Goal: Task Accomplishment & Management: Manage account settings

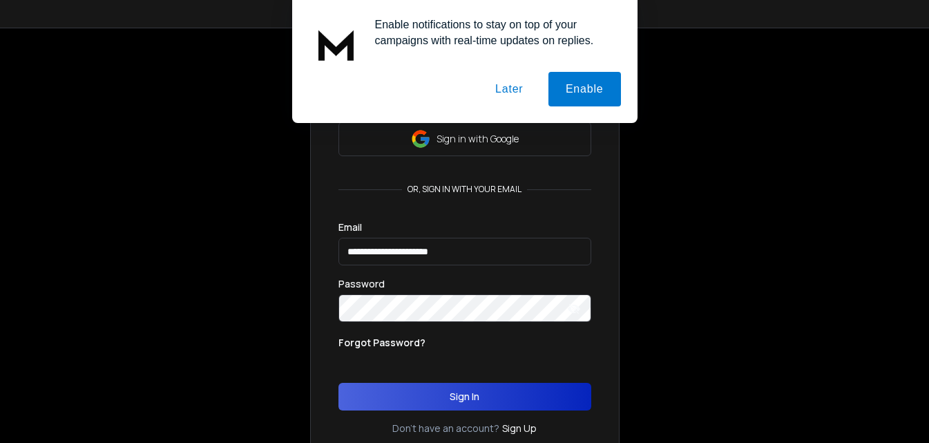
click at [420, 259] on input "**********" at bounding box center [464, 252] width 253 height 28
click at [749, 177] on div "**********" at bounding box center [464, 277] width 929 height 443
click at [500, 88] on button "Later" at bounding box center [509, 89] width 62 height 35
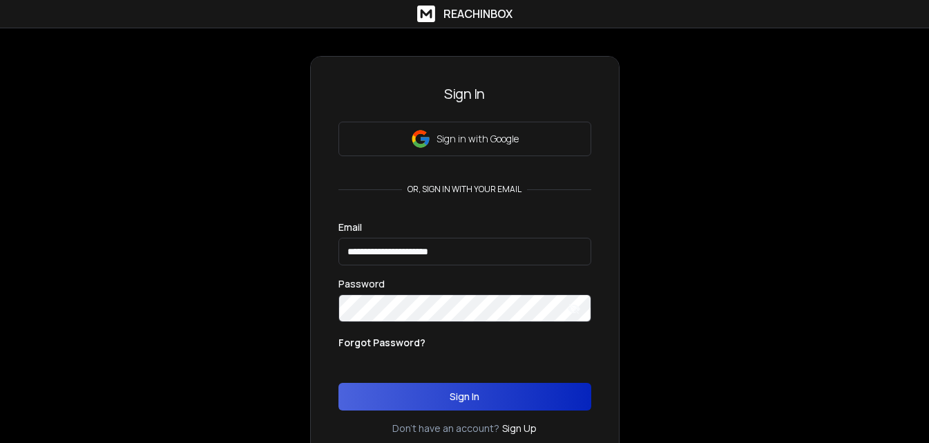
click at [493, 252] on input "**********" at bounding box center [464, 252] width 253 height 28
drag, startPoint x: 483, startPoint y: 251, endPoint x: 207, endPoint y: 262, distance: 275.7
click at [207, 262] on div "**********" at bounding box center [464, 277] width 929 height 443
paste input "email"
type input "**********"
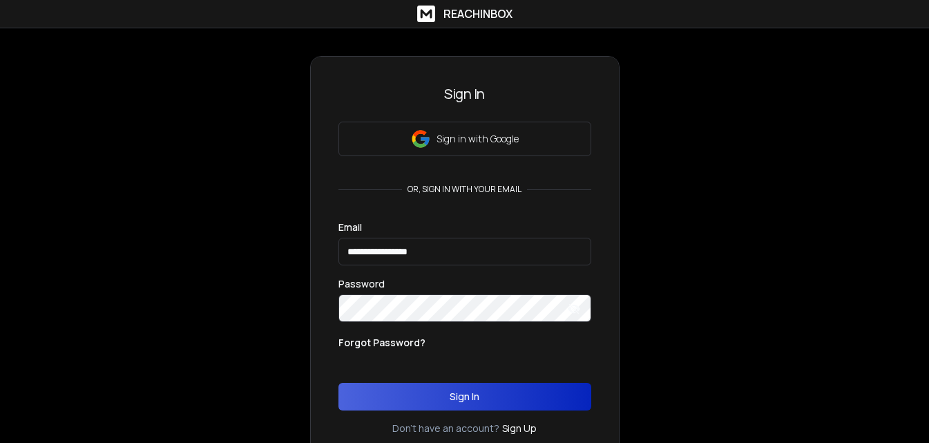
click at [436, 396] on button "Sign In" at bounding box center [464, 397] width 253 height 28
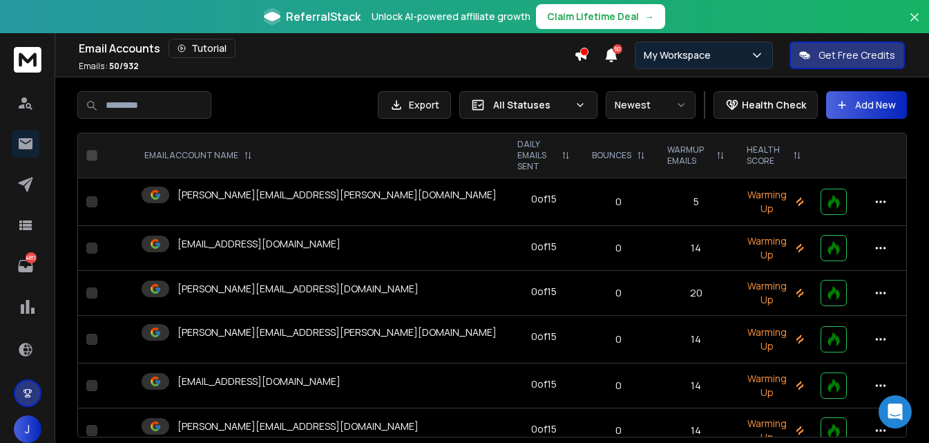
click at [682, 61] on p "My Workspace" at bounding box center [680, 55] width 73 height 14
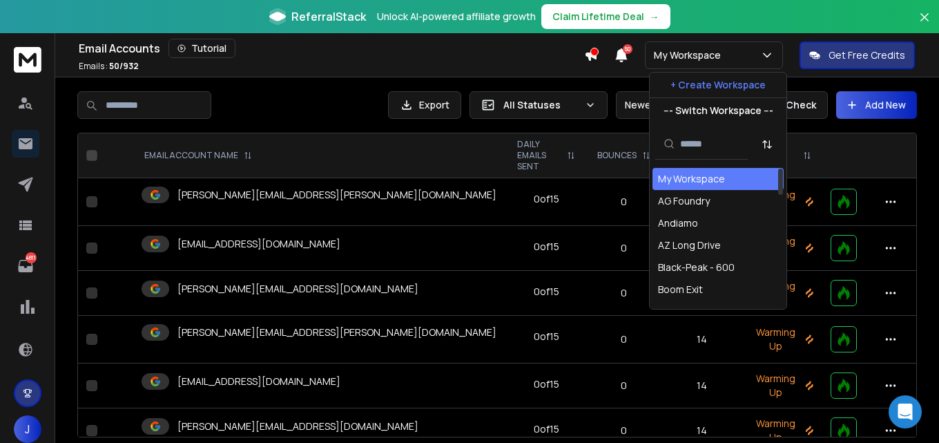
click at [685, 179] on div "My Workspace" at bounding box center [691, 179] width 67 height 14
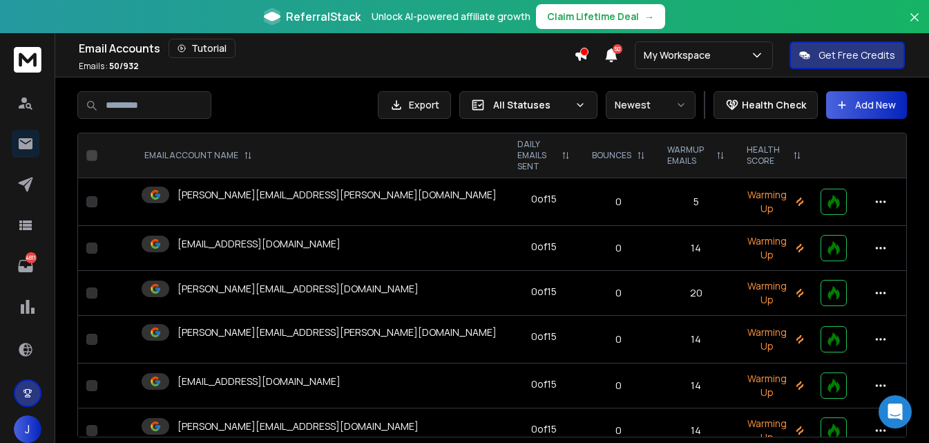
click at [878, 99] on button "Add New" at bounding box center [866, 105] width 81 height 28
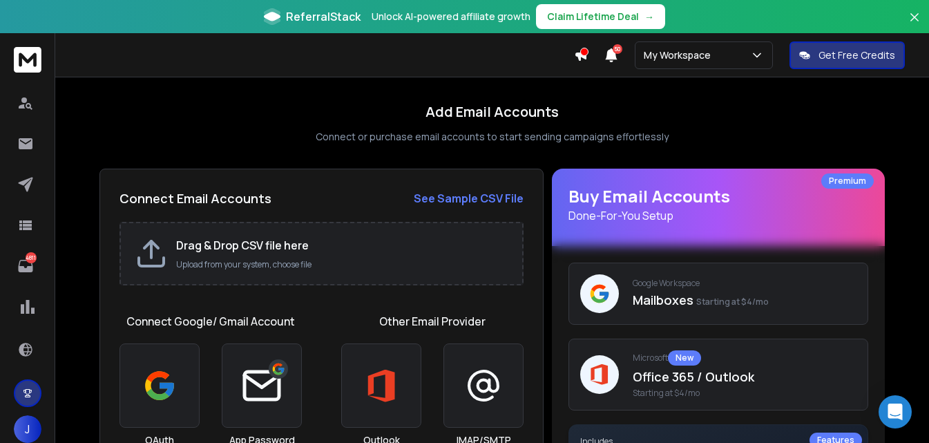
click at [171, 389] on icon at bounding box center [167, 390] width 15 height 14
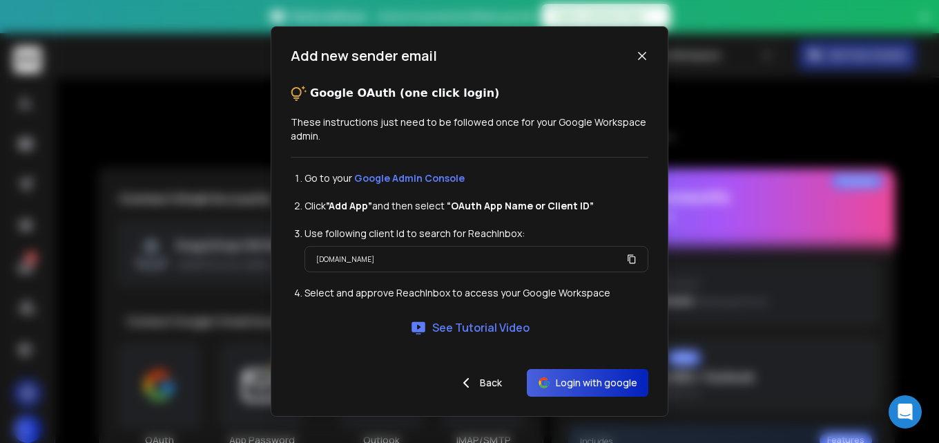
click at [587, 385] on button "Login with google" at bounding box center [588, 383] width 122 height 28
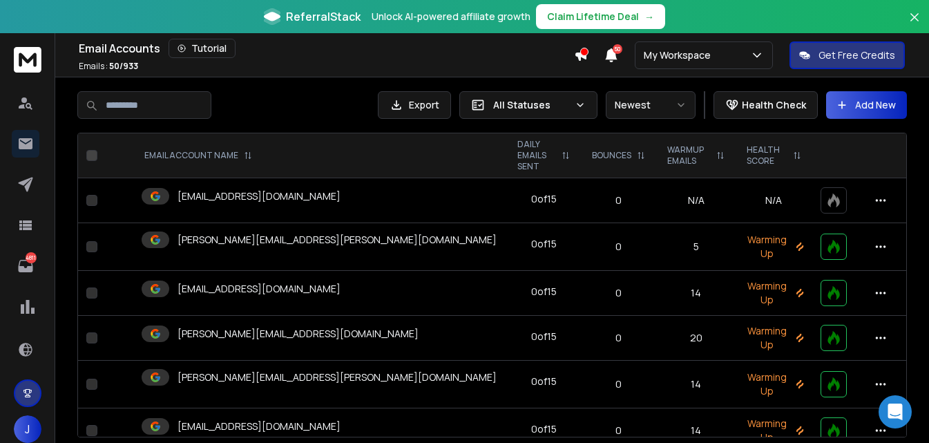
drag, startPoint x: 889, startPoint y: 99, endPoint x: 750, endPoint y: 81, distance: 140.1
click at [888, 99] on button "Add New" at bounding box center [866, 105] width 81 height 28
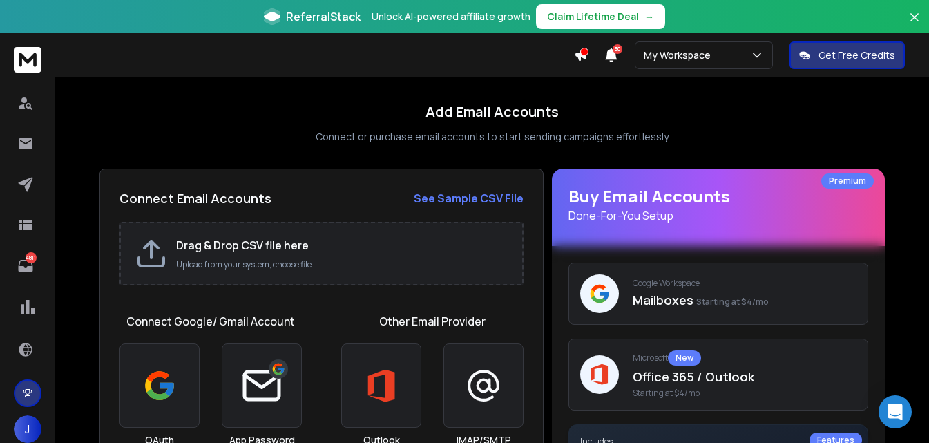
click at [175, 365] on icon at bounding box center [159, 385] width 35 height 41
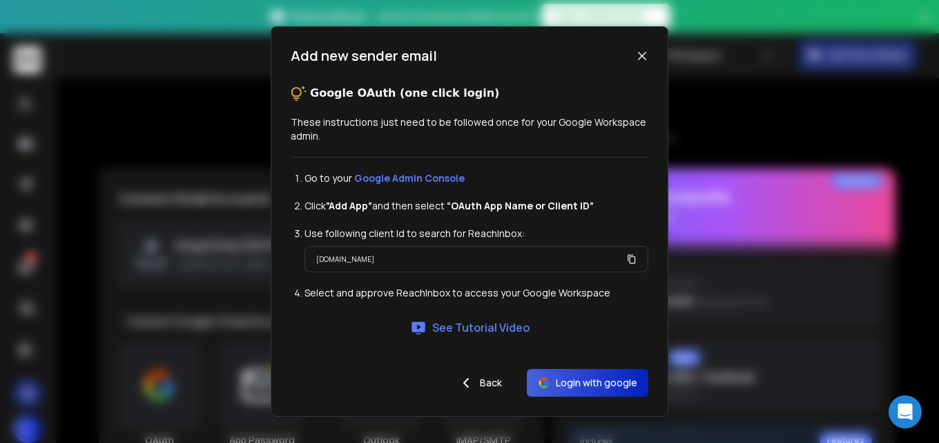
click at [586, 380] on button "Login with google" at bounding box center [588, 383] width 122 height 28
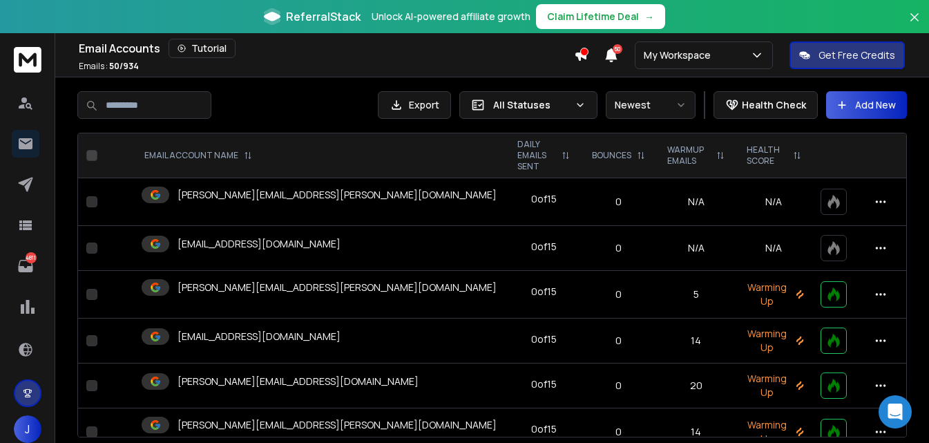
click at [855, 107] on button "Add New" at bounding box center [866, 105] width 81 height 28
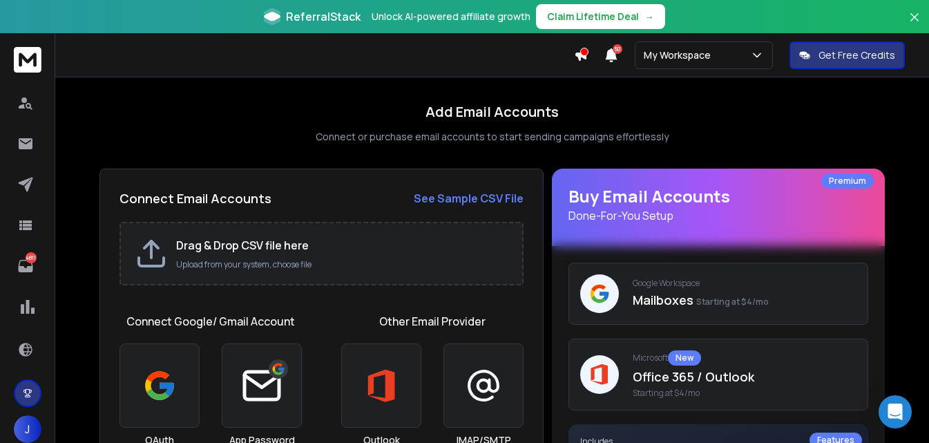
click at [157, 381] on icon at bounding box center [159, 385] width 35 height 41
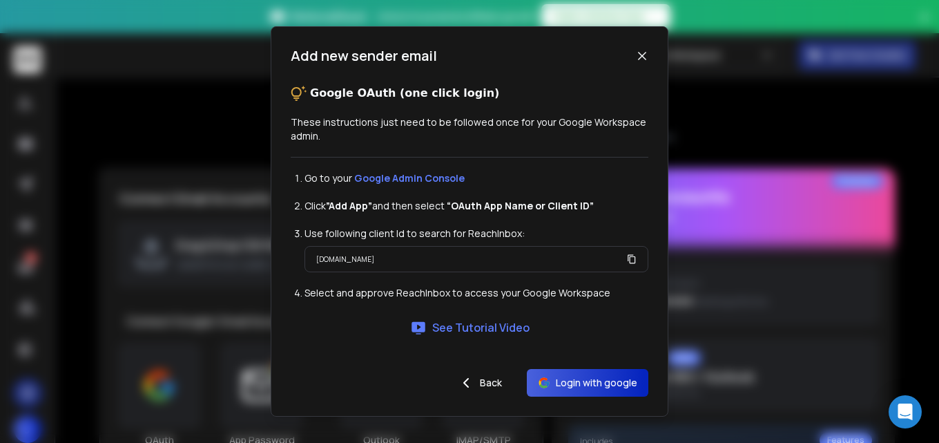
click at [590, 389] on button "Login with google" at bounding box center [588, 383] width 122 height 28
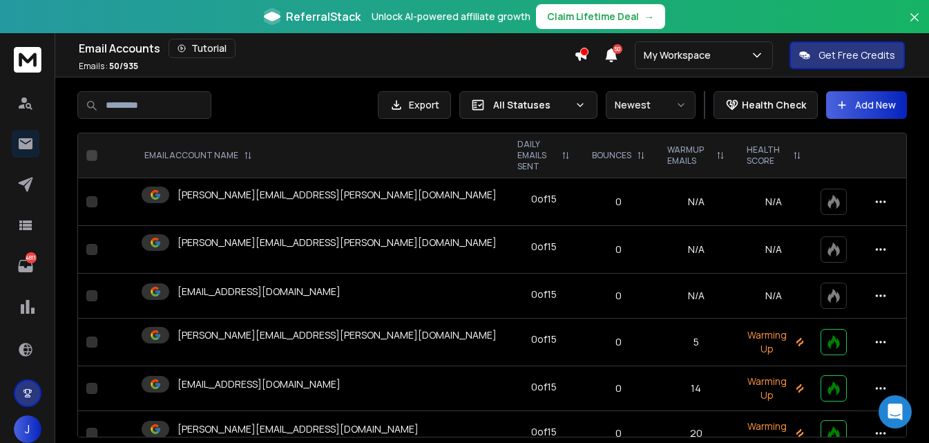
click at [882, 103] on button "Add New" at bounding box center [866, 105] width 81 height 28
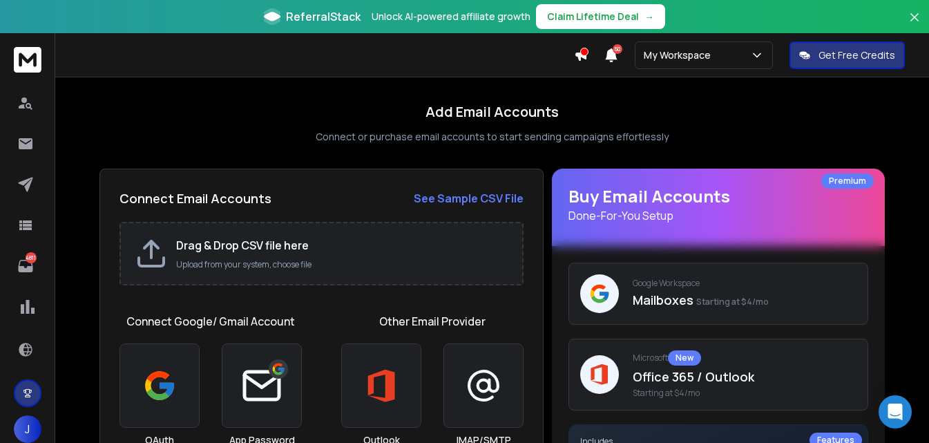
click at [162, 374] on icon at bounding box center [158, 376] width 23 height 11
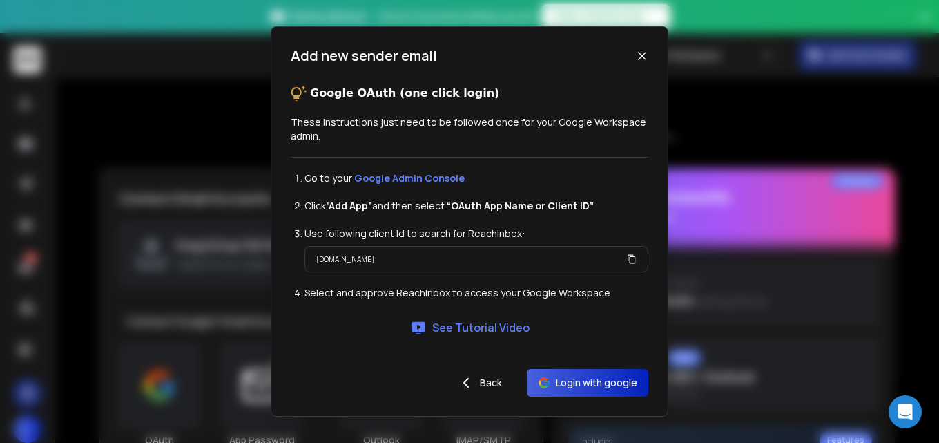
click at [564, 381] on button "Login with google" at bounding box center [588, 383] width 122 height 28
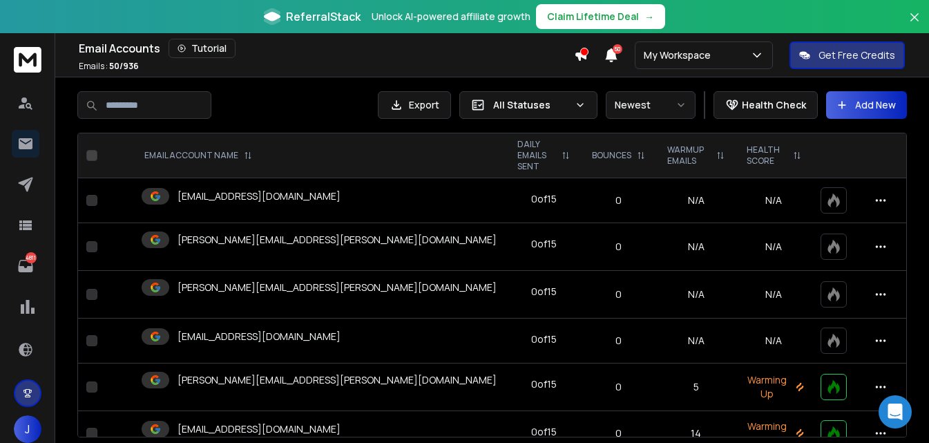
click at [867, 100] on button "Add New" at bounding box center [866, 105] width 81 height 28
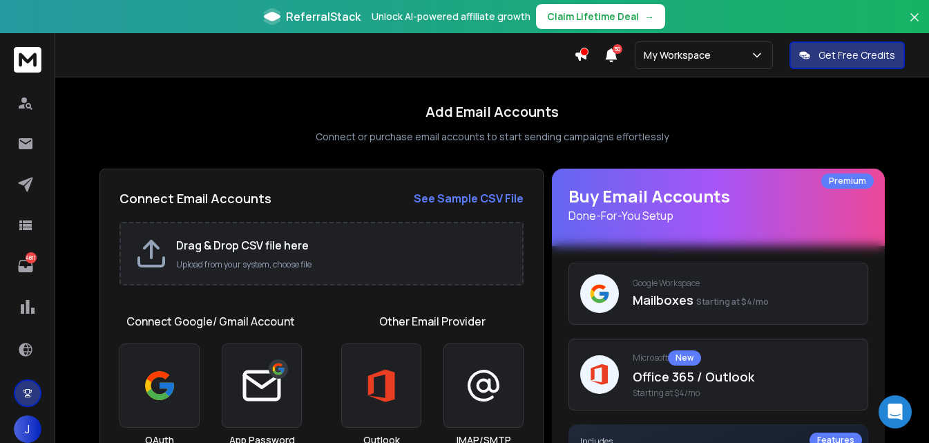
click at [169, 393] on icon at bounding box center [167, 390] width 15 height 14
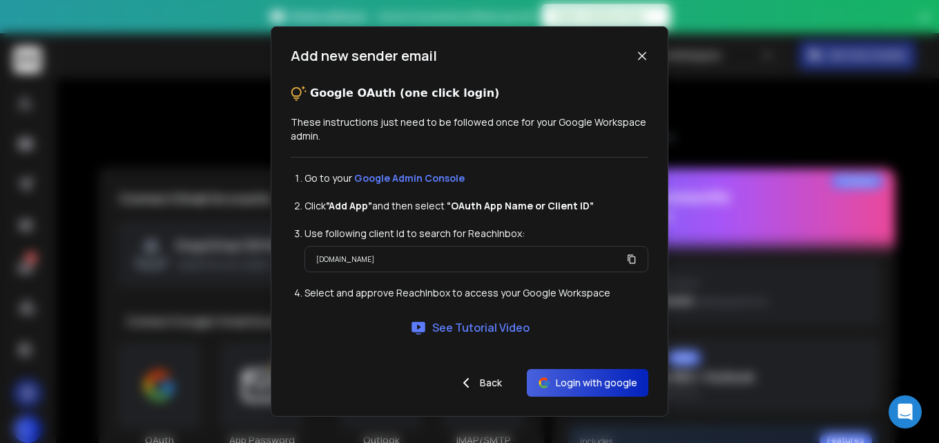
click at [577, 375] on button "Login with google" at bounding box center [588, 383] width 122 height 28
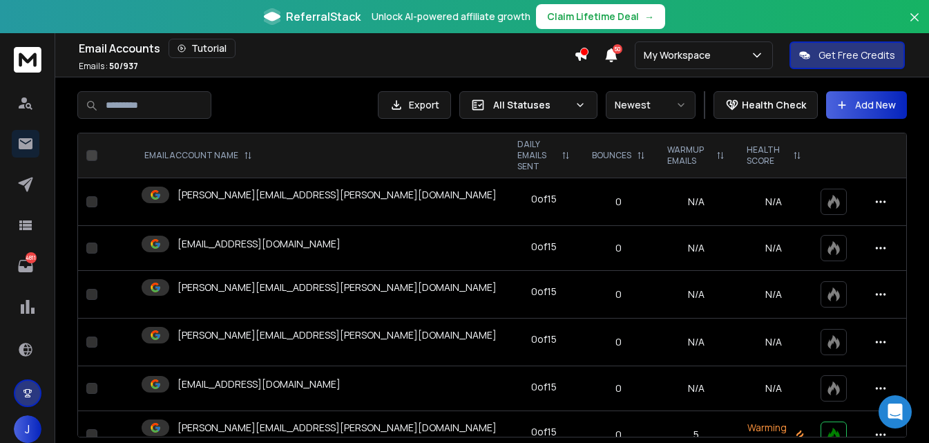
click at [869, 112] on button "Add New" at bounding box center [866, 105] width 81 height 28
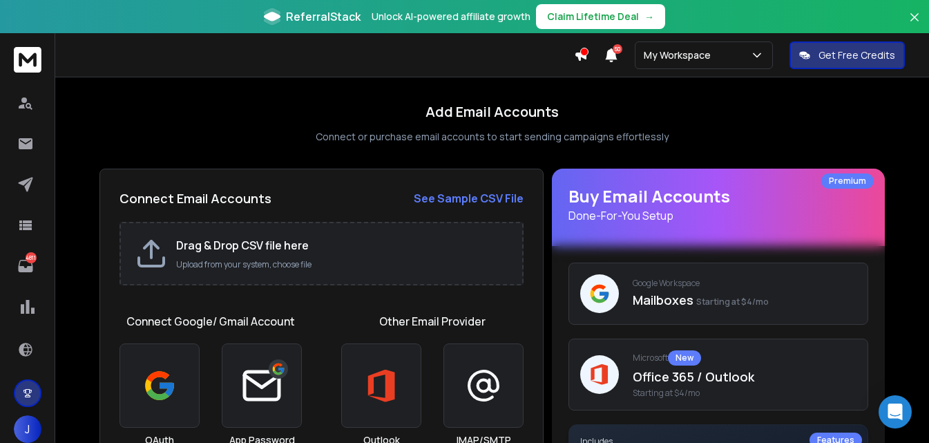
click at [151, 405] on div at bounding box center [159, 385] width 80 height 84
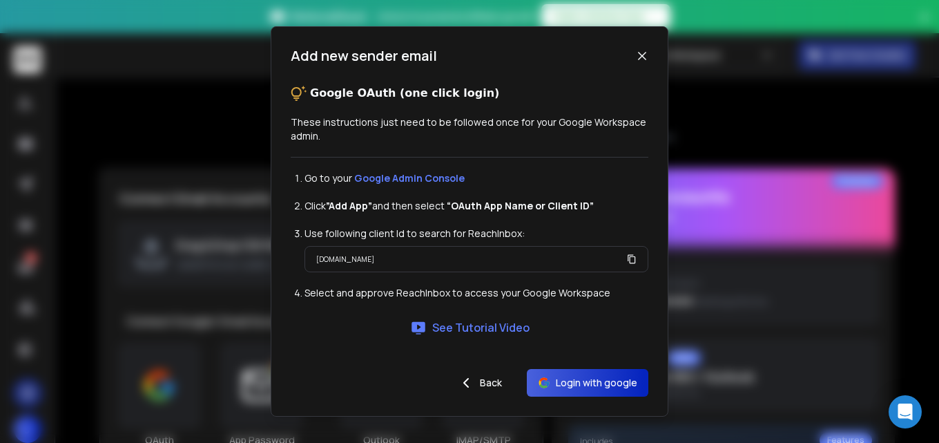
click at [561, 374] on button "Login with google" at bounding box center [588, 383] width 122 height 28
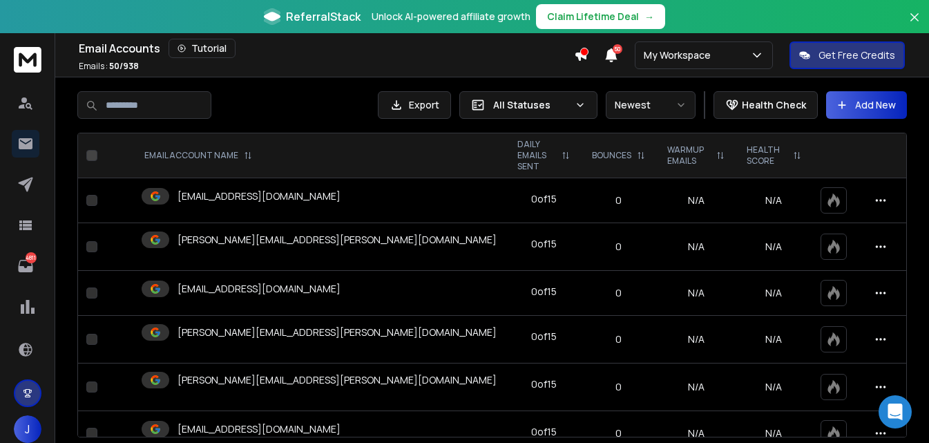
click at [897, 102] on button "Add New" at bounding box center [866, 105] width 81 height 28
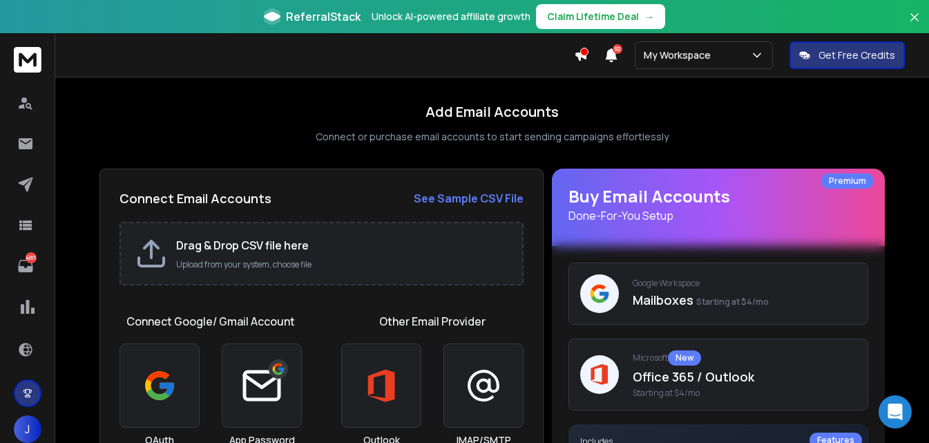
click at [180, 364] on div at bounding box center [159, 385] width 80 height 84
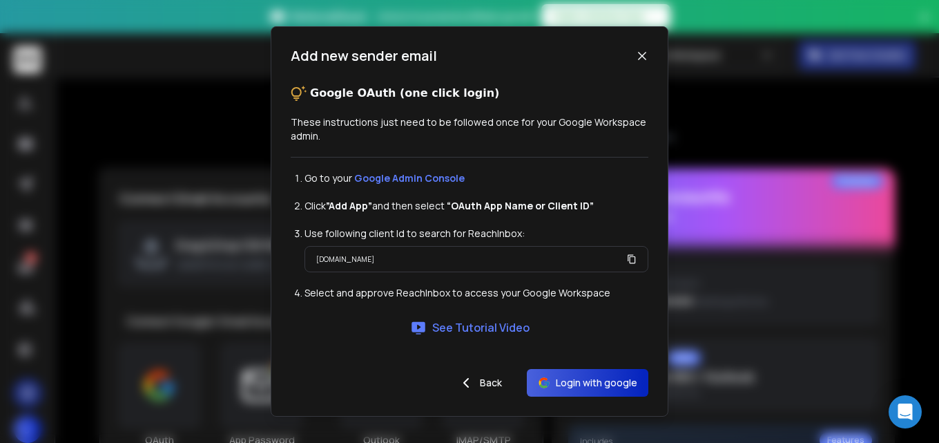
click at [578, 379] on button "Login with google" at bounding box center [588, 383] width 122 height 28
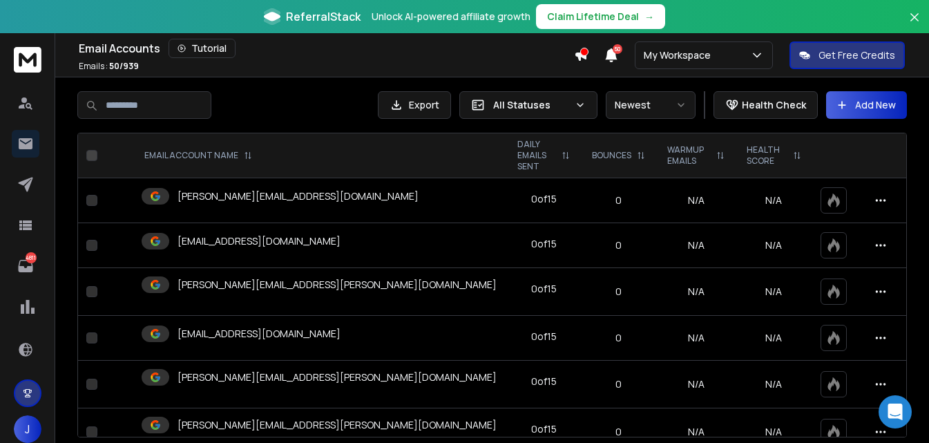
click at [879, 101] on button "Add New" at bounding box center [866, 105] width 81 height 28
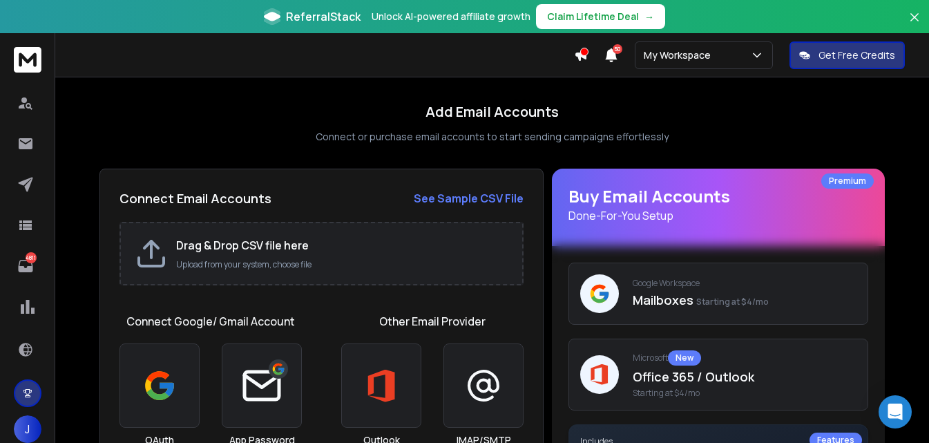
click at [191, 384] on div at bounding box center [159, 385] width 80 height 84
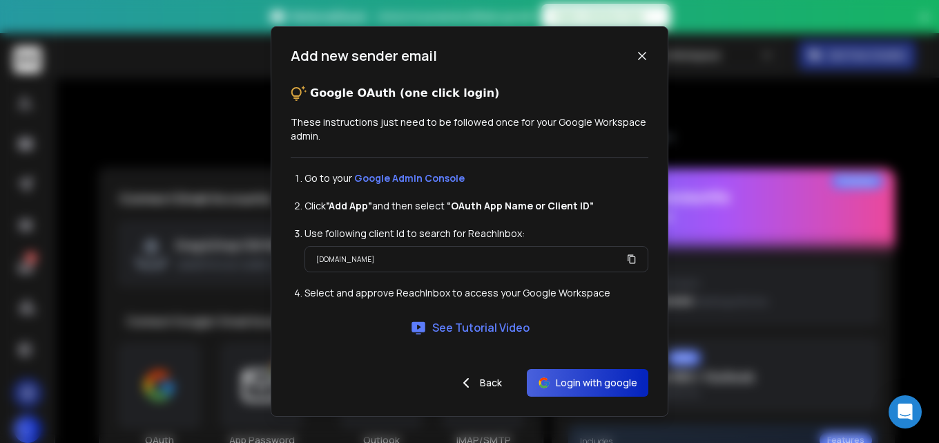
click at [566, 379] on button "Login with google" at bounding box center [588, 383] width 122 height 28
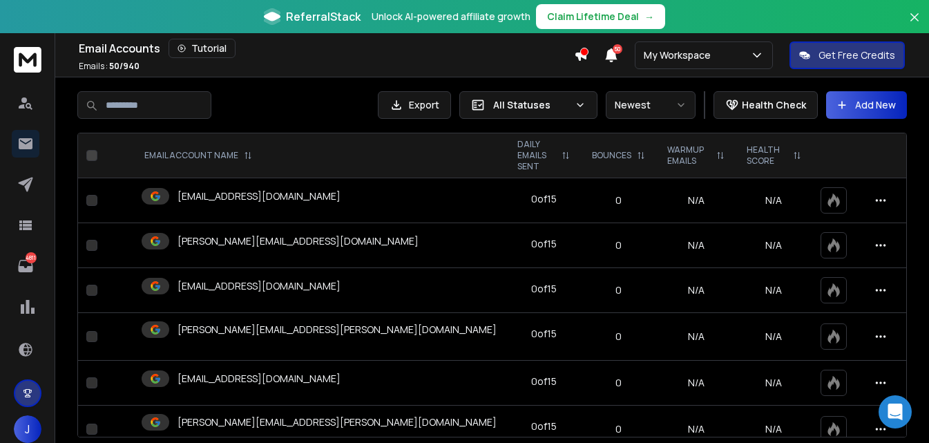
click at [867, 104] on button "Add New" at bounding box center [866, 105] width 81 height 28
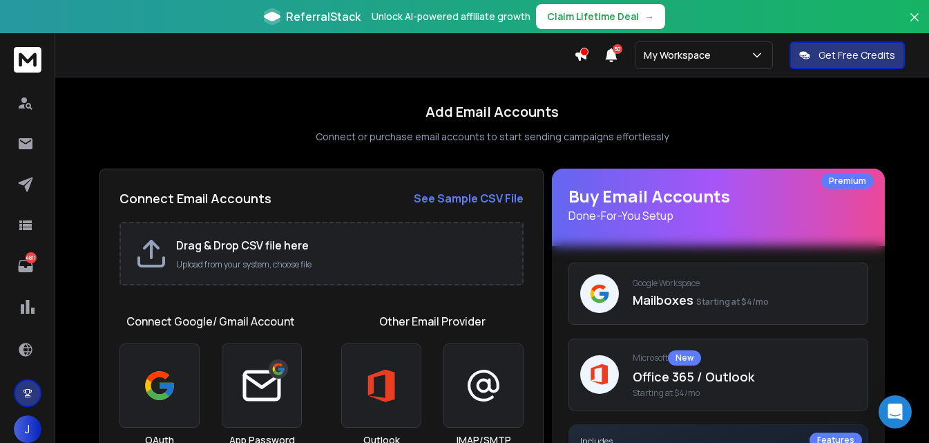
click at [151, 389] on icon at bounding box center [157, 394] width 23 height 12
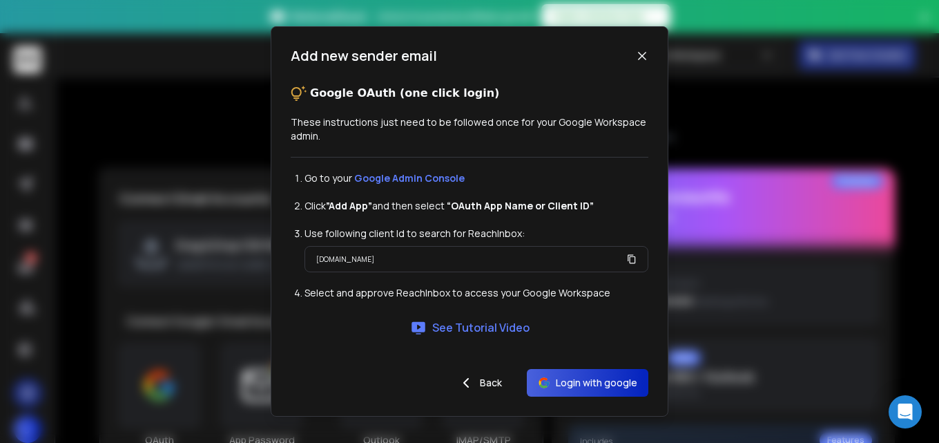
click at [586, 380] on button "Login with google" at bounding box center [588, 383] width 122 height 28
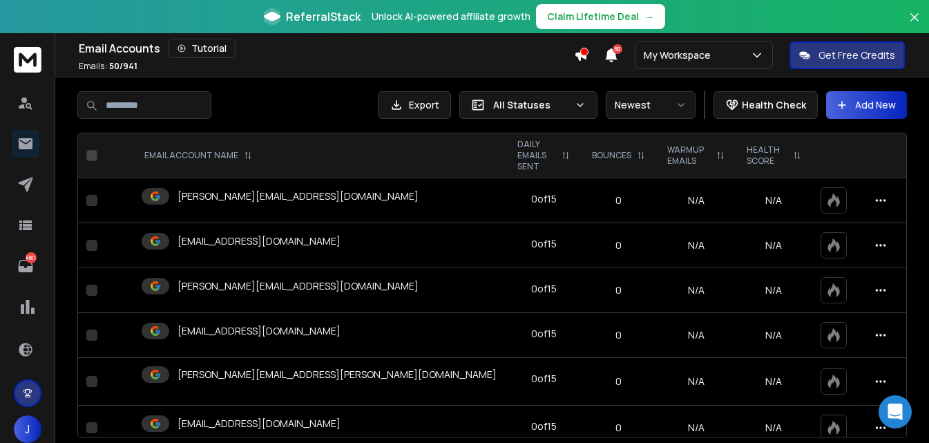
click at [892, 99] on button "Add New" at bounding box center [866, 105] width 81 height 28
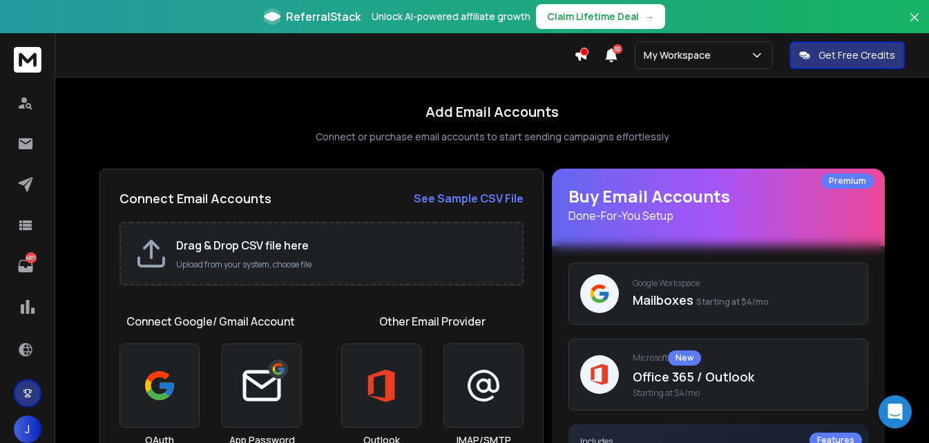
click at [176, 397] on icon at bounding box center [159, 385] width 35 height 41
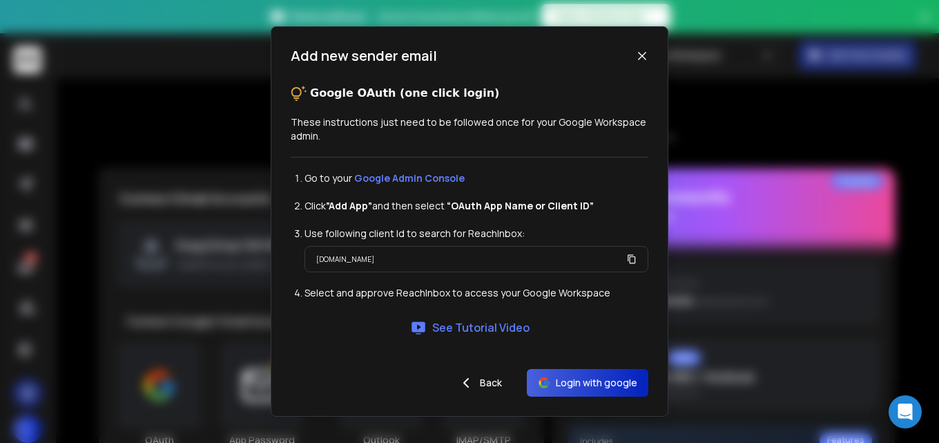
click at [605, 380] on button "Login with google" at bounding box center [588, 383] width 122 height 28
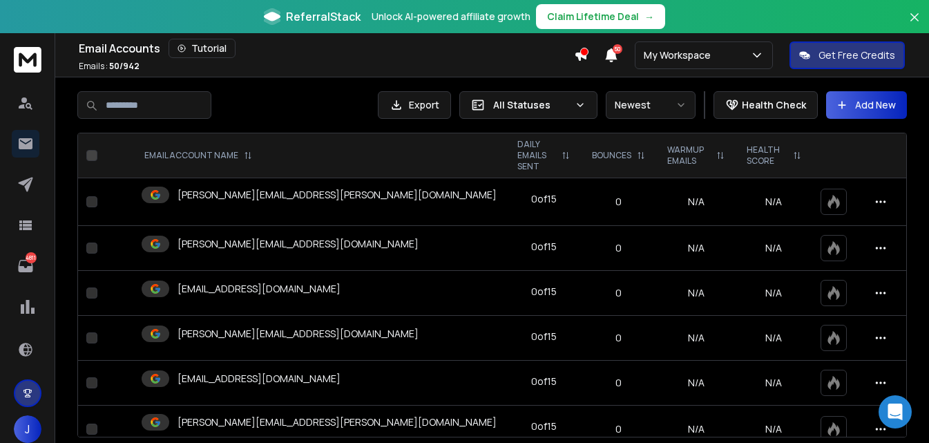
click at [863, 97] on button "Add New" at bounding box center [866, 105] width 81 height 28
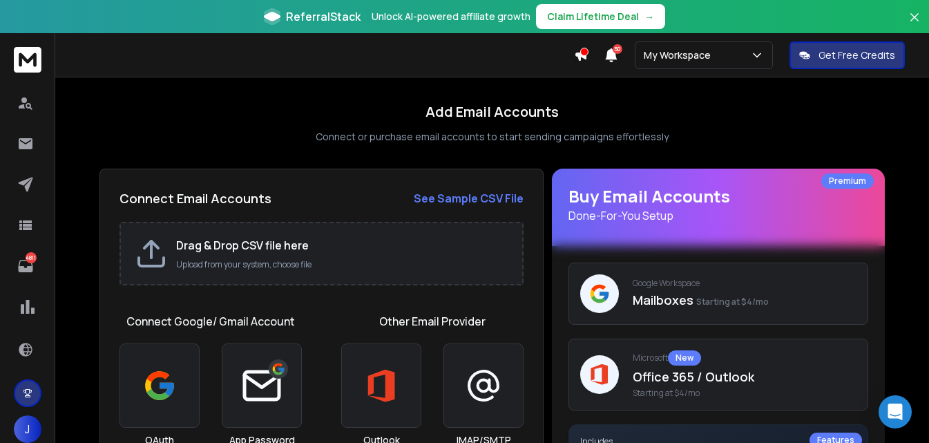
click at [158, 376] on icon at bounding box center [158, 376] width 23 height 11
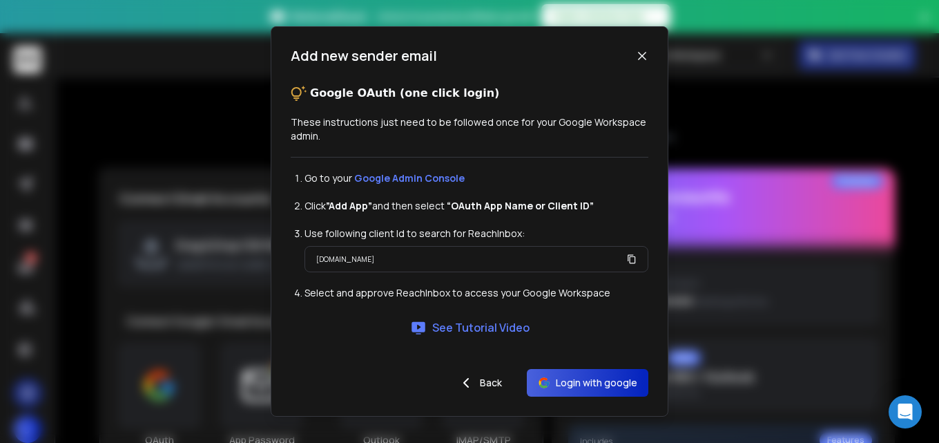
click at [615, 384] on button "Login with google" at bounding box center [588, 383] width 122 height 28
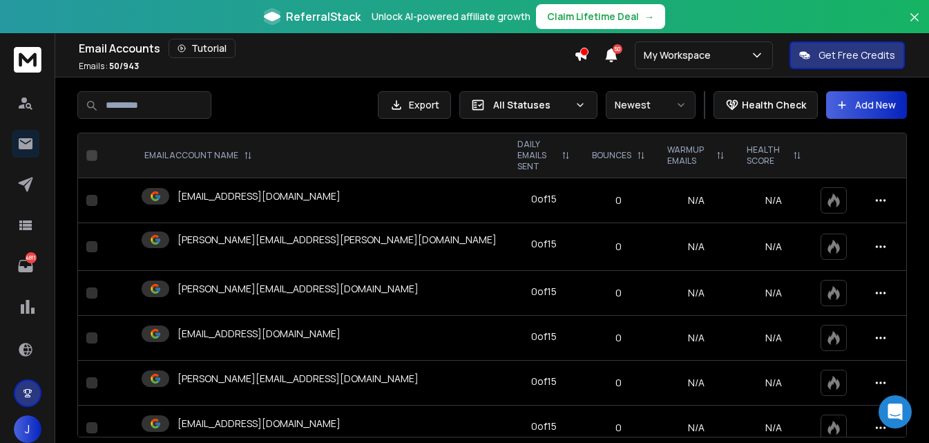
click at [841, 97] on button "Add New" at bounding box center [866, 105] width 81 height 28
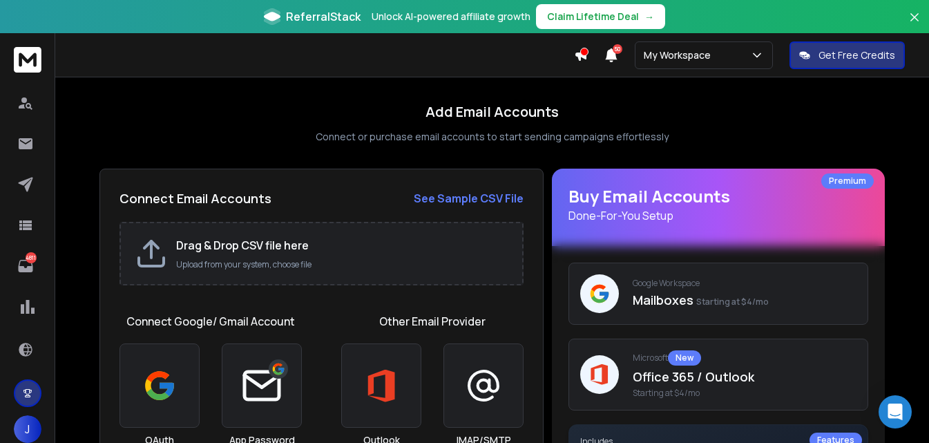
click at [177, 410] on div at bounding box center [159, 385] width 80 height 84
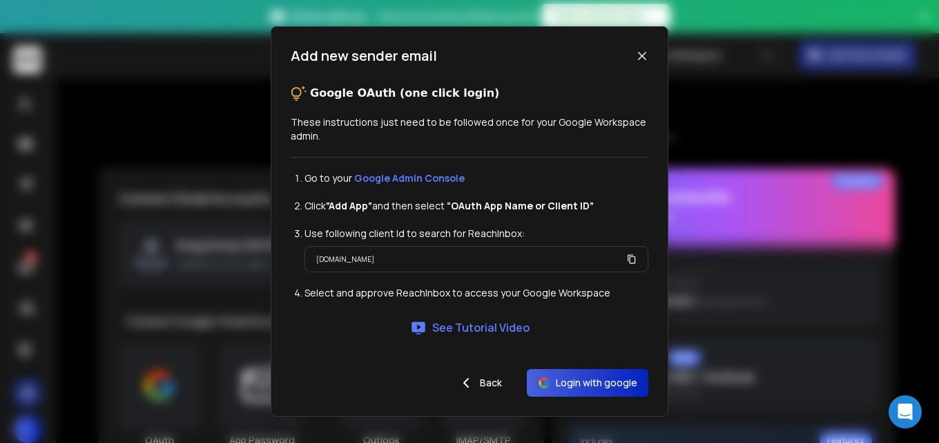
drag, startPoint x: 598, startPoint y: 382, endPoint x: 691, endPoint y: 346, distance: 99.9
click at [599, 383] on button "Login with google" at bounding box center [588, 383] width 122 height 28
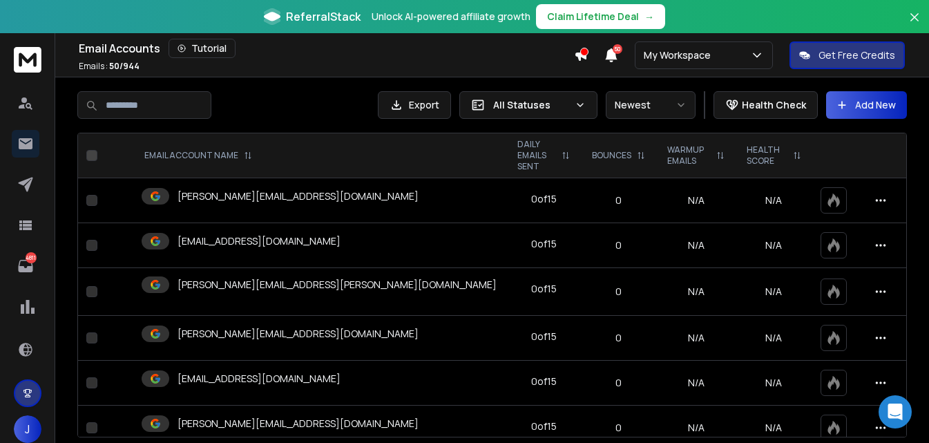
click at [873, 104] on button "Add New" at bounding box center [866, 105] width 81 height 28
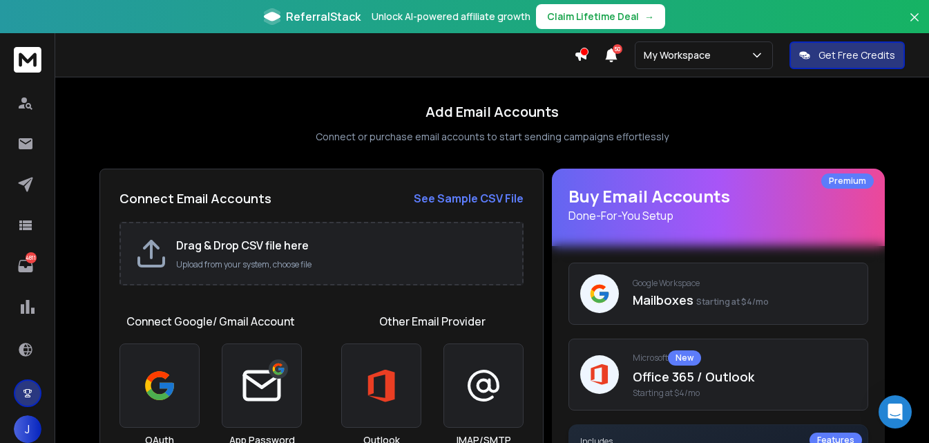
click at [150, 412] on div at bounding box center [159, 385] width 80 height 84
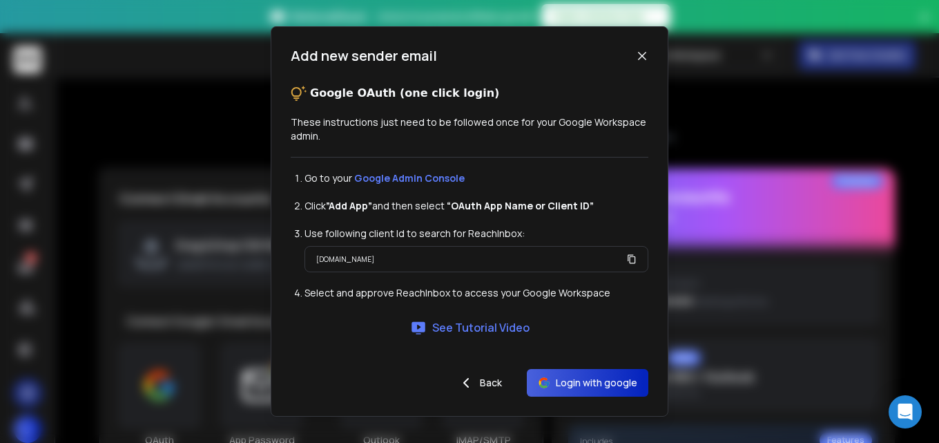
click at [550, 378] on icon at bounding box center [544, 382] width 12 height 12
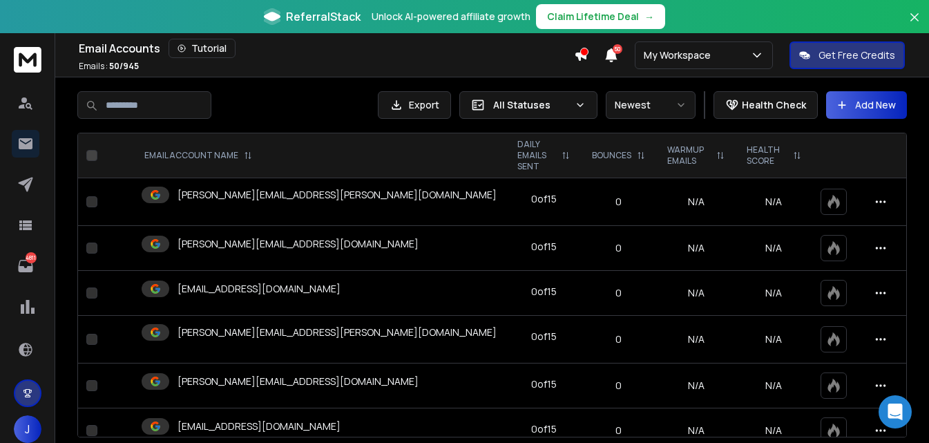
click at [863, 100] on button "Add New" at bounding box center [866, 105] width 81 height 28
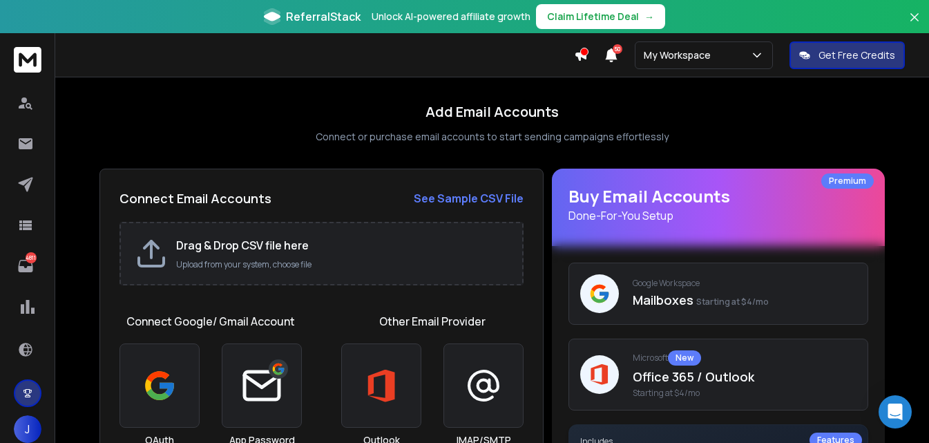
click at [182, 403] on div at bounding box center [159, 385] width 80 height 84
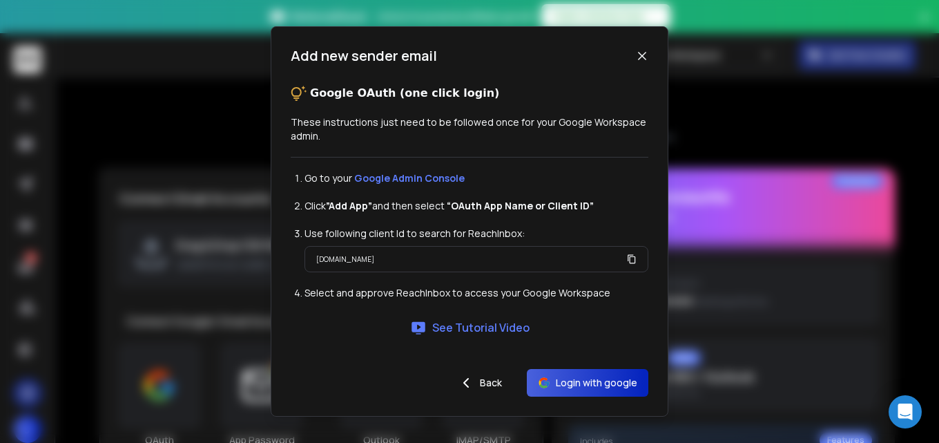
click at [564, 385] on button "Login with google" at bounding box center [588, 383] width 122 height 28
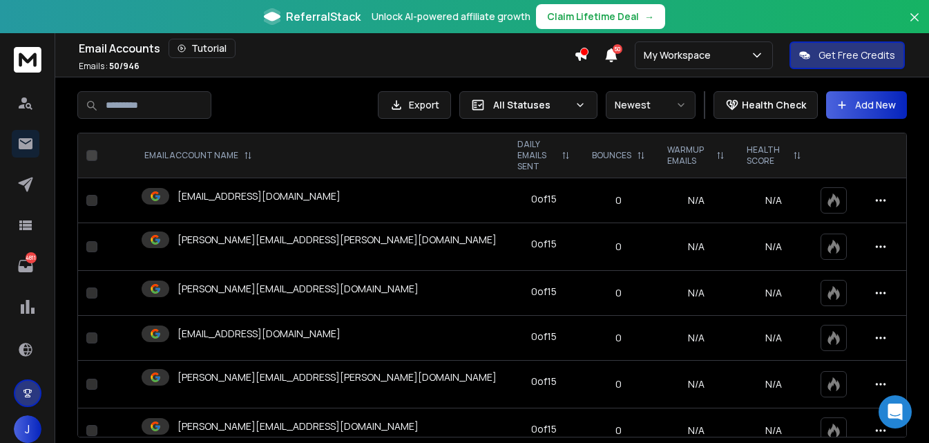
click at [875, 102] on button "Add New" at bounding box center [866, 105] width 81 height 28
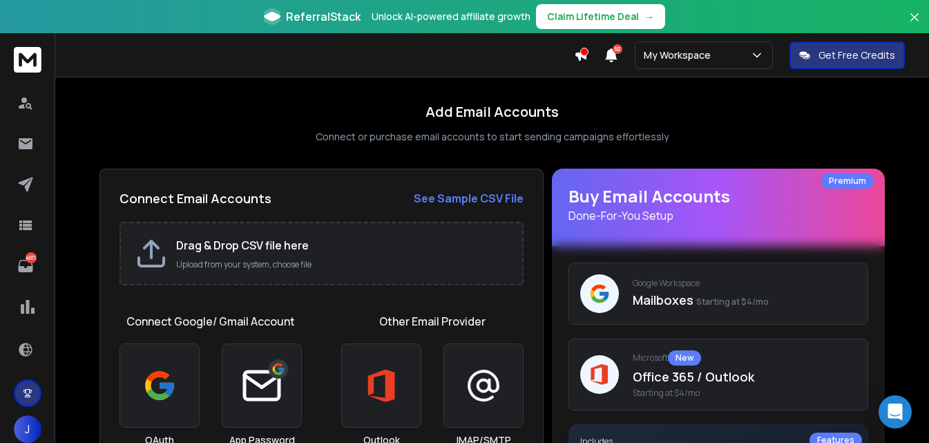
click at [155, 414] on div at bounding box center [159, 385] width 80 height 84
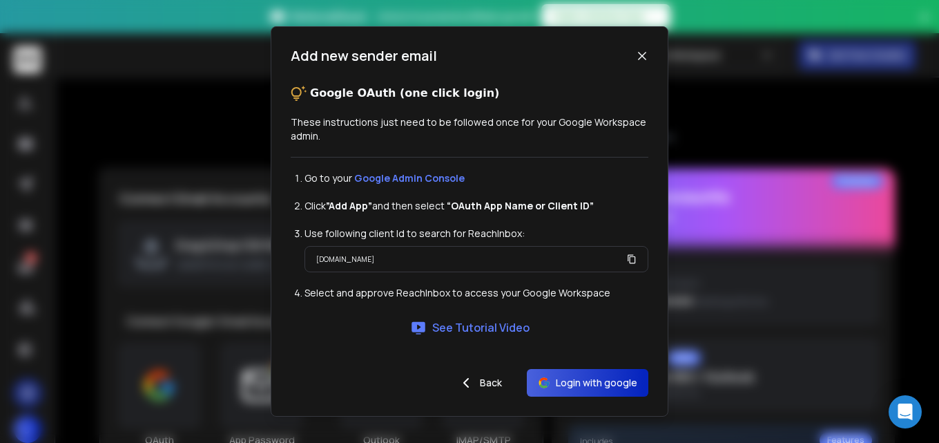
click at [594, 383] on button "Login with google" at bounding box center [588, 383] width 122 height 28
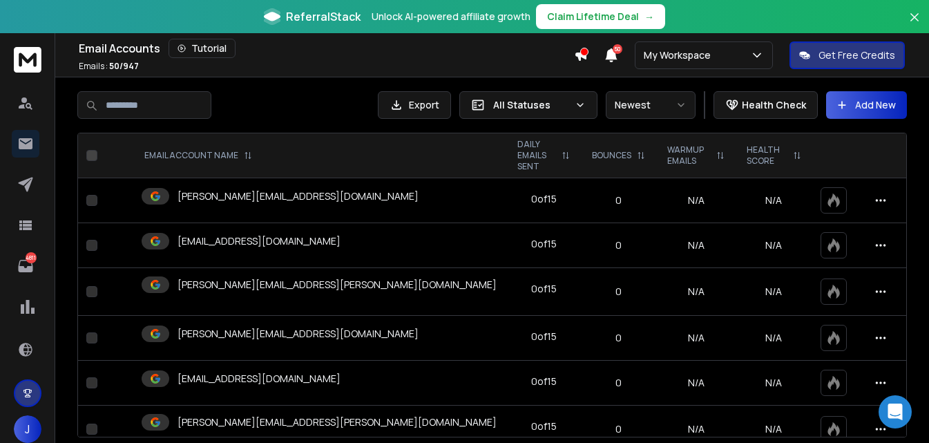
drag, startPoint x: 891, startPoint y: 99, endPoint x: 882, endPoint y: 110, distance: 14.2
click at [890, 102] on button "Add New" at bounding box center [866, 105] width 81 height 28
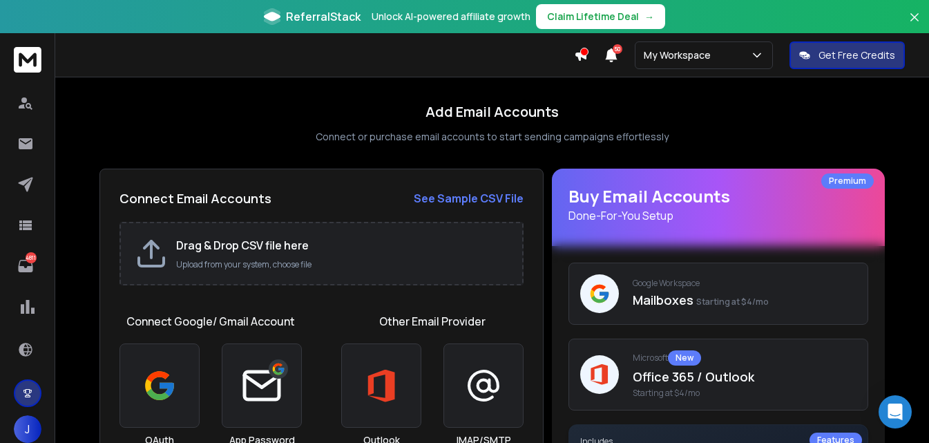
click at [146, 417] on div at bounding box center [159, 385] width 80 height 84
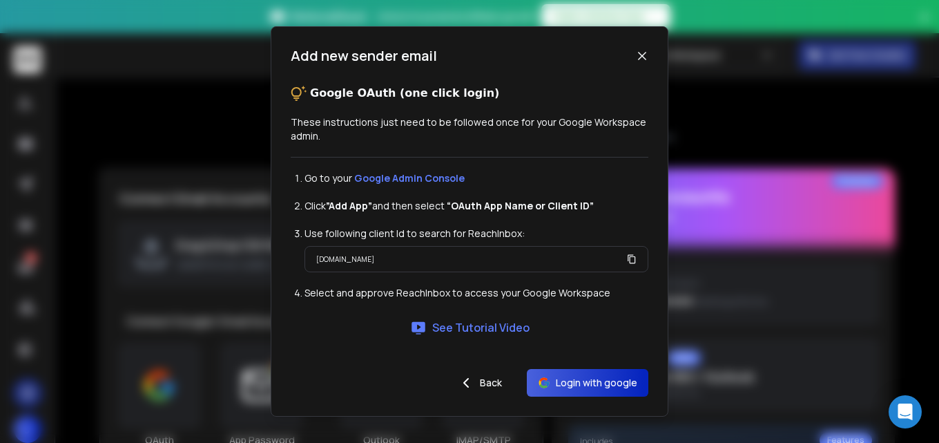
click at [597, 381] on button "Login with google" at bounding box center [588, 383] width 122 height 28
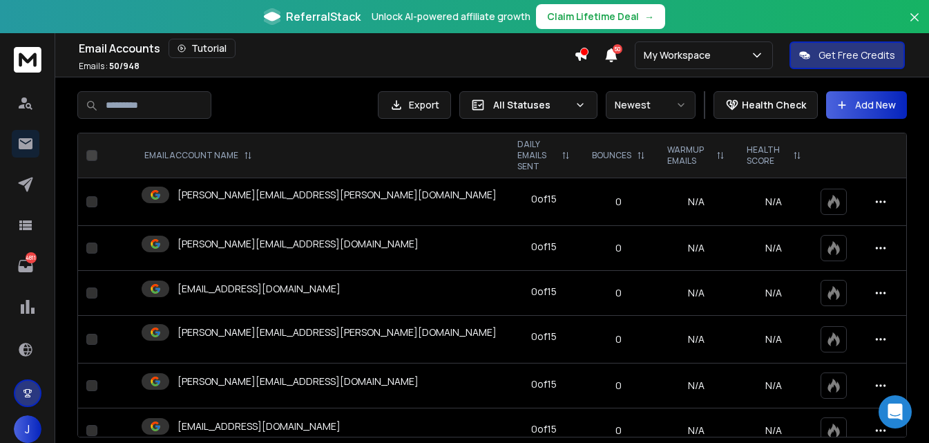
click at [914, 12] on icon "Close banner" at bounding box center [914, 17] width 12 height 12
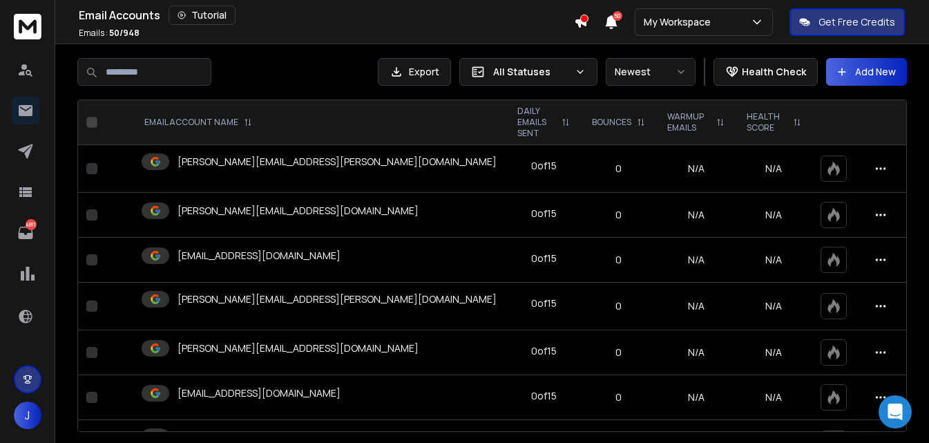
click at [856, 66] on button "Add New" at bounding box center [866, 72] width 81 height 28
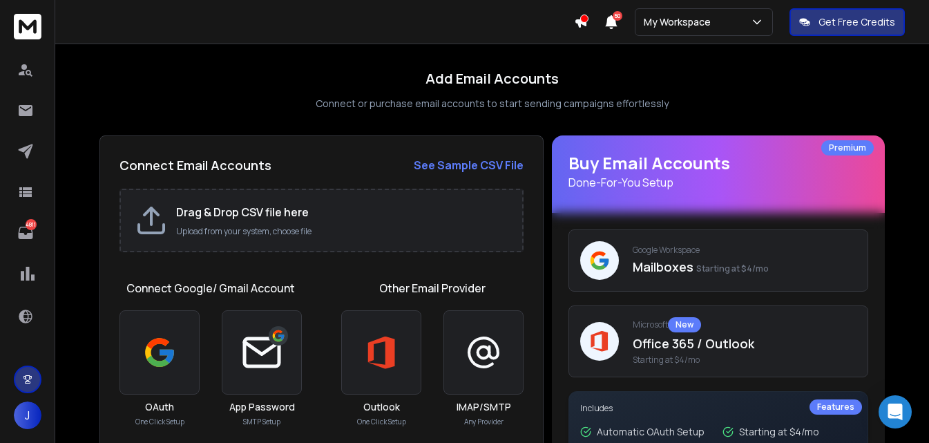
click at [137, 387] on div at bounding box center [159, 352] width 80 height 84
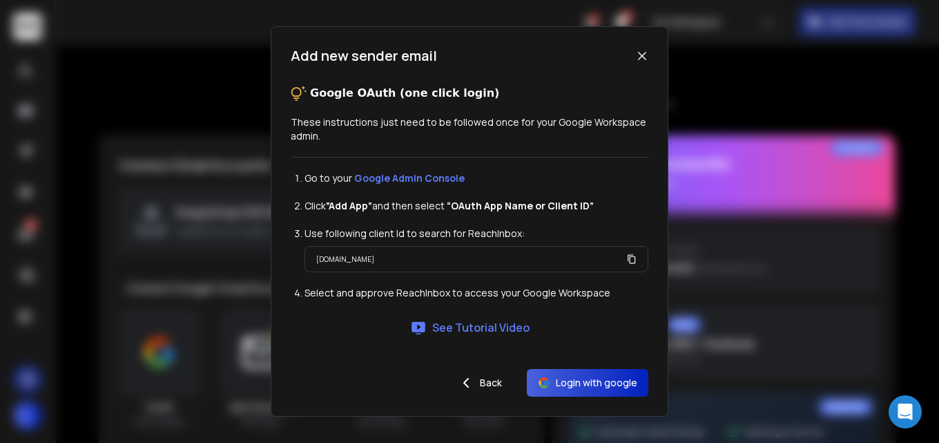
click at [617, 379] on button "Login with google" at bounding box center [588, 383] width 122 height 28
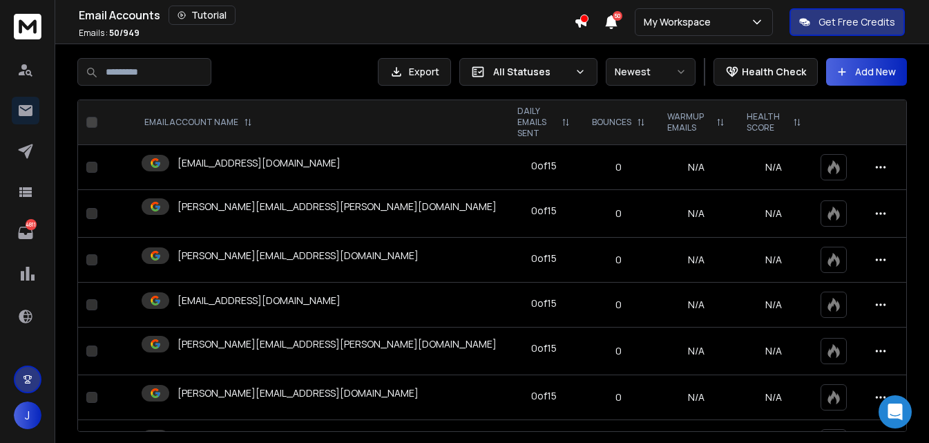
click at [860, 72] on button "Add New" at bounding box center [866, 72] width 81 height 28
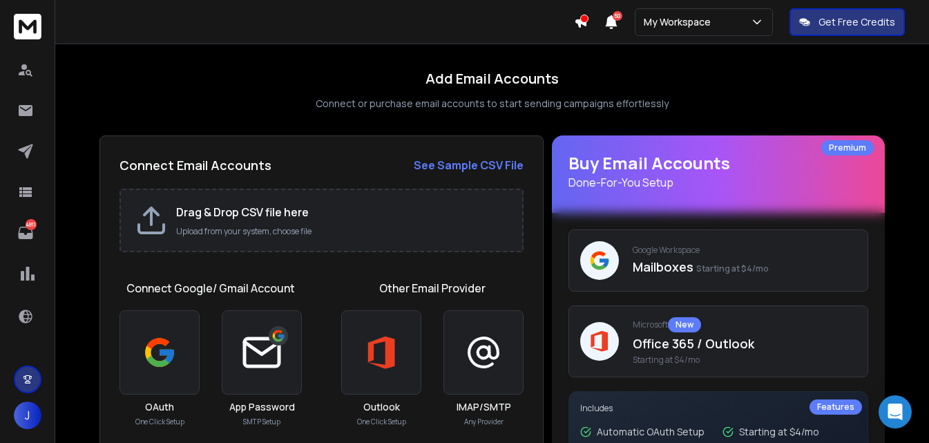
click at [152, 372] on icon at bounding box center [159, 351] width 35 height 41
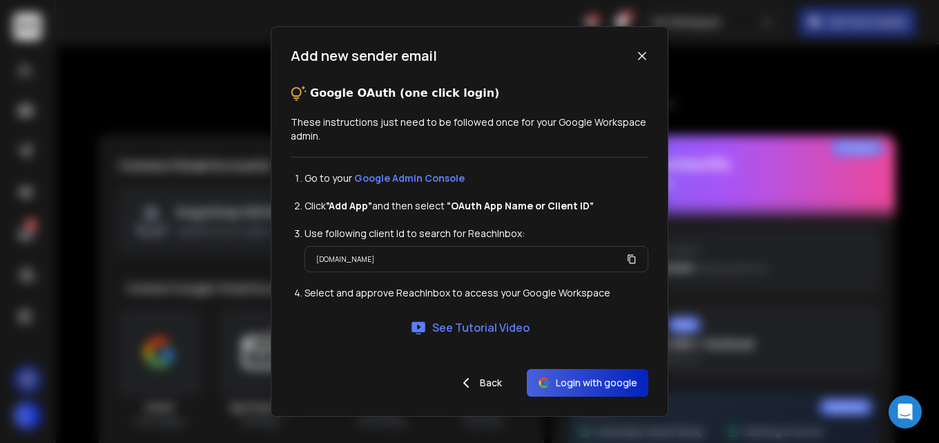
click at [562, 378] on button "Login with google" at bounding box center [588, 383] width 122 height 28
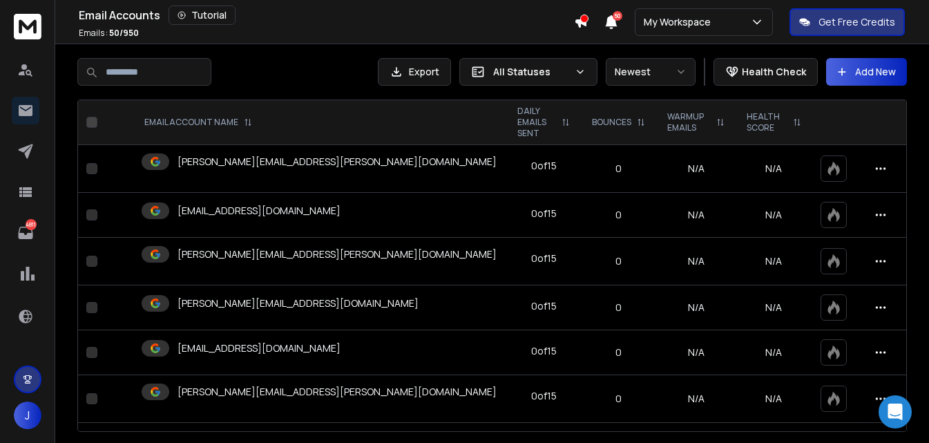
click at [864, 74] on button "Add New" at bounding box center [866, 72] width 81 height 28
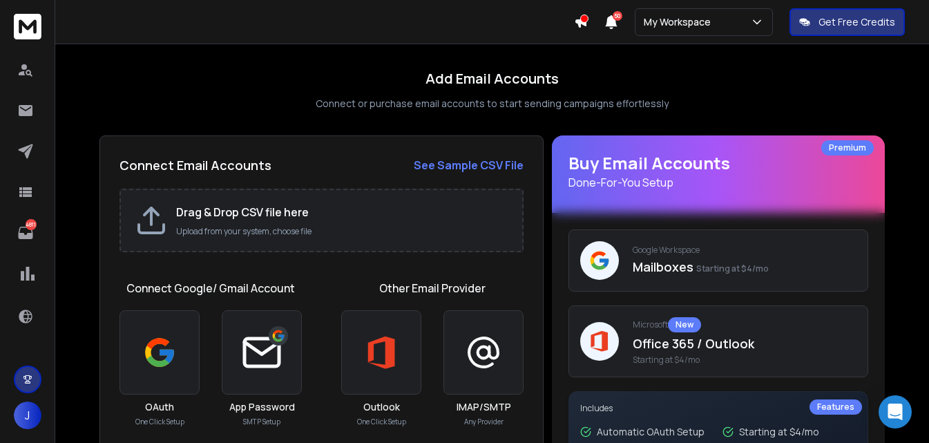
click at [134, 352] on div at bounding box center [159, 352] width 80 height 84
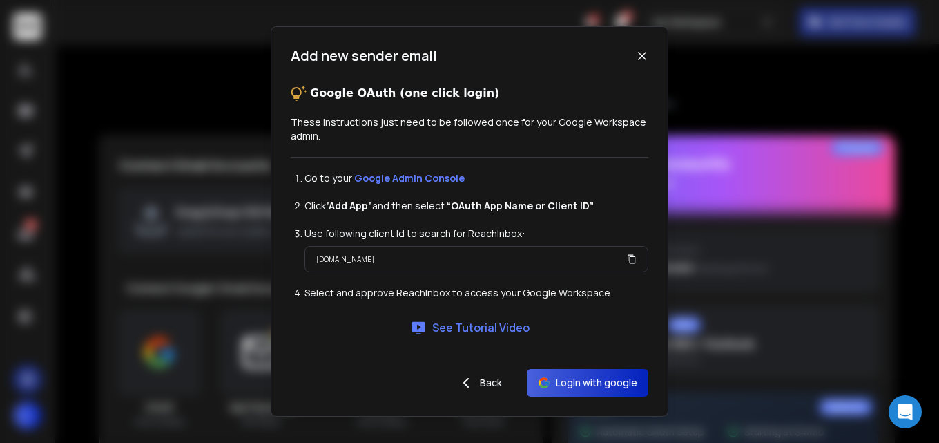
click at [641, 387] on button "Login with google" at bounding box center [588, 383] width 122 height 28
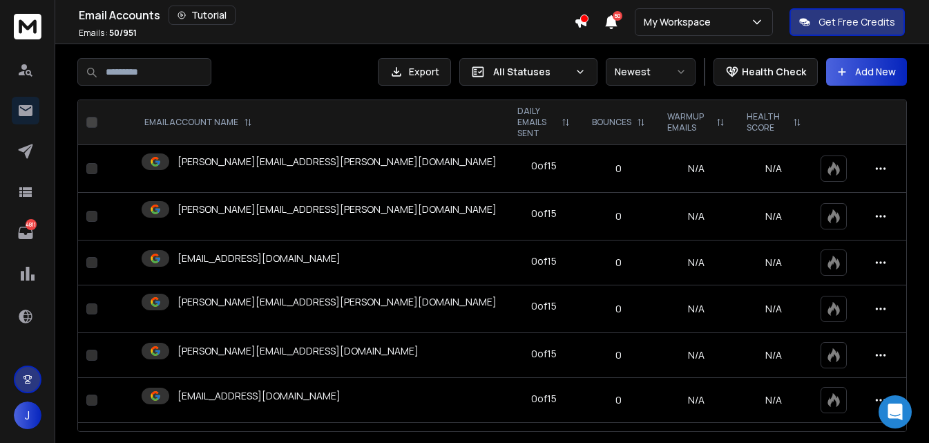
click at [873, 72] on button "Add New" at bounding box center [866, 72] width 81 height 28
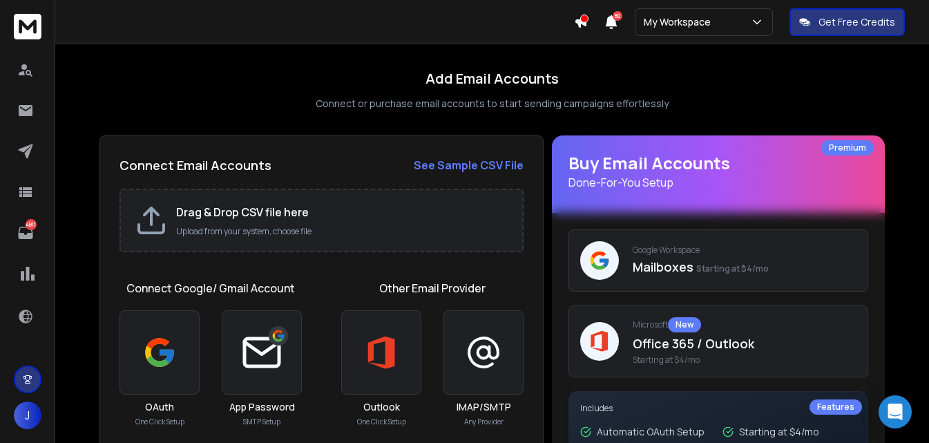
click at [150, 368] on icon at bounding box center [159, 351] width 35 height 41
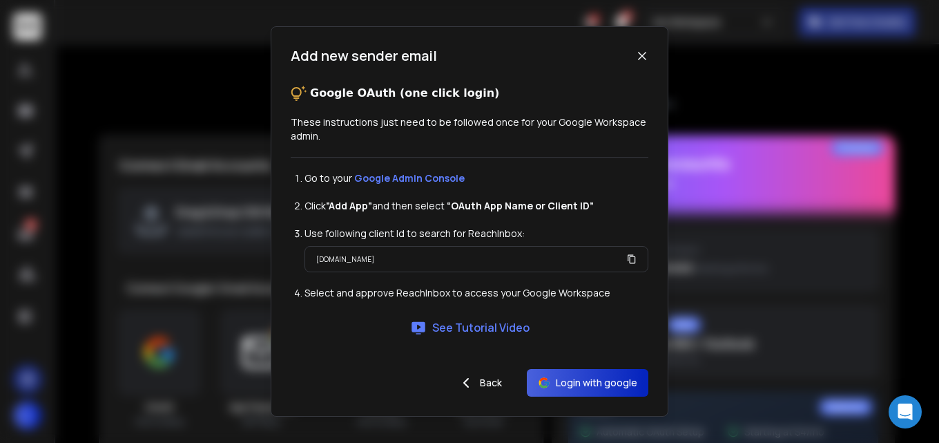
click at [606, 376] on button "Login with google" at bounding box center [588, 383] width 122 height 28
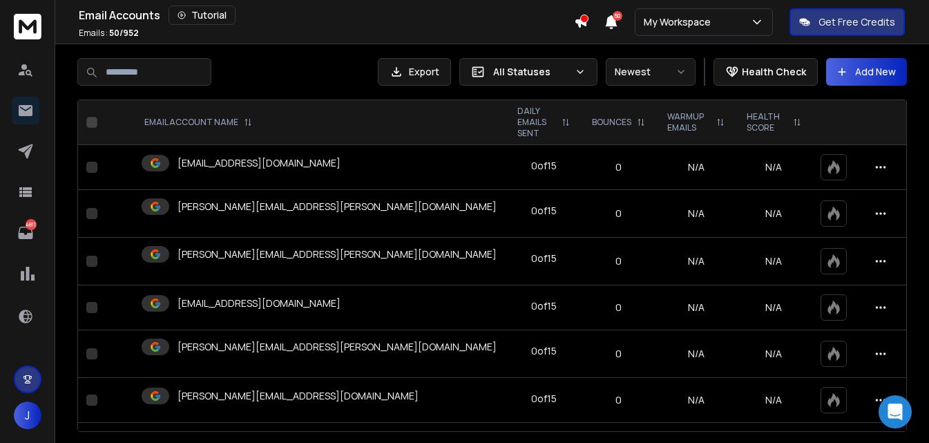
click at [849, 62] on button "Add New" at bounding box center [866, 72] width 81 height 28
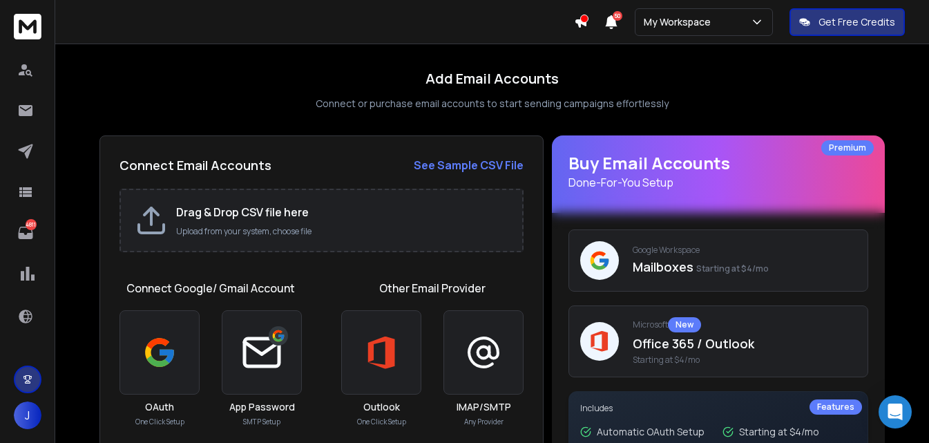
click at [180, 336] on div at bounding box center [159, 352] width 80 height 84
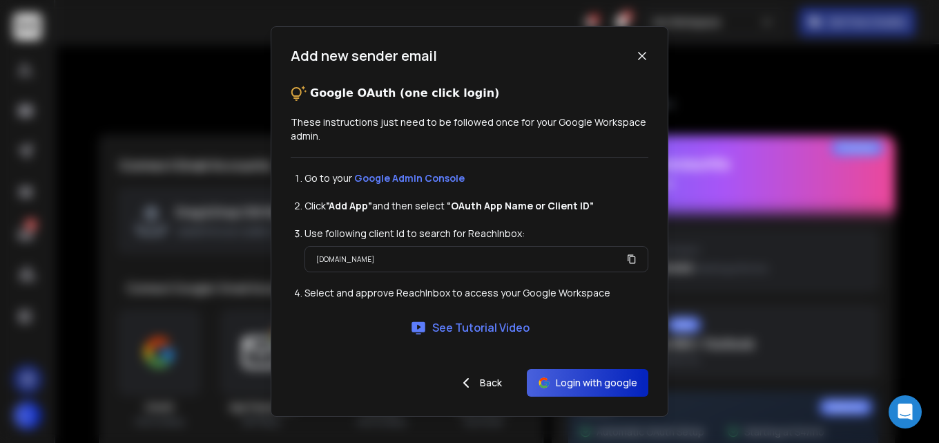
click at [559, 381] on button "Login with google" at bounding box center [588, 383] width 122 height 28
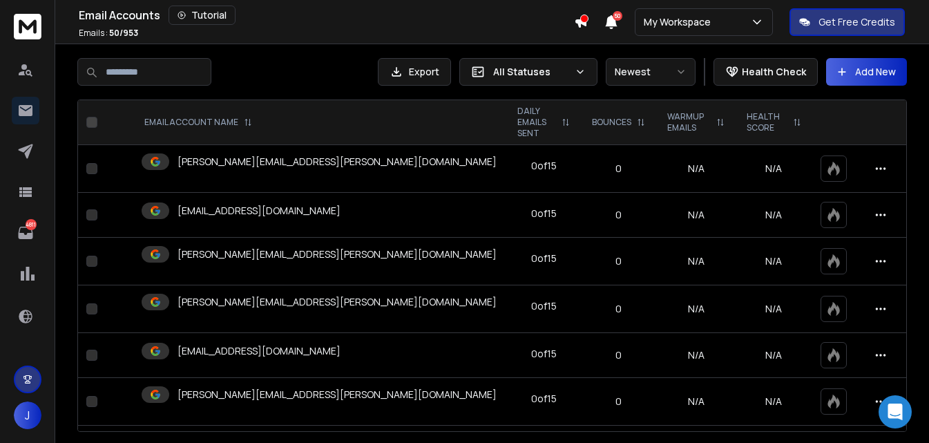
click at [867, 75] on button "Add New" at bounding box center [866, 72] width 81 height 28
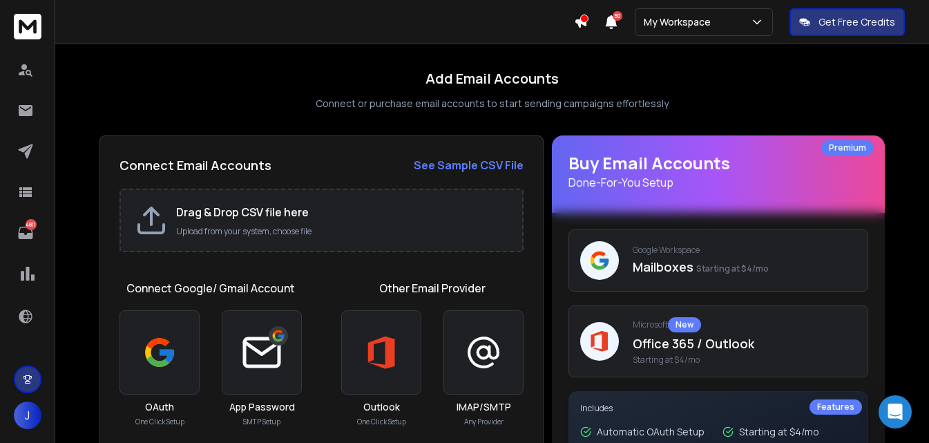
click at [171, 347] on icon at bounding box center [159, 351] width 35 height 41
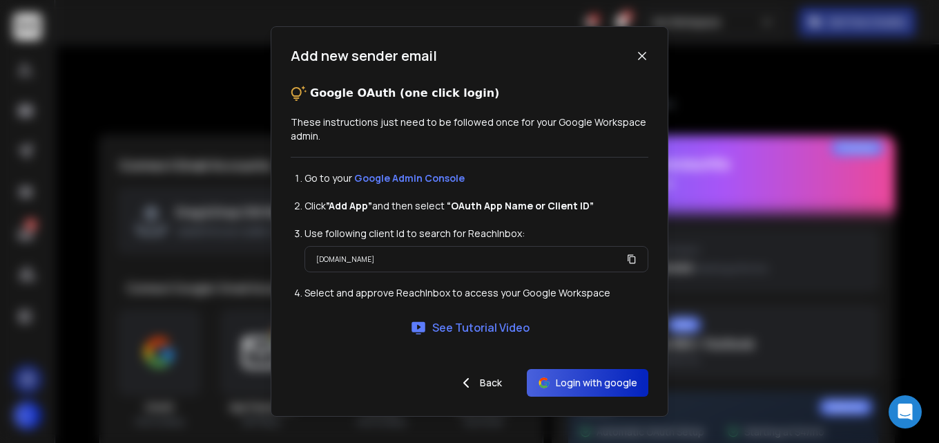
click at [595, 381] on button "Login with google" at bounding box center [588, 383] width 122 height 28
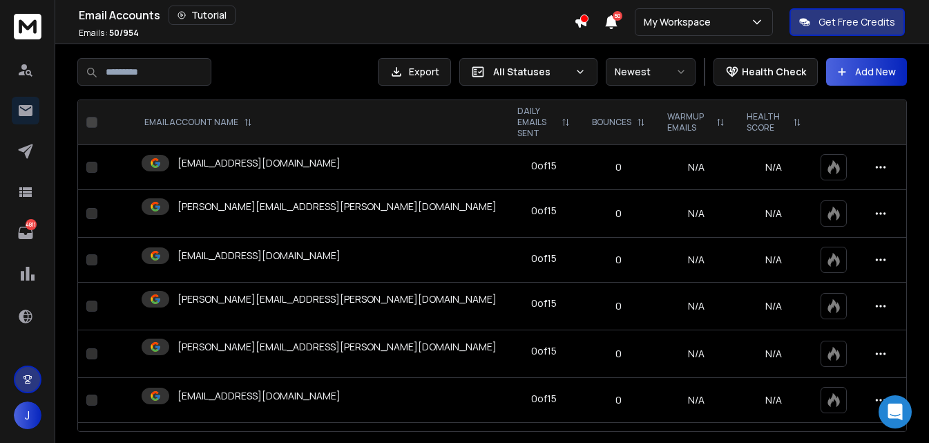
click at [878, 73] on button "Add New" at bounding box center [866, 72] width 81 height 28
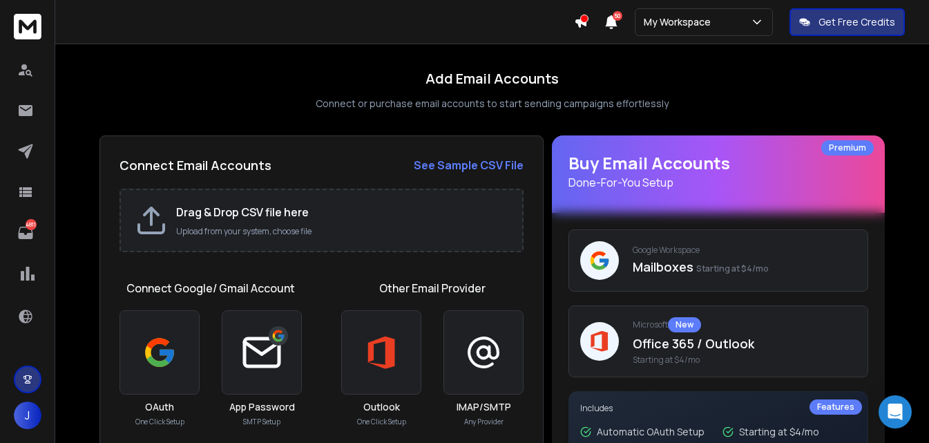
click at [157, 334] on icon at bounding box center [159, 351] width 35 height 41
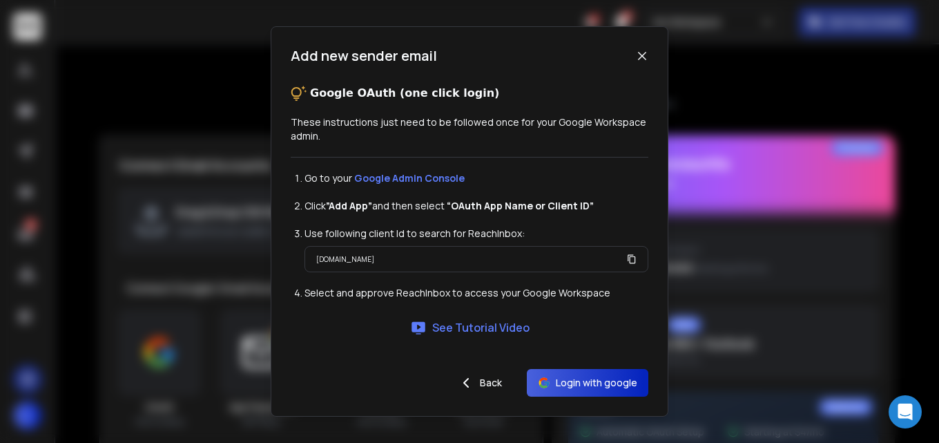
click at [576, 381] on button "Login with google" at bounding box center [588, 383] width 122 height 28
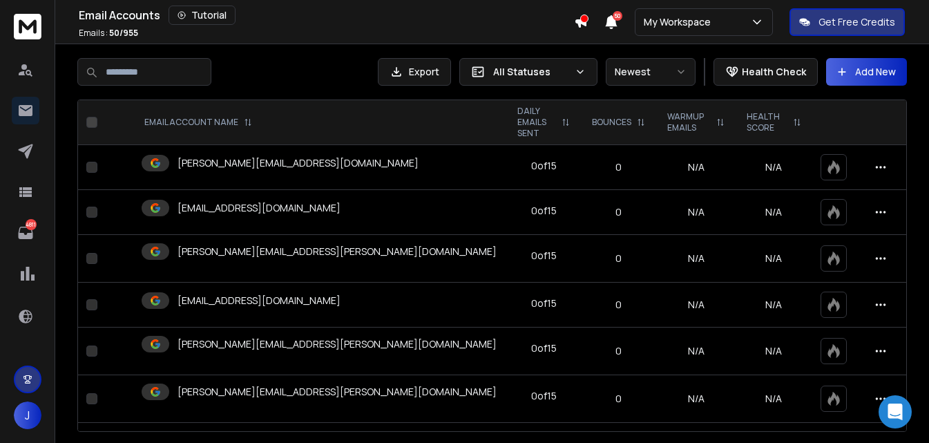
click at [881, 70] on button "Add New" at bounding box center [866, 72] width 81 height 28
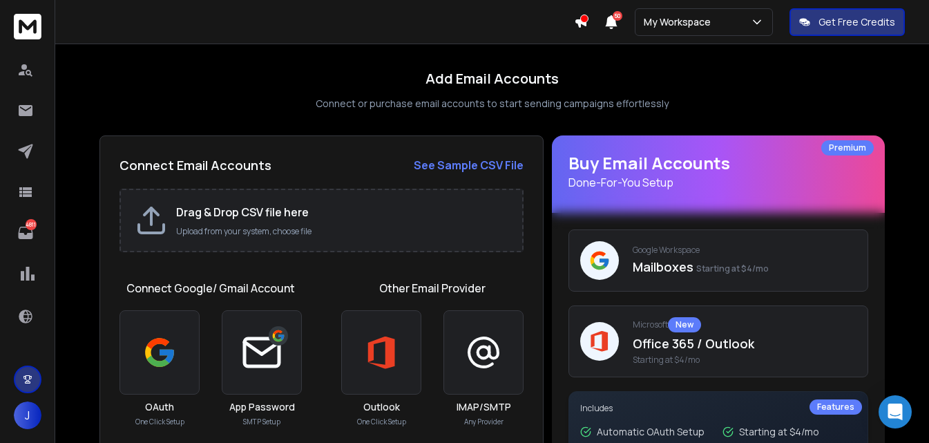
click at [180, 359] on div at bounding box center [159, 352] width 80 height 84
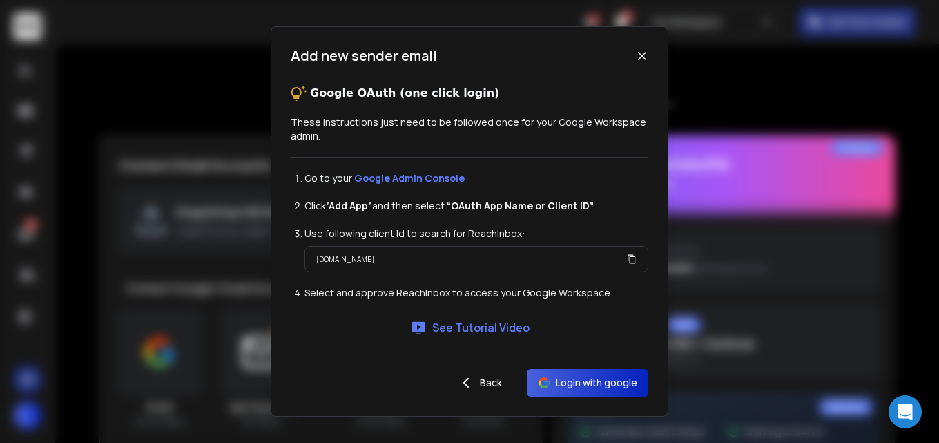
click at [574, 381] on button "Login with google" at bounding box center [588, 383] width 122 height 28
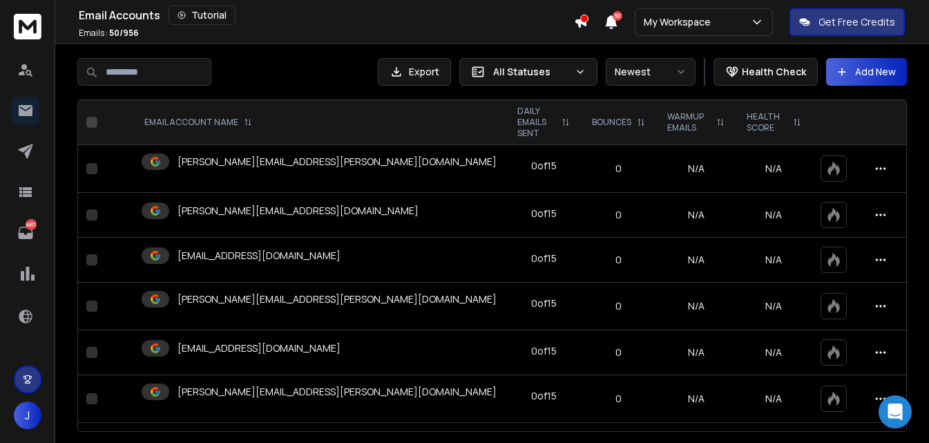
click at [845, 68] on icon at bounding box center [842, 72] width 10 height 10
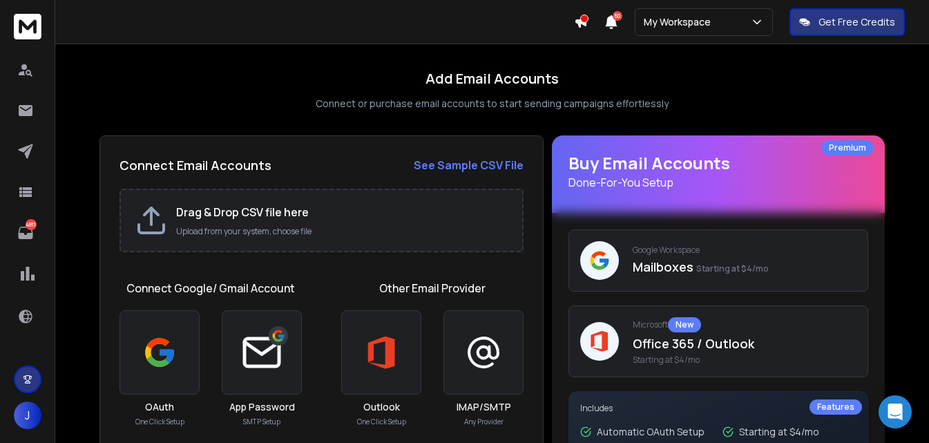
click at [182, 384] on div at bounding box center [159, 352] width 80 height 84
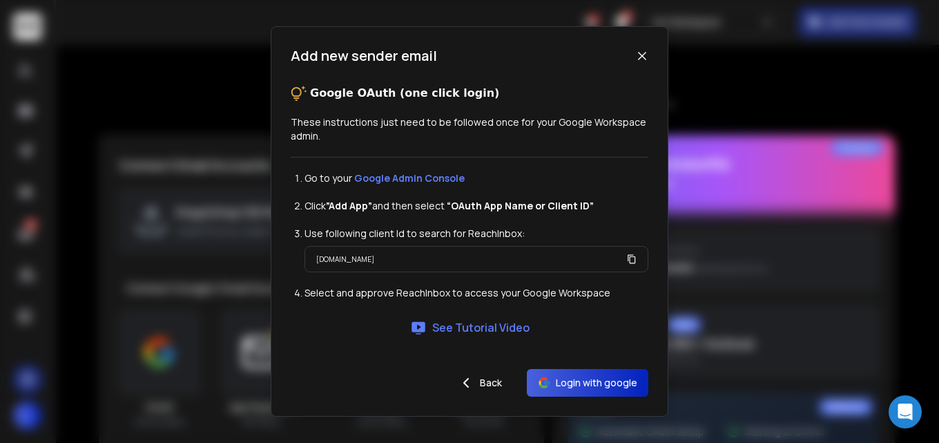
click at [588, 378] on button "Login with google" at bounding box center [588, 383] width 122 height 28
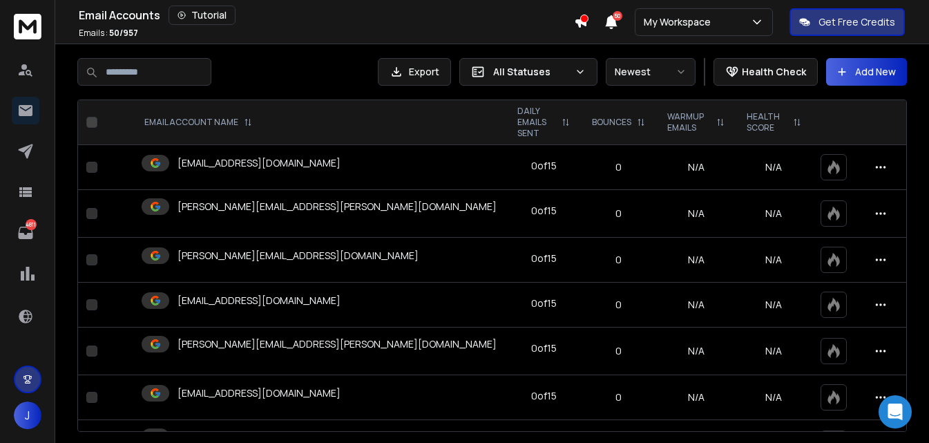
click at [874, 64] on button "Add New" at bounding box center [866, 72] width 81 height 28
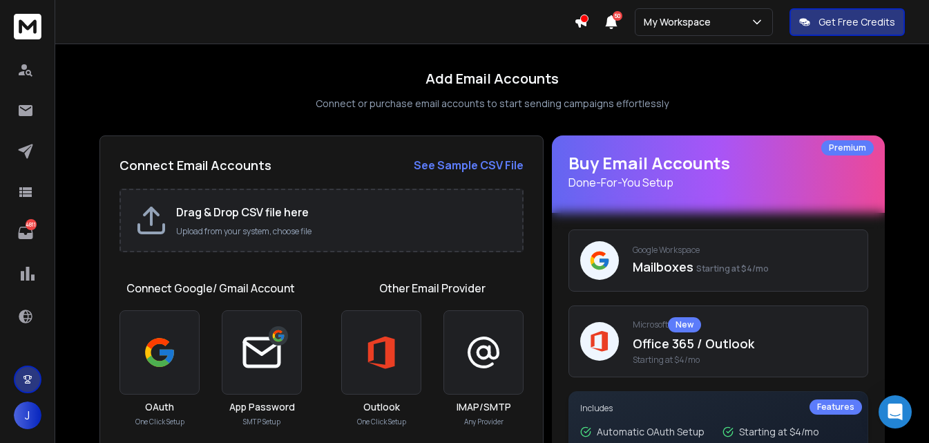
click at [154, 367] on icon at bounding box center [159, 351] width 35 height 41
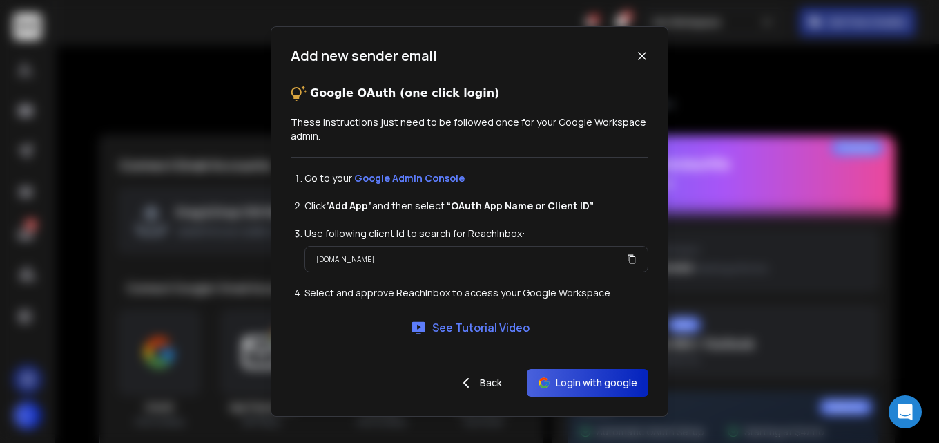
click at [550, 385] on icon at bounding box center [544, 382] width 12 height 12
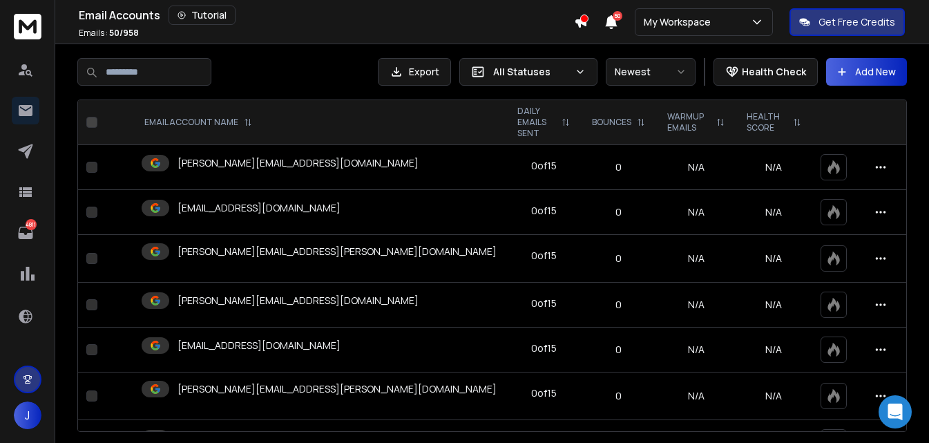
click at [863, 75] on button "Add New" at bounding box center [866, 72] width 81 height 28
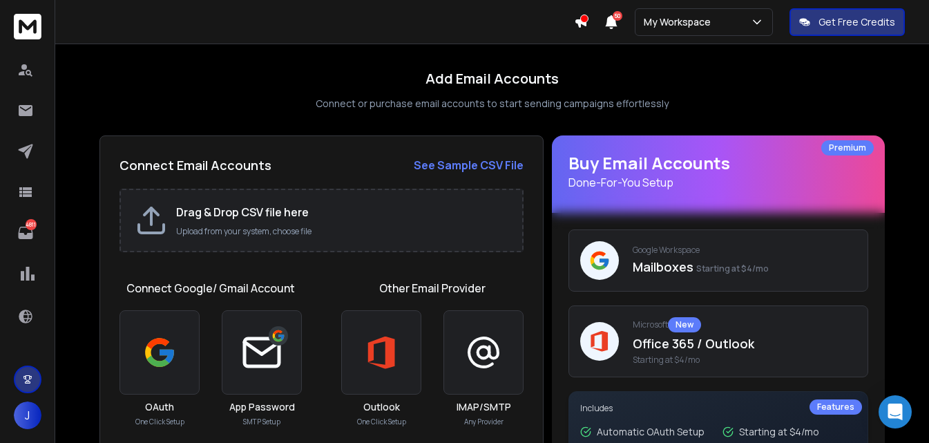
click at [162, 358] on icon at bounding box center [159, 351] width 35 height 41
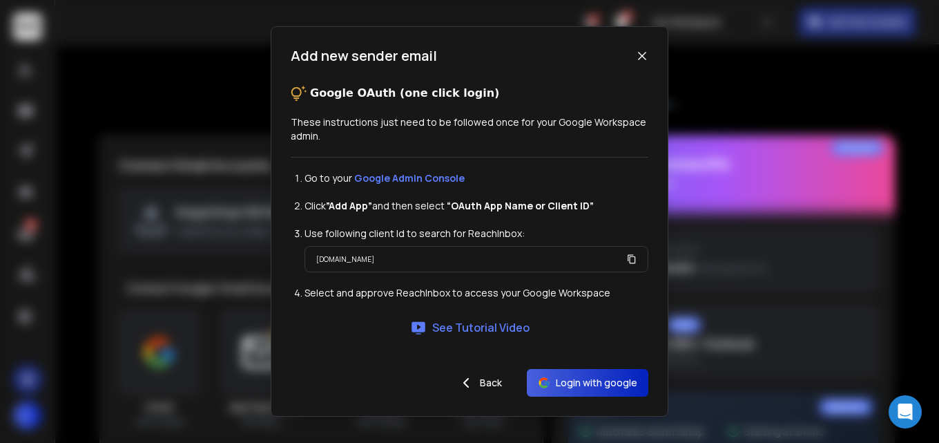
click at [578, 372] on button "Login with google" at bounding box center [588, 383] width 122 height 28
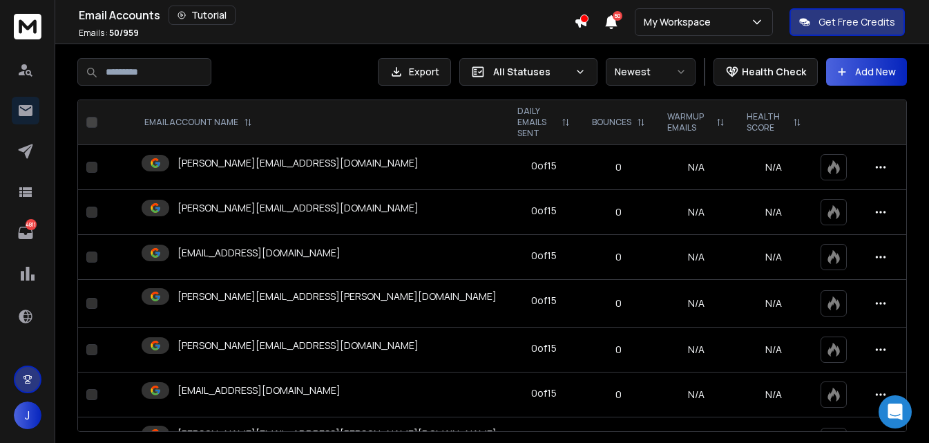
click at [865, 73] on button "Add New" at bounding box center [866, 72] width 81 height 28
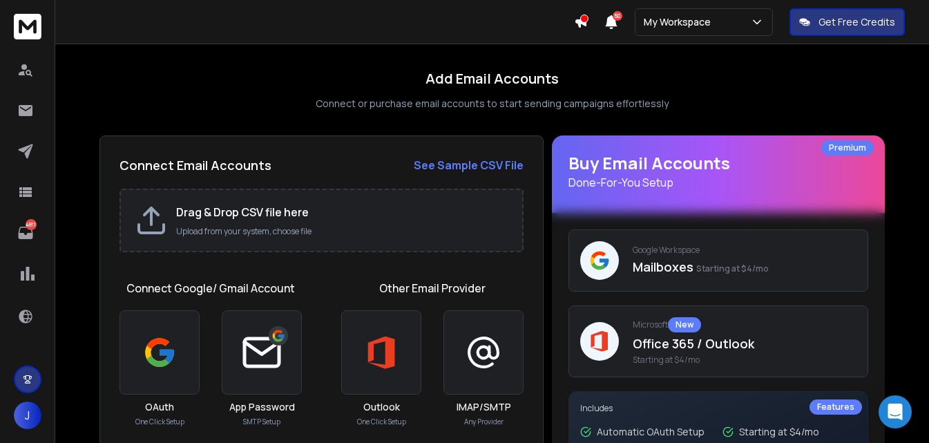
click at [182, 352] on div at bounding box center [159, 352] width 80 height 84
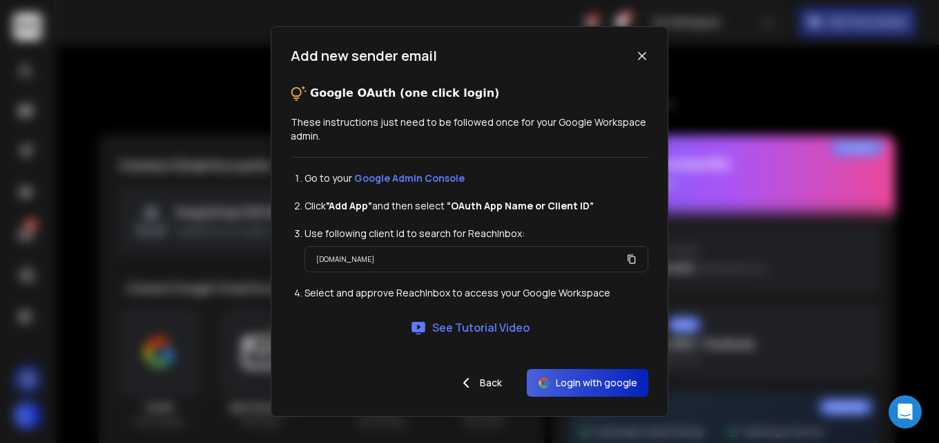
click at [595, 385] on button "Login with google" at bounding box center [588, 383] width 122 height 28
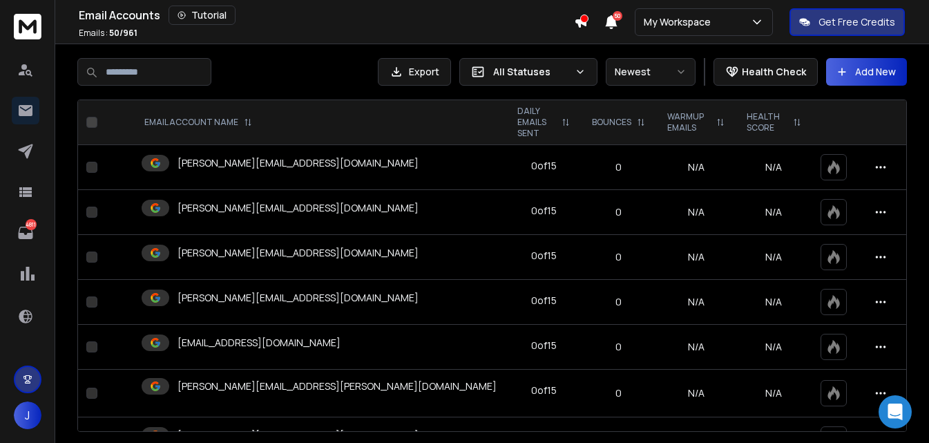
click at [878, 75] on button "Add New" at bounding box center [866, 72] width 81 height 28
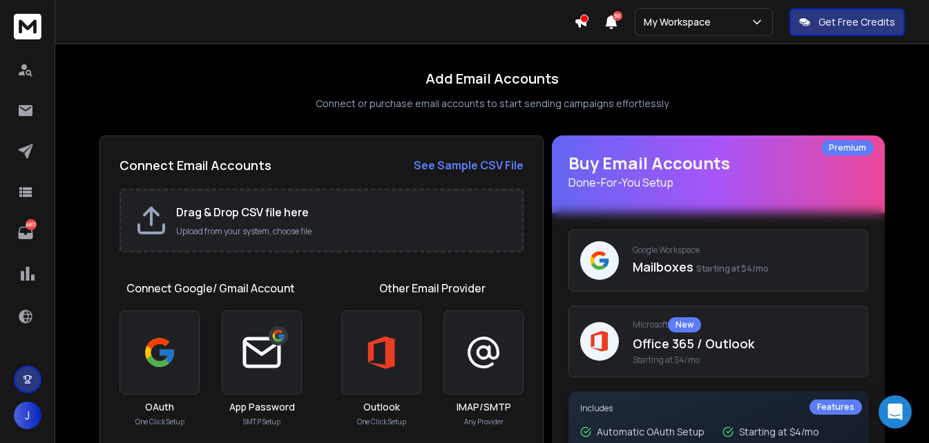
click at [142, 371] on div at bounding box center [159, 352] width 80 height 84
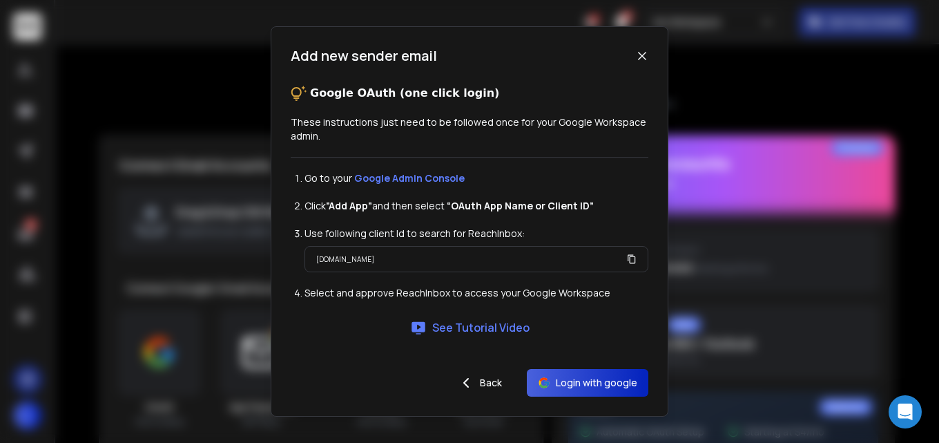
click at [599, 386] on button "Login with google" at bounding box center [588, 383] width 122 height 28
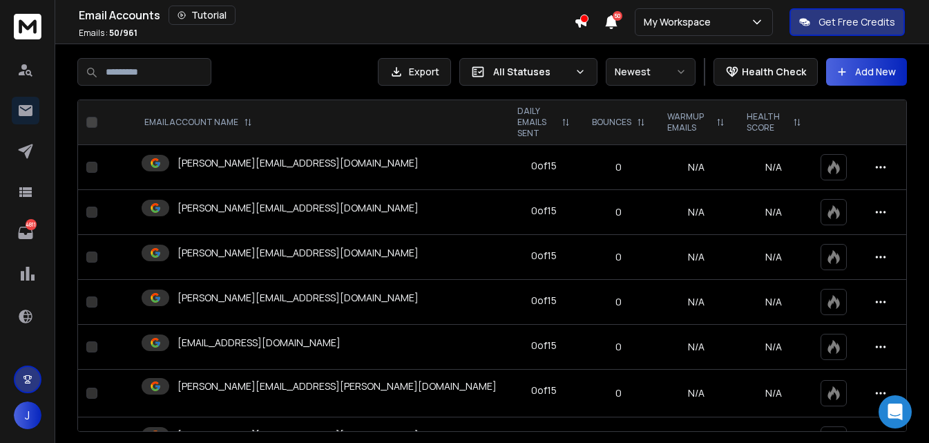
click at [573, 73] on div "All Statuses" at bounding box center [528, 72] width 138 height 28
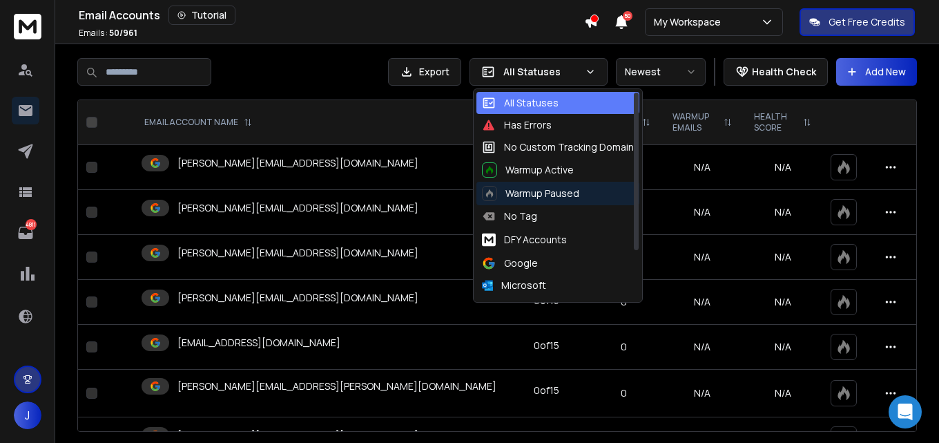
click at [555, 188] on div "Warmup Paused" at bounding box center [530, 193] width 97 height 15
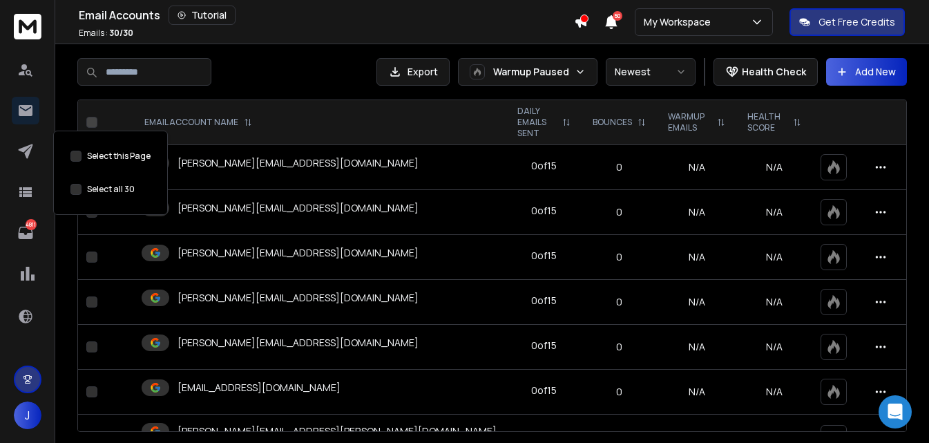
drag, startPoint x: 72, startPoint y: 189, endPoint x: 84, endPoint y: 186, distance: 11.9
click at [73, 189] on button "Select this Page" at bounding box center [75, 189] width 11 height 11
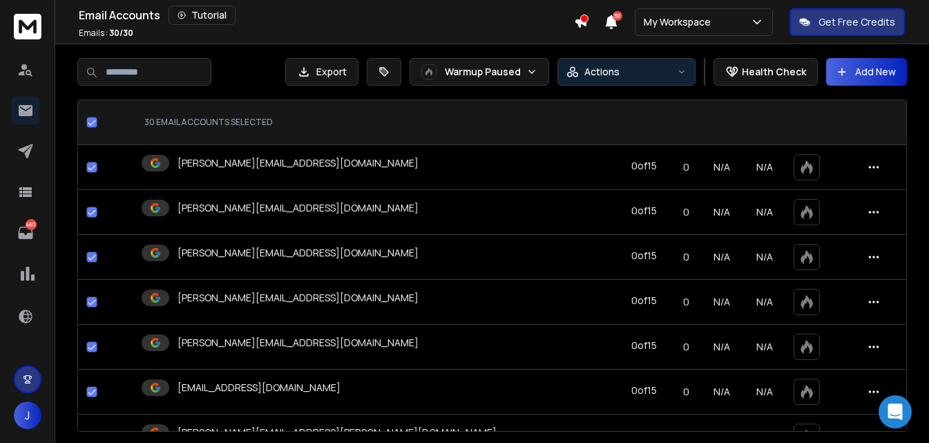
click at [652, 69] on div "Actions" at bounding box center [618, 72] width 105 height 14
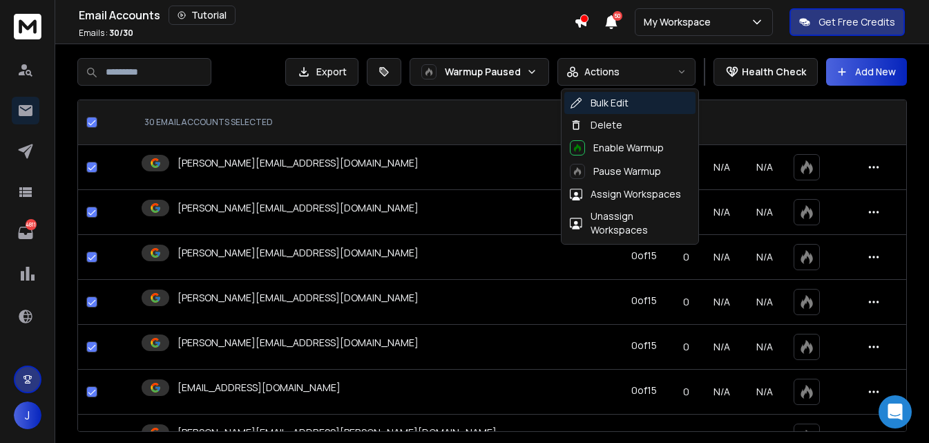
click at [262, 71] on div at bounding box center [177, 72] width 200 height 28
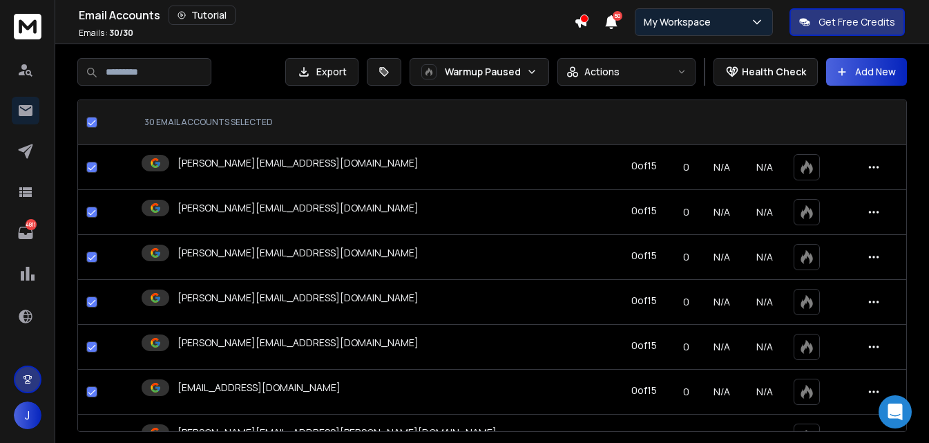
click at [752, 19] on div "My Workspace" at bounding box center [704, 22] width 120 height 14
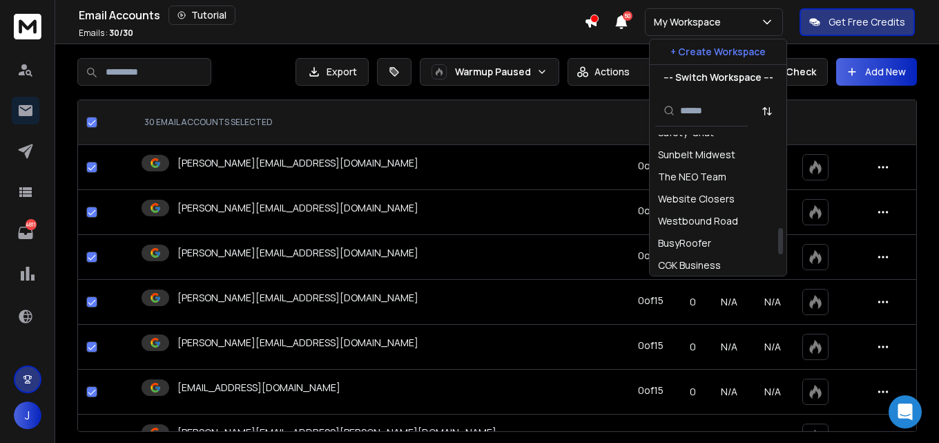
scroll to position [22, 0]
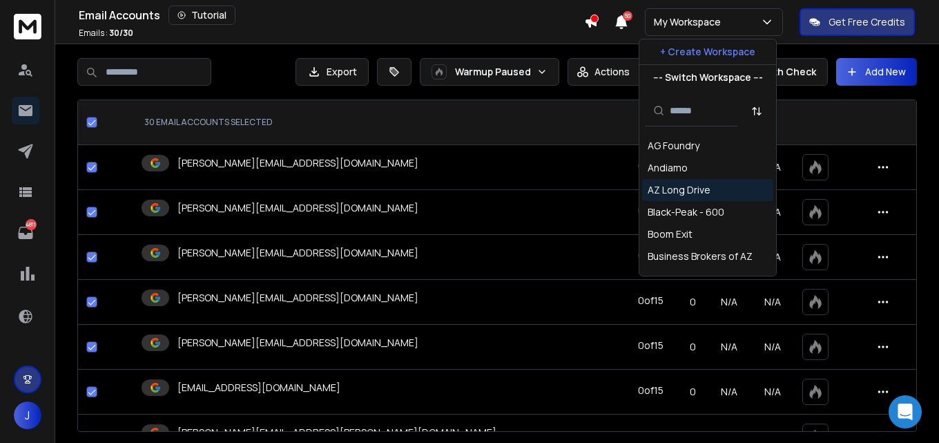
click at [253, 66] on div at bounding box center [182, 72] width 210 height 28
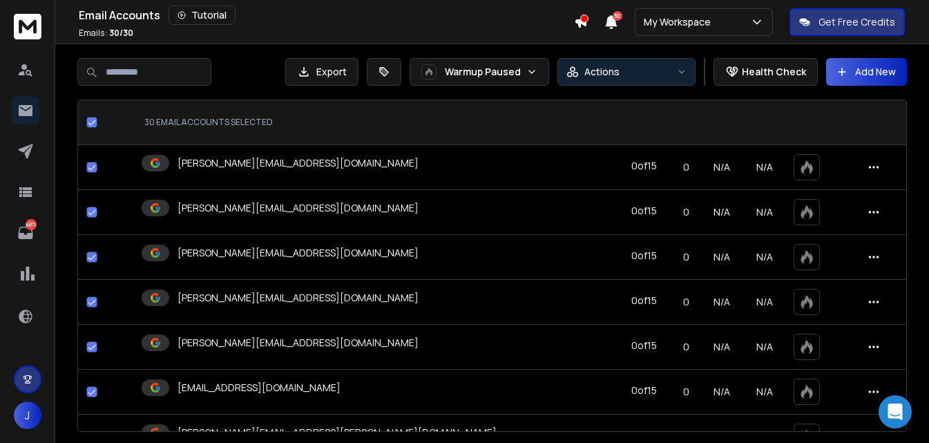
click at [681, 73] on icon "button" at bounding box center [682, 71] width 10 height 11
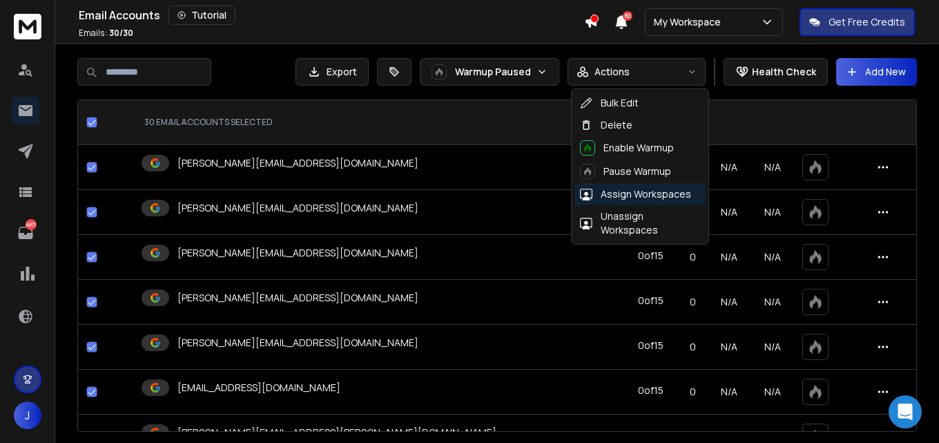
click at [638, 195] on div "Assign Workspaces" at bounding box center [635, 194] width 111 height 14
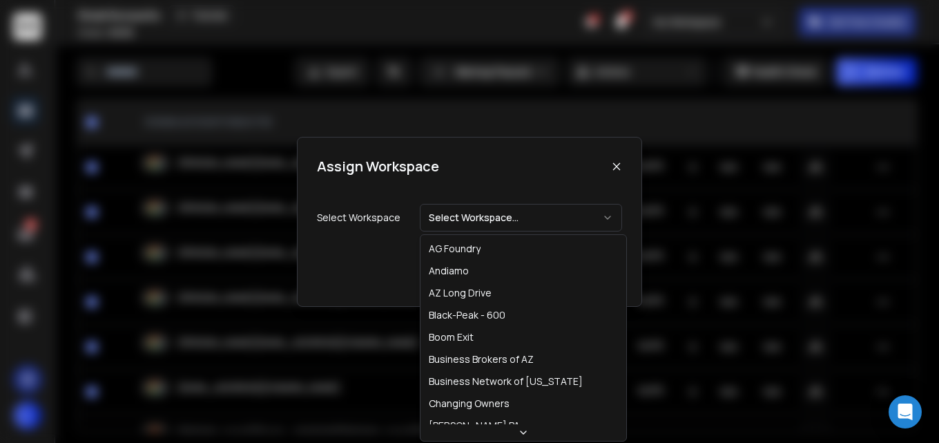
click at [528, 209] on button "Select Workspace..." at bounding box center [521, 218] width 202 height 28
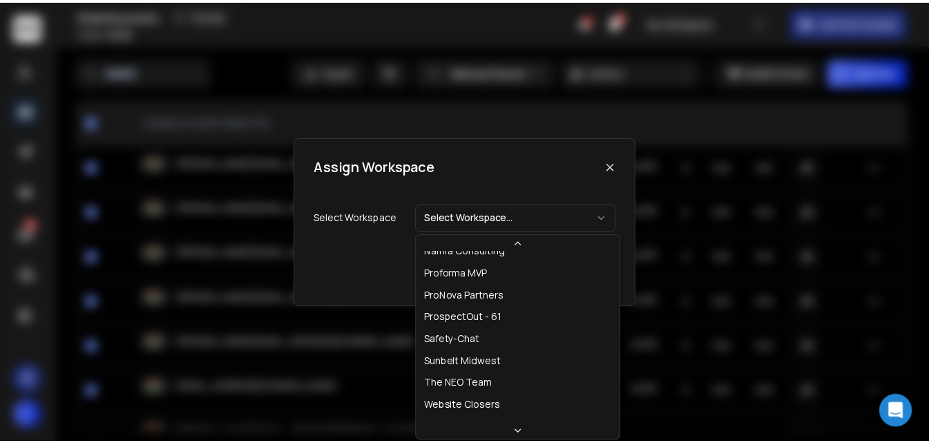
scroll to position [479, 0]
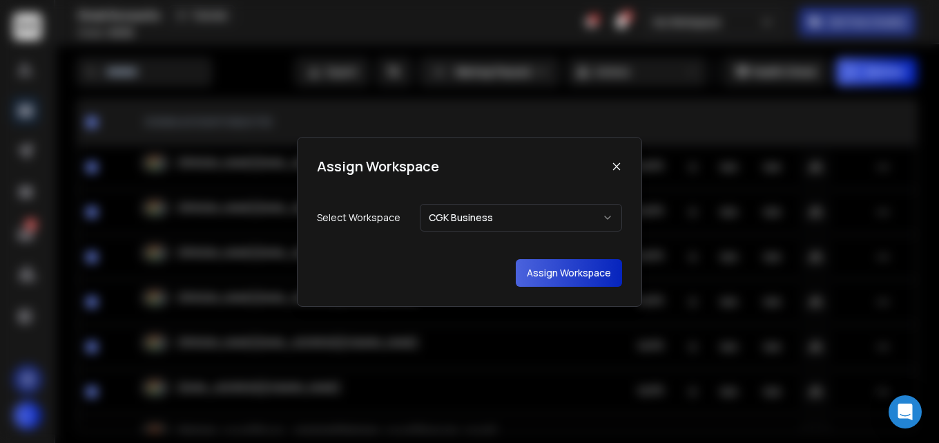
click at [581, 262] on button "Assign Workspace" at bounding box center [569, 273] width 106 height 28
click at [617, 166] on icon at bounding box center [617, 166] width 8 height 8
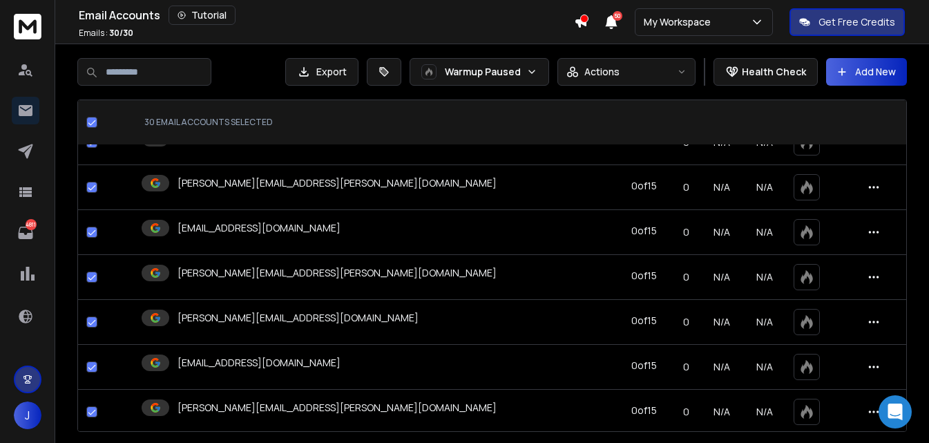
scroll to position [0, 0]
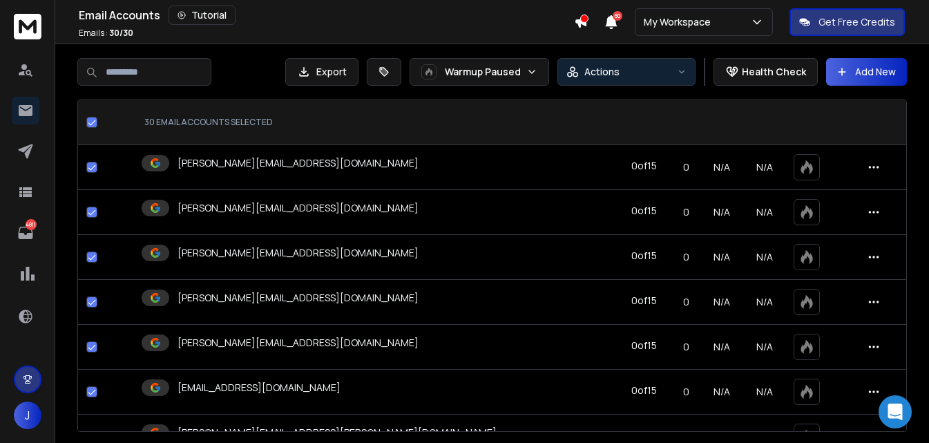
click at [682, 73] on icon "button" at bounding box center [682, 71] width 10 height 11
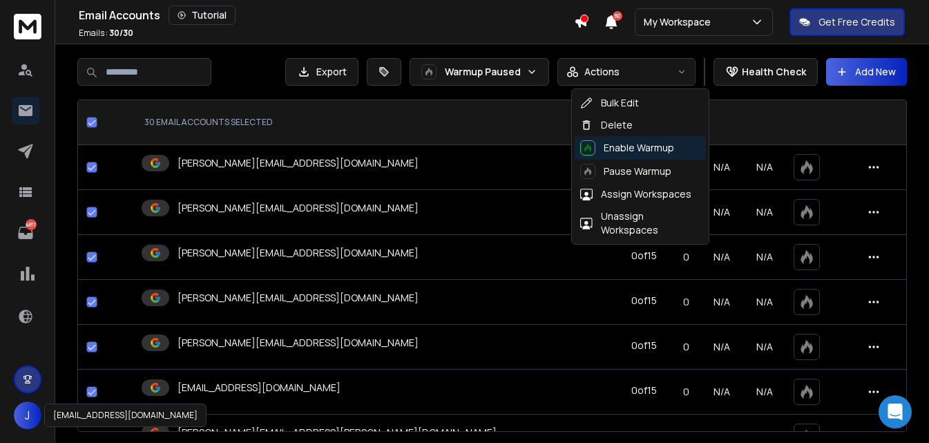
click at [33, 420] on span "J" at bounding box center [28, 415] width 28 height 28
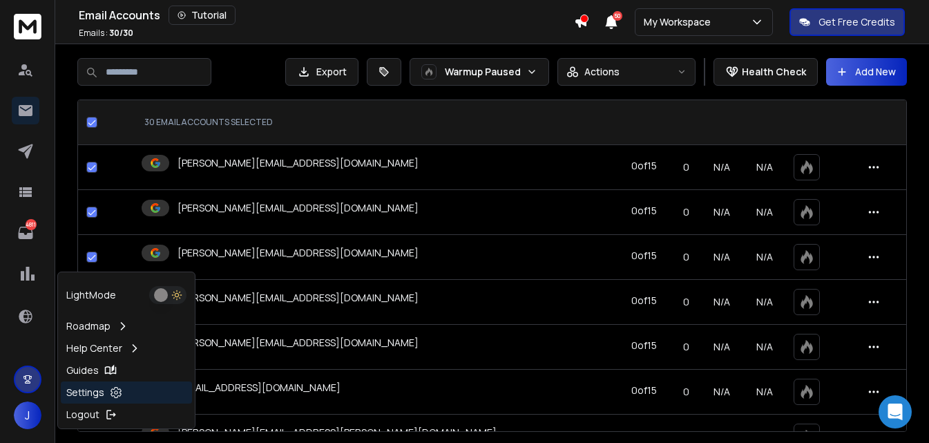
click at [30, 417] on span "J" at bounding box center [28, 415] width 28 height 28
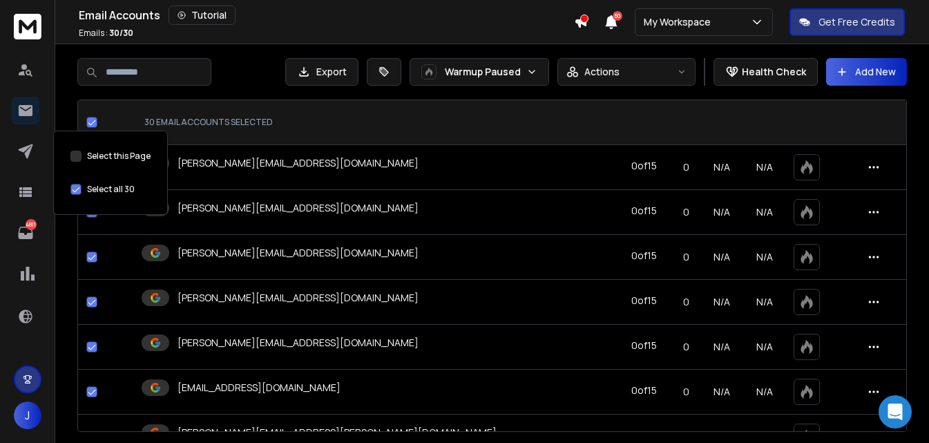
click at [90, 126] on button "Select this Page" at bounding box center [91, 122] width 11 height 11
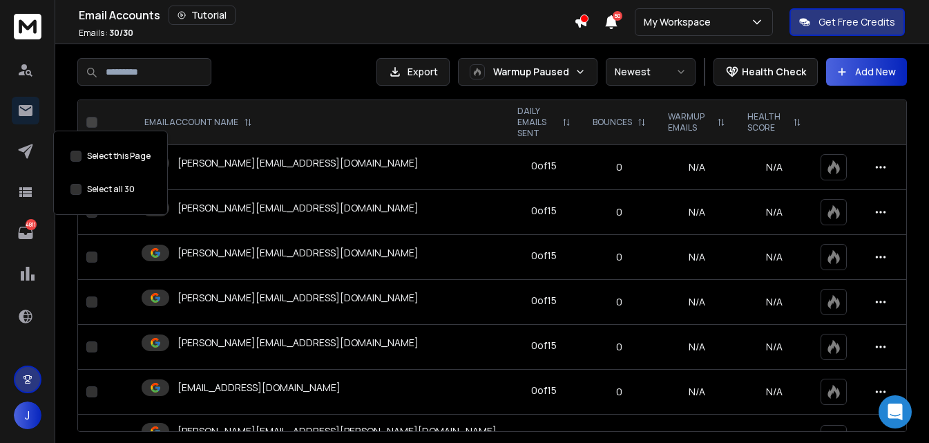
click at [90, 126] on button "Select this Page" at bounding box center [91, 122] width 11 height 11
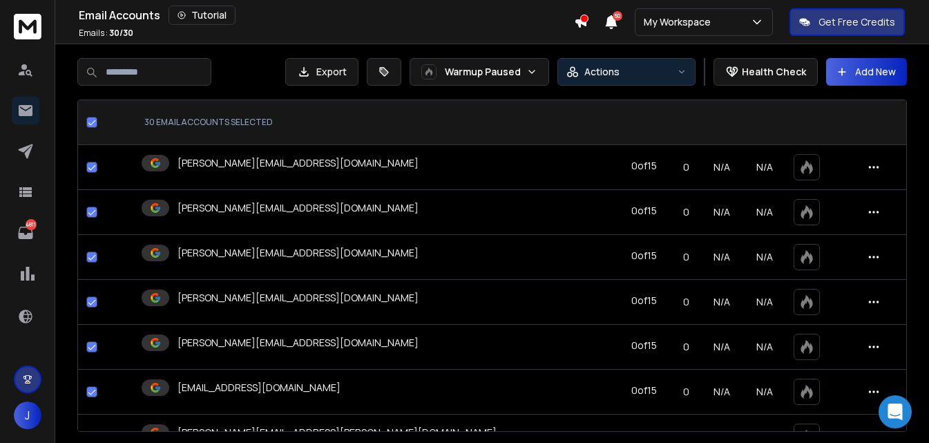
click at [655, 66] on div "Actions" at bounding box center [618, 72] width 105 height 14
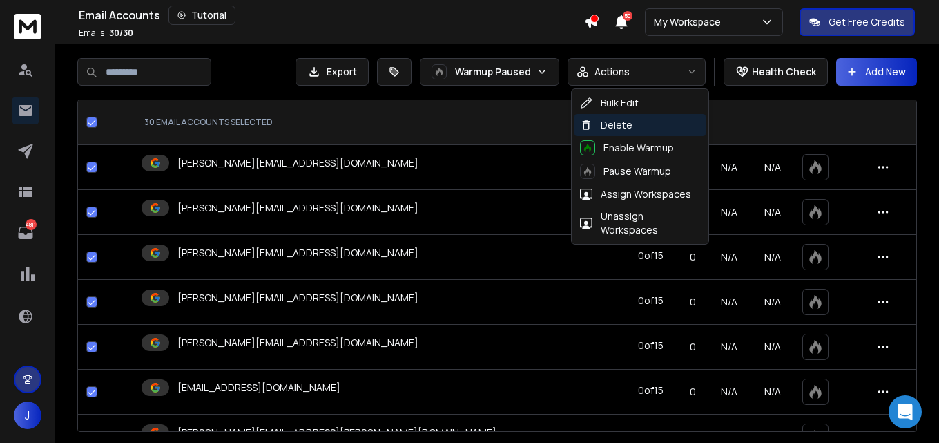
click at [622, 125] on div "Delete" at bounding box center [606, 125] width 52 height 14
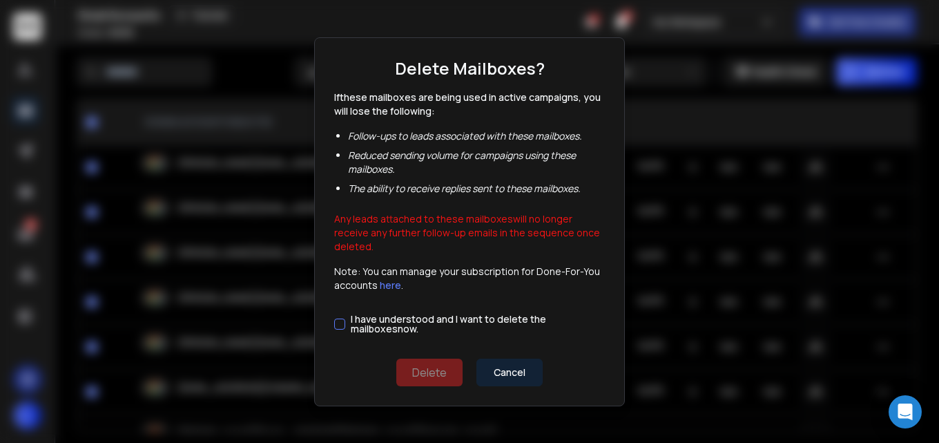
click at [380, 314] on label "I have understood and I want to delete the mailbox es now." at bounding box center [478, 323] width 254 height 19
click at [345, 318] on button "I have understood and I want to delete the mailbox es now." at bounding box center [339, 323] width 11 height 11
click at [431, 358] on button "Delete" at bounding box center [429, 372] width 66 height 28
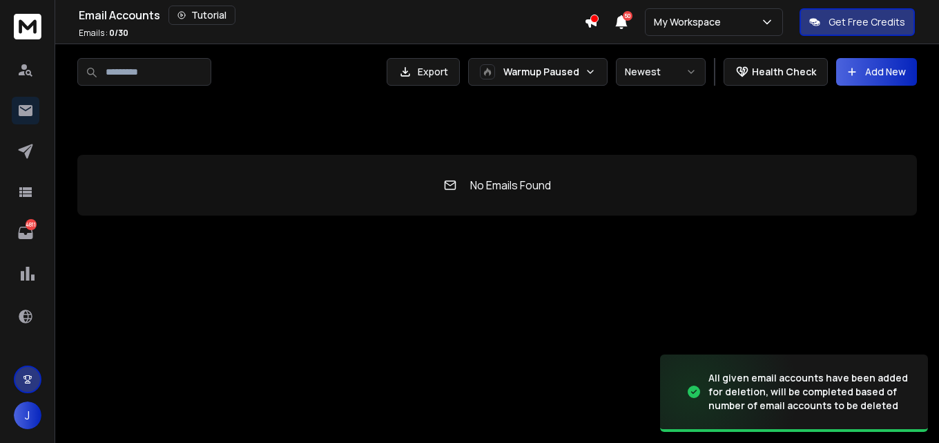
click at [562, 70] on p "Warmup Paused" at bounding box center [541, 72] width 76 height 14
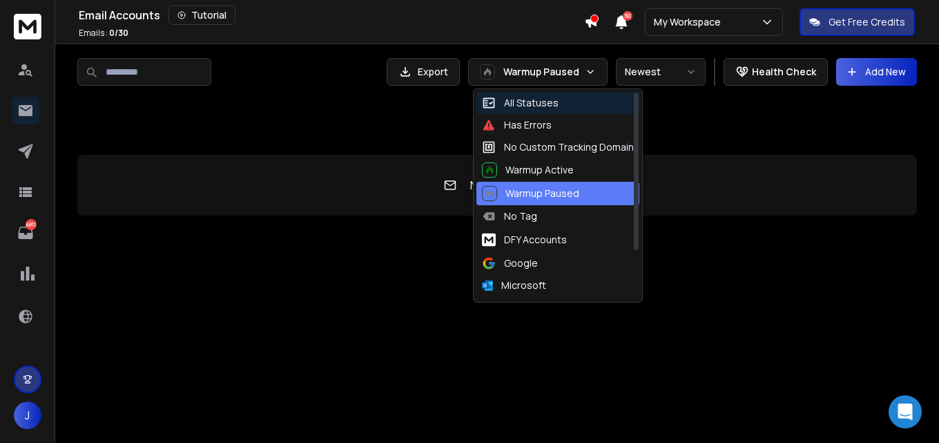
click at [530, 107] on div "All Statuses" at bounding box center [520, 103] width 77 height 14
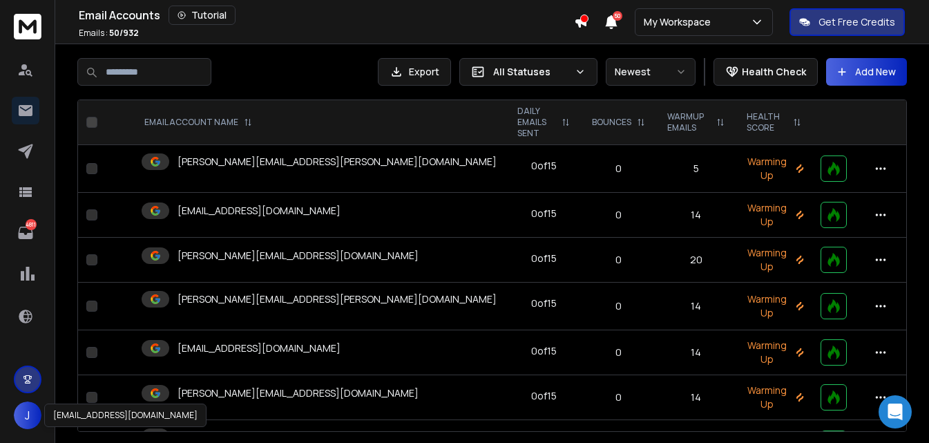
click at [35, 423] on span "J" at bounding box center [28, 415] width 28 height 28
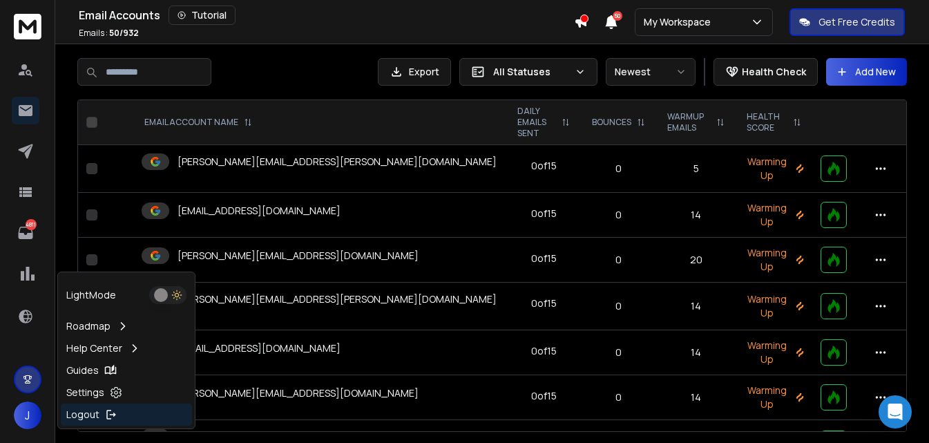
click at [94, 422] on div "Logout" at bounding box center [126, 414] width 131 height 22
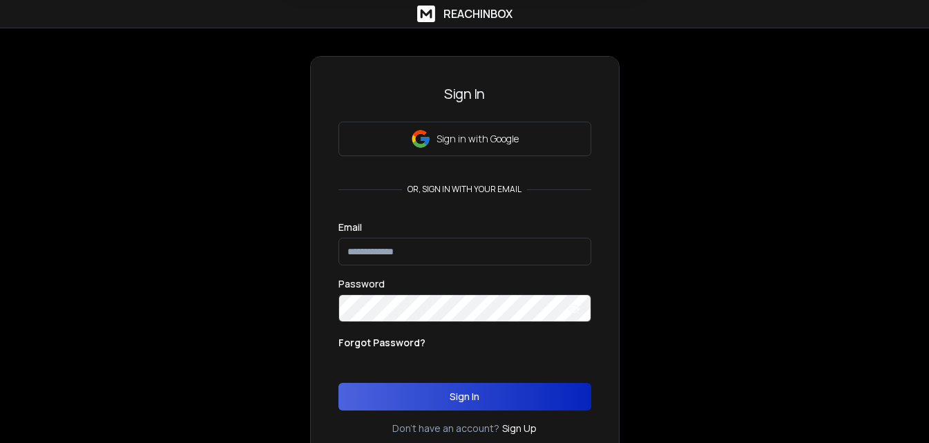
type input "**********"
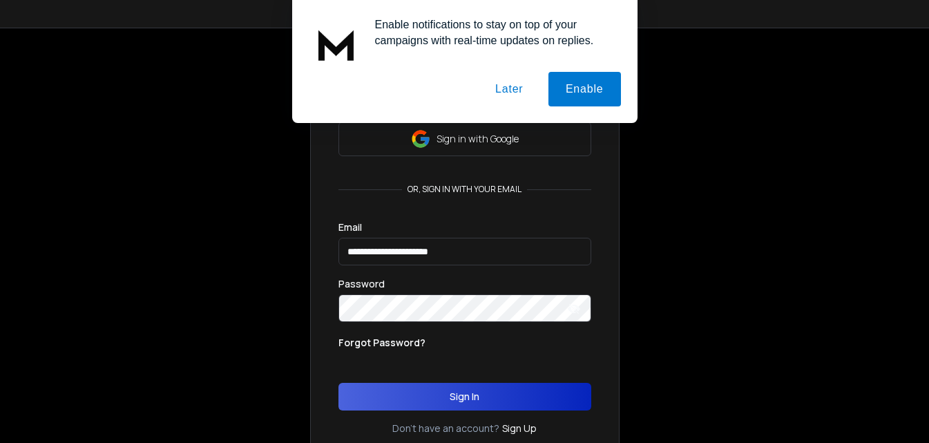
click at [470, 242] on input "**********" at bounding box center [464, 252] width 253 height 28
click at [325, 198] on div "**********" at bounding box center [464, 277] width 309 height 443
click at [461, 399] on button "Sign In" at bounding box center [464, 397] width 253 height 28
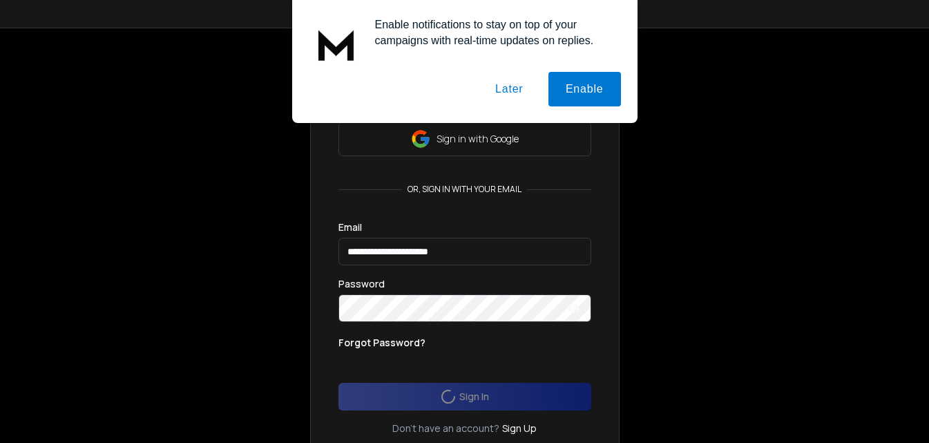
click at [508, 84] on button "Later" at bounding box center [509, 89] width 62 height 35
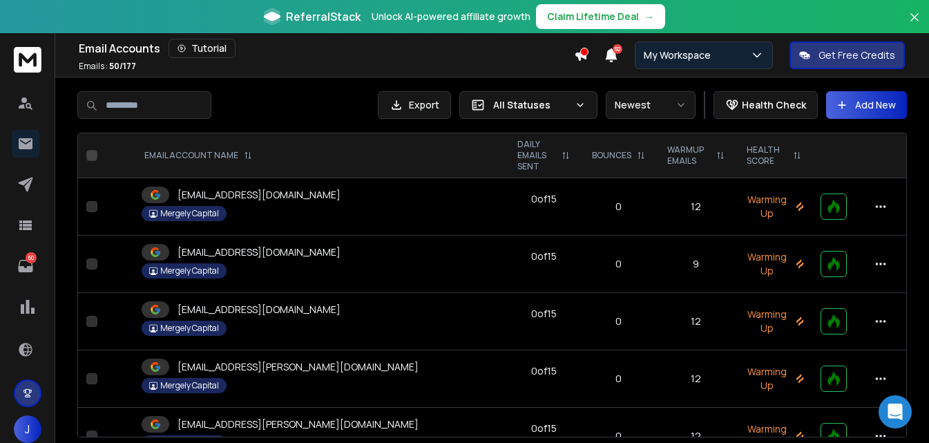
click at [726, 54] on div "My Workspace" at bounding box center [704, 55] width 120 height 14
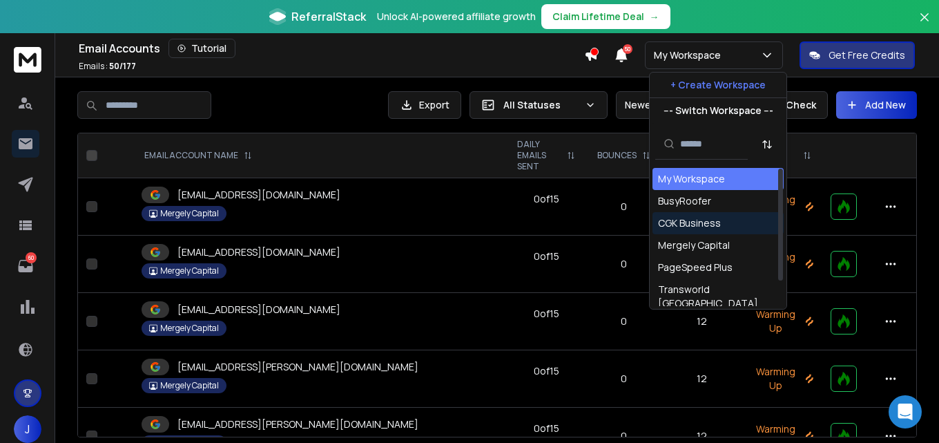
click at [708, 220] on div "CGK Business" at bounding box center [689, 223] width 63 height 14
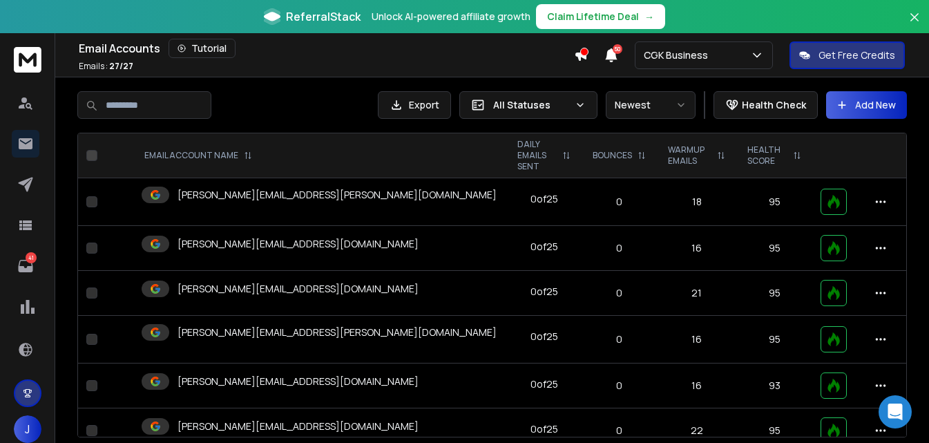
click at [912, 18] on icon "Close banner" at bounding box center [914, 17] width 12 height 12
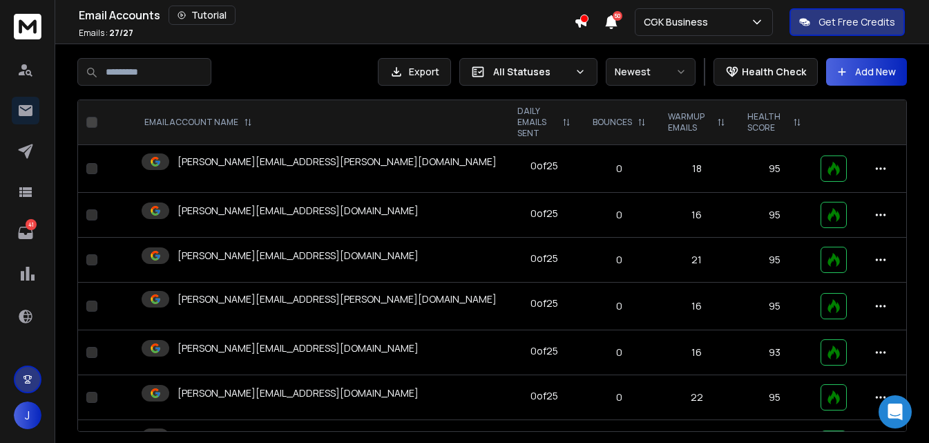
click at [877, 66] on button "Add New" at bounding box center [866, 72] width 81 height 28
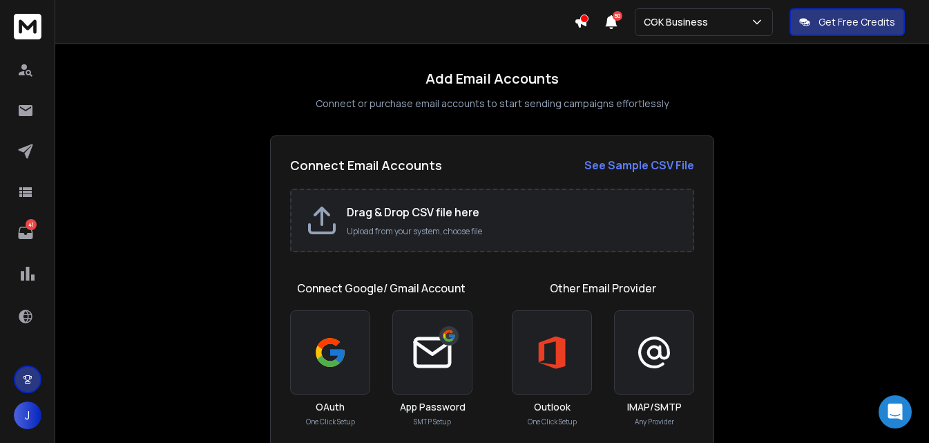
click at [347, 381] on div at bounding box center [330, 352] width 80 height 84
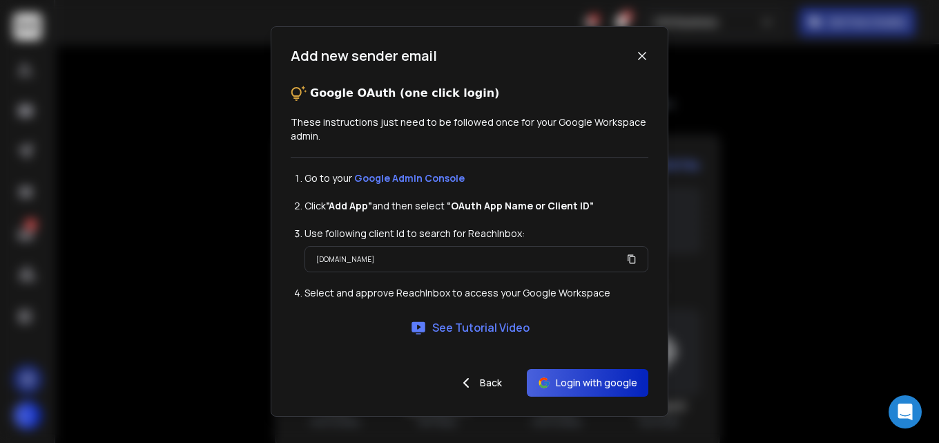
click at [612, 383] on button "Login with google" at bounding box center [588, 383] width 122 height 28
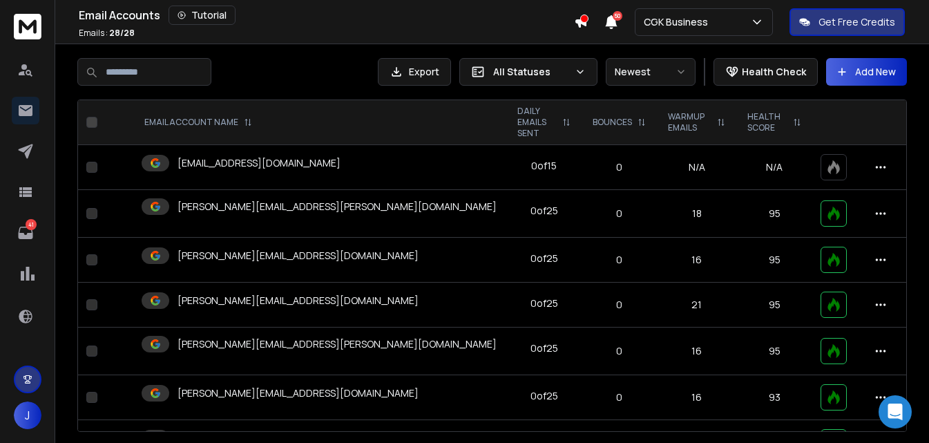
click at [885, 79] on button "Add New" at bounding box center [866, 72] width 81 height 28
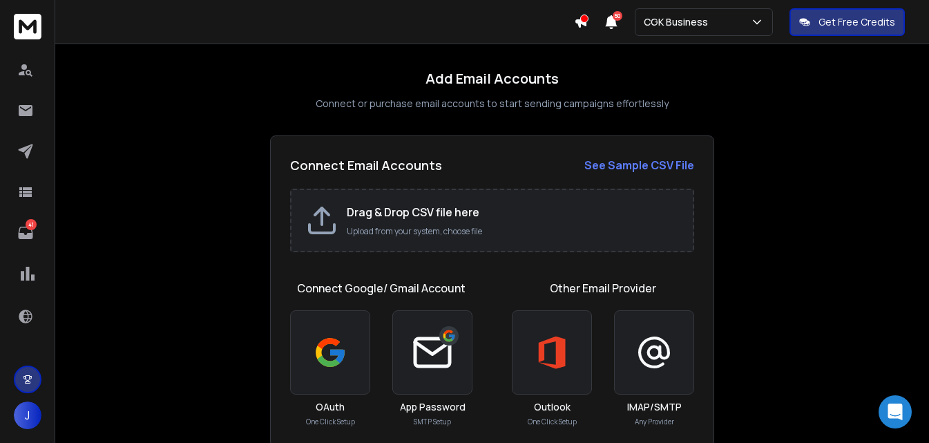
click at [299, 340] on div at bounding box center [330, 352] width 80 height 84
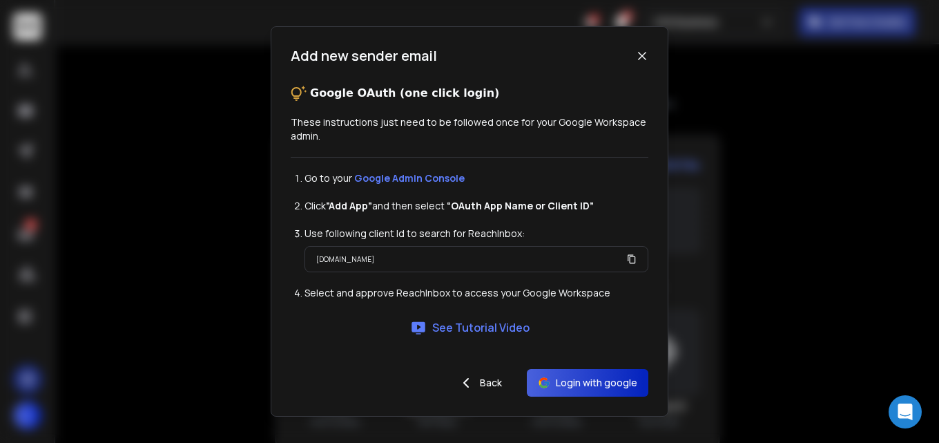
drag, startPoint x: 622, startPoint y: 382, endPoint x: 593, endPoint y: 327, distance: 61.5
click at [620, 383] on button "Login with google" at bounding box center [588, 383] width 122 height 28
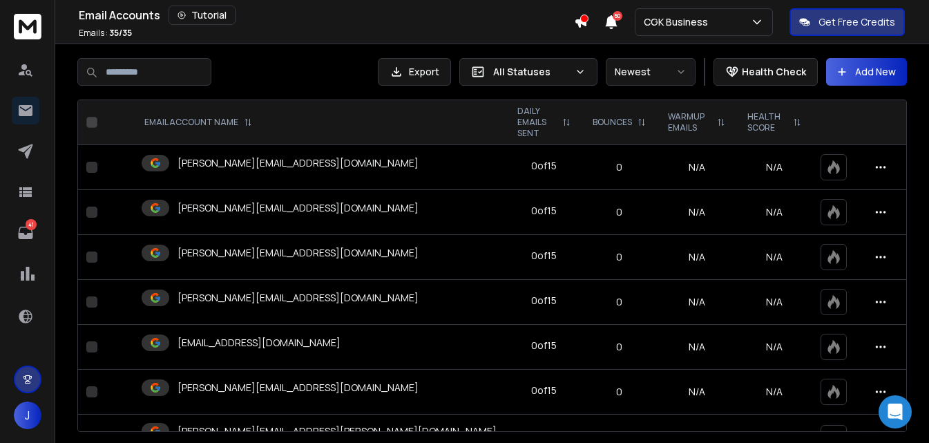
click at [556, 70] on p "All Statuses" at bounding box center [531, 72] width 76 height 14
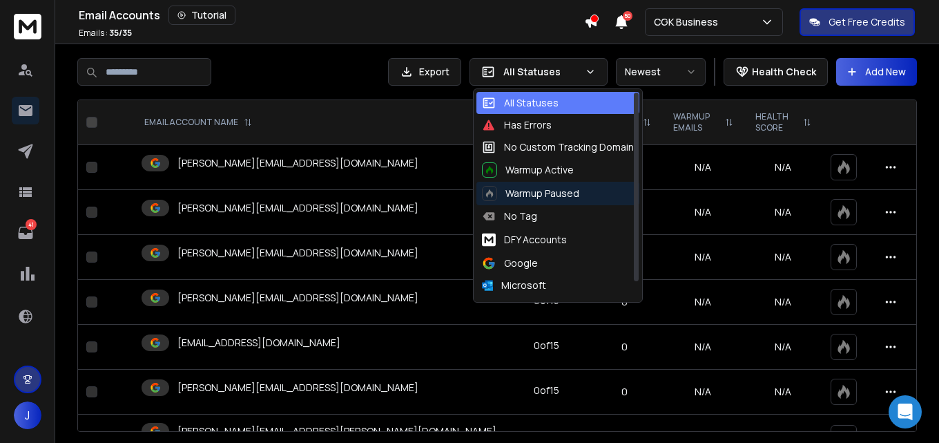
click at [527, 195] on div "Warmup Paused" at bounding box center [530, 193] width 97 height 15
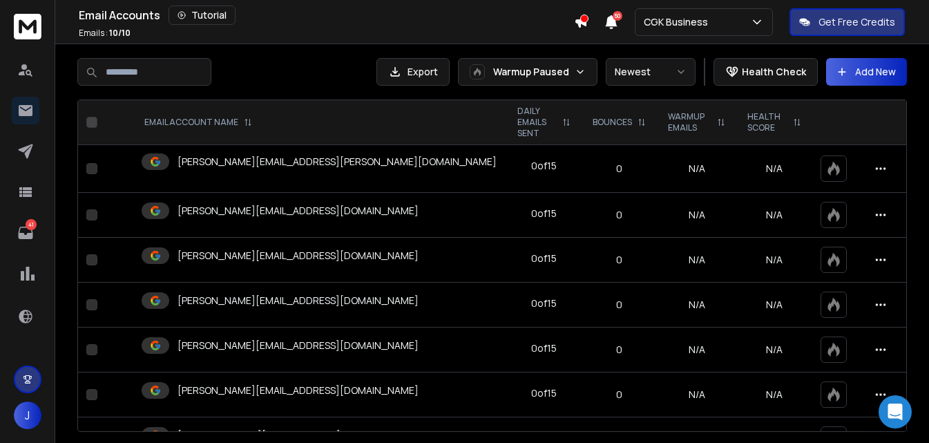
click at [869, 67] on button "Add New" at bounding box center [866, 72] width 81 height 28
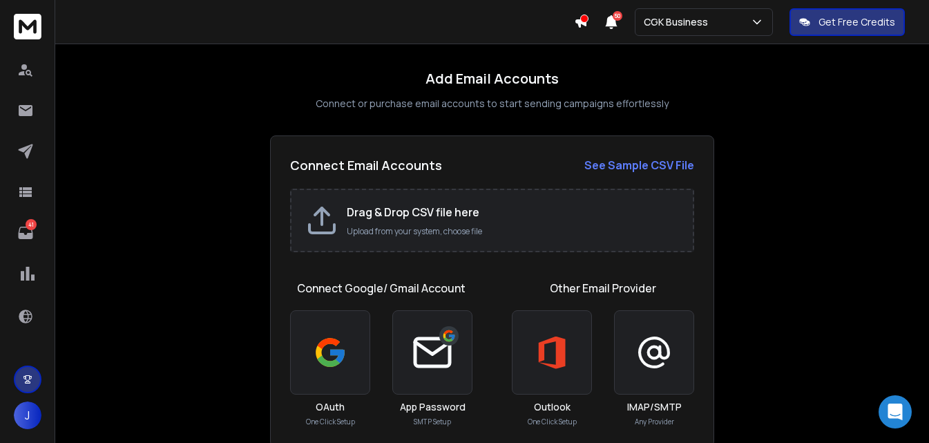
click at [331, 367] on icon at bounding box center [330, 351] width 35 height 41
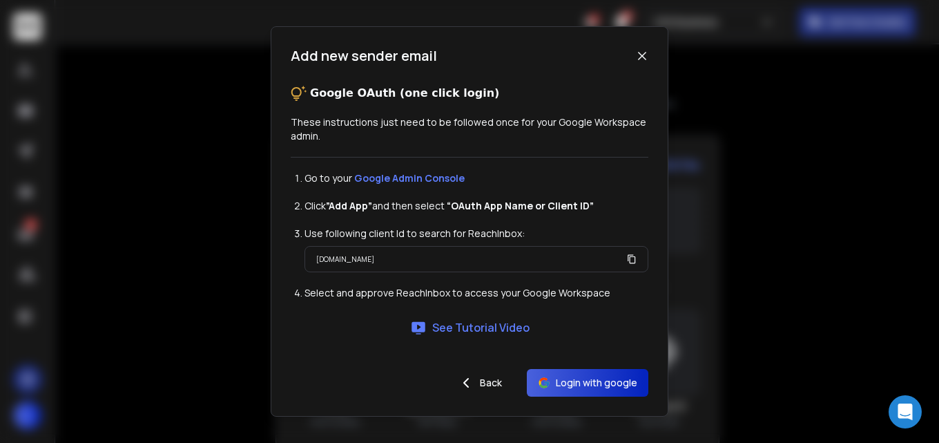
click at [599, 387] on button "Login with google" at bounding box center [588, 383] width 122 height 28
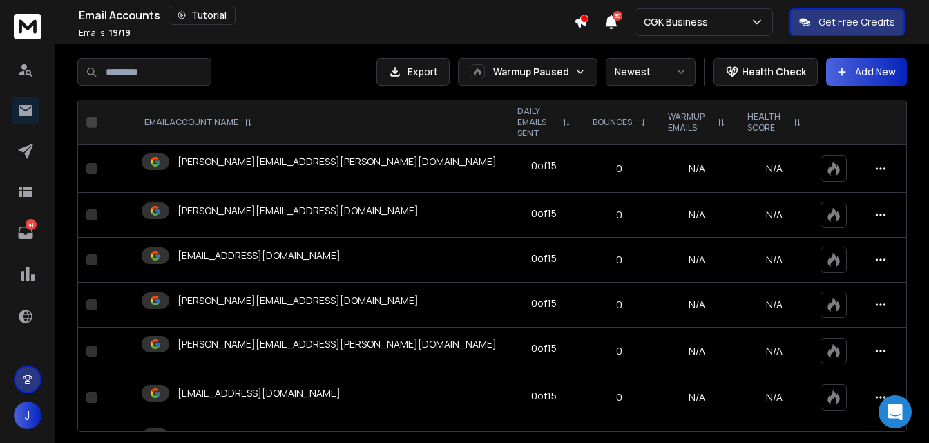
click at [870, 74] on button "Add New" at bounding box center [866, 72] width 81 height 28
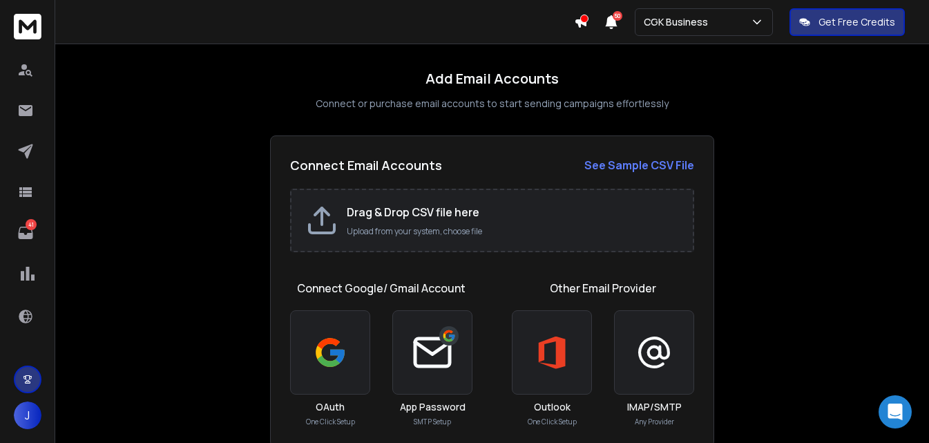
click at [333, 371] on icon at bounding box center [330, 351] width 35 height 41
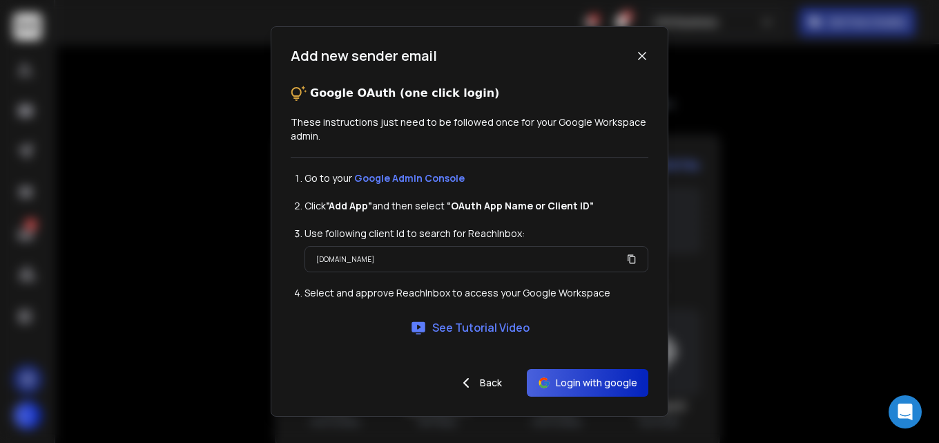
click at [601, 376] on button "Login with google" at bounding box center [588, 383] width 122 height 28
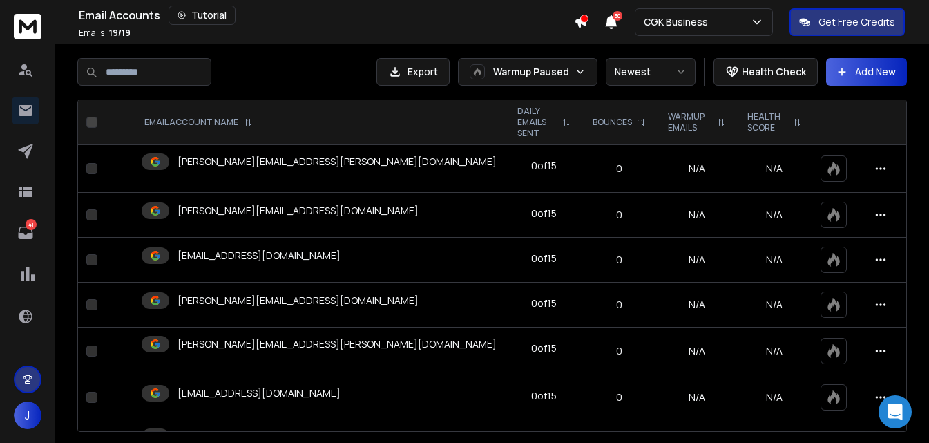
click at [884, 76] on button "Add New" at bounding box center [866, 72] width 81 height 28
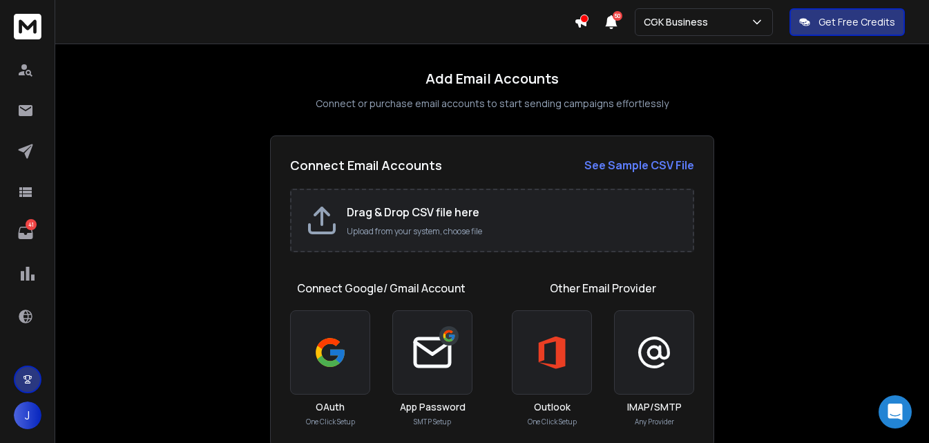
click at [329, 363] on icon at bounding box center [328, 361] width 23 height 12
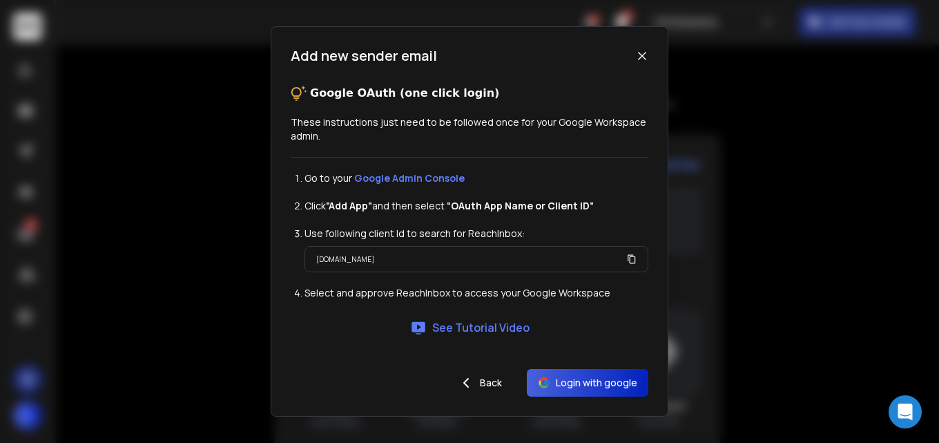
click at [570, 381] on button "Login with google" at bounding box center [588, 383] width 122 height 28
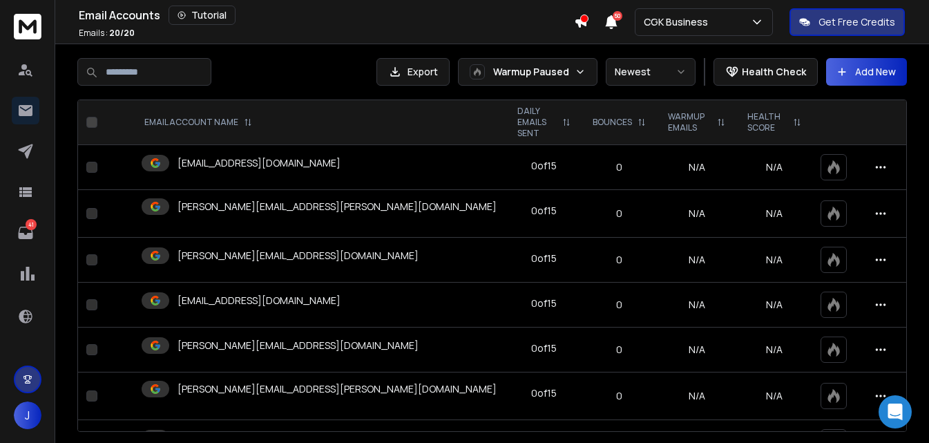
click at [853, 69] on button "Add New" at bounding box center [866, 72] width 81 height 28
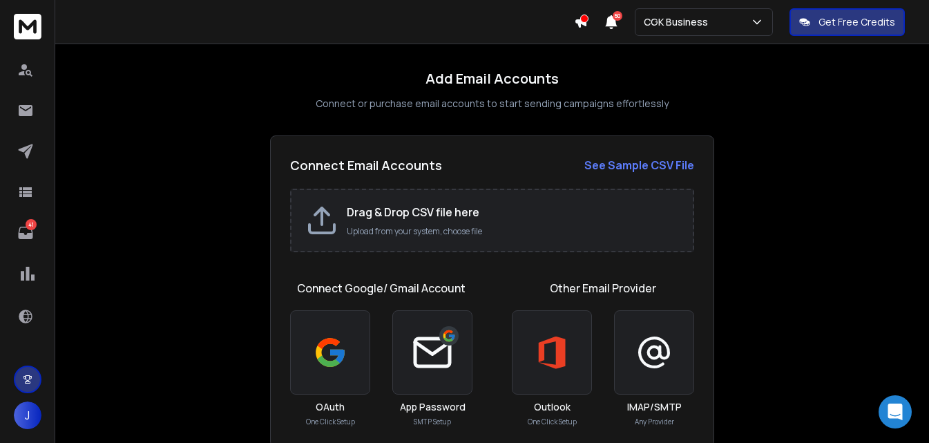
click at [339, 363] on icon at bounding box center [328, 361] width 23 height 12
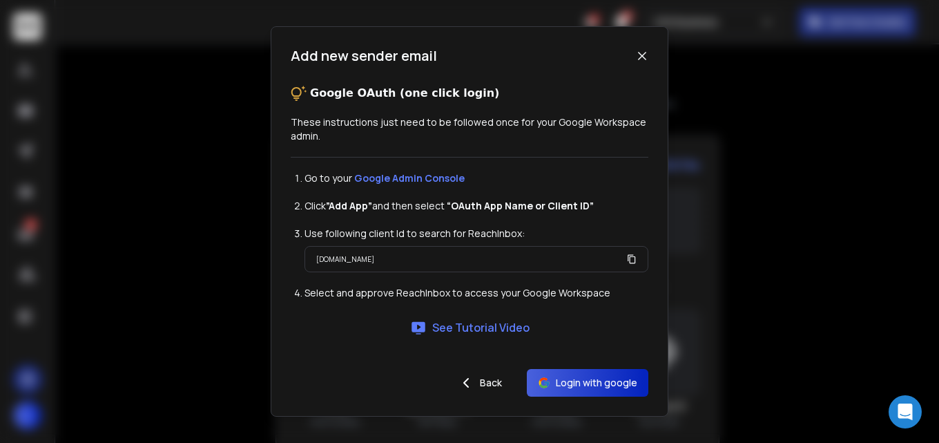
click at [577, 379] on button "Login with google" at bounding box center [588, 383] width 122 height 28
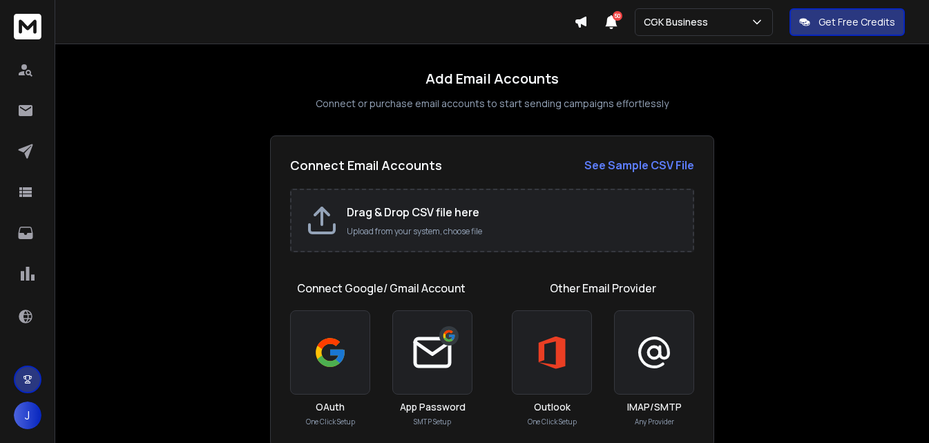
click at [338, 345] on icon at bounding box center [330, 351] width 35 height 41
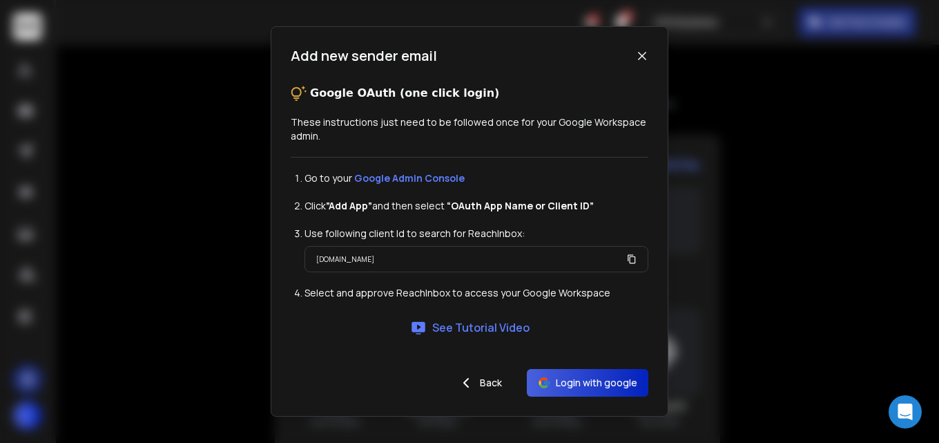
click at [617, 381] on button "Login with google" at bounding box center [588, 383] width 122 height 28
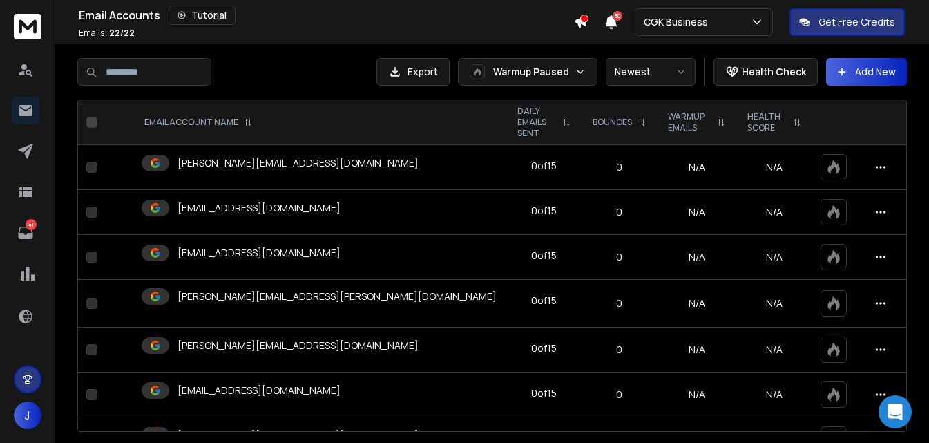
click at [845, 72] on icon at bounding box center [842, 72] width 8 height 8
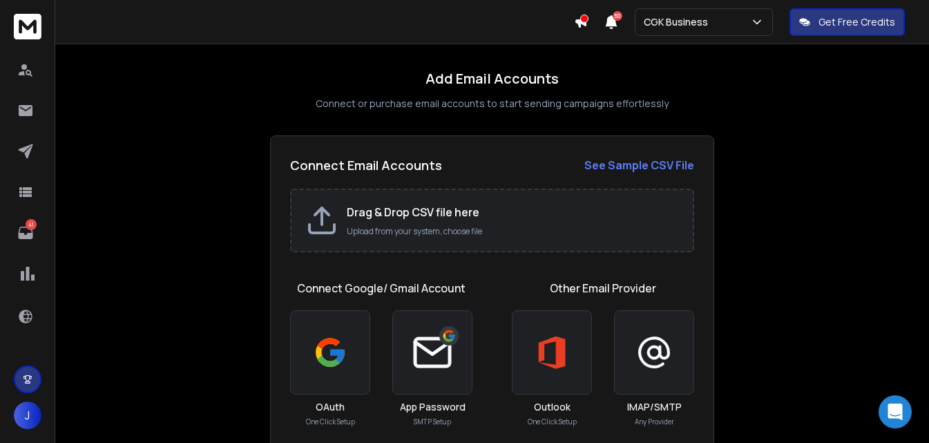
click at [363, 365] on div at bounding box center [330, 352] width 80 height 84
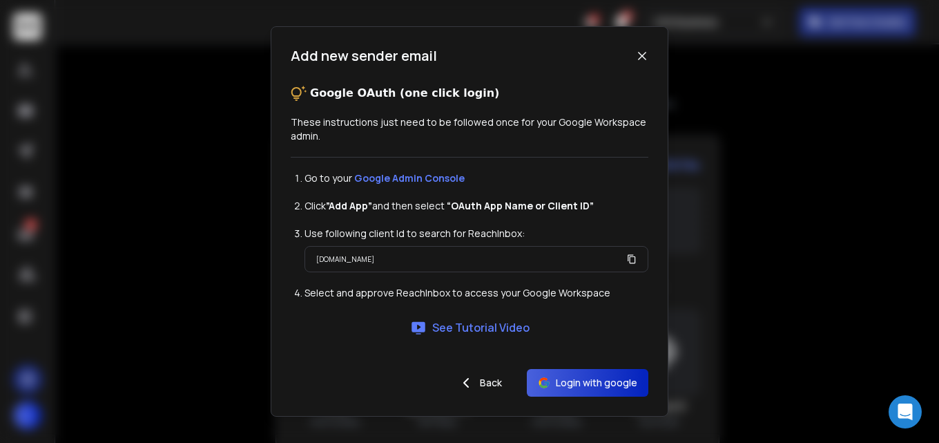
drag, startPoint x: 595, startPoint y: 385, endPoint x: 578, endPoint y: 217, distance: 169.4
click at [596, 386] on button "Login with google" at bounding box center [588, 383] width 122 height 28
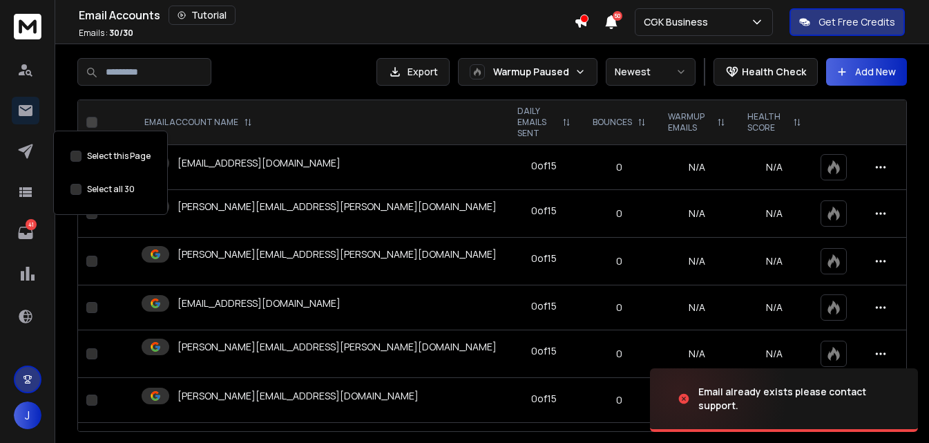
click at [87, 119] on button "Select this Page" at bounding box center [91, 122] width 11 height 11
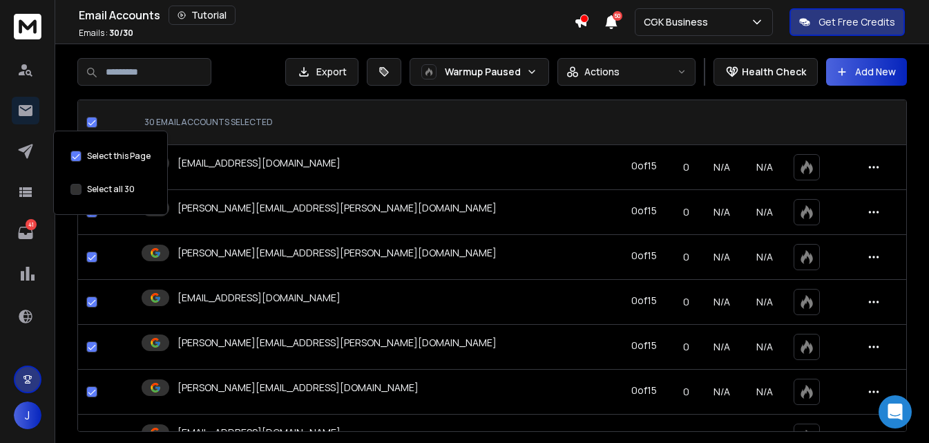
click at [76, 191] on button "Select this Page" at bounding box center [75, 189] width 11 height 11
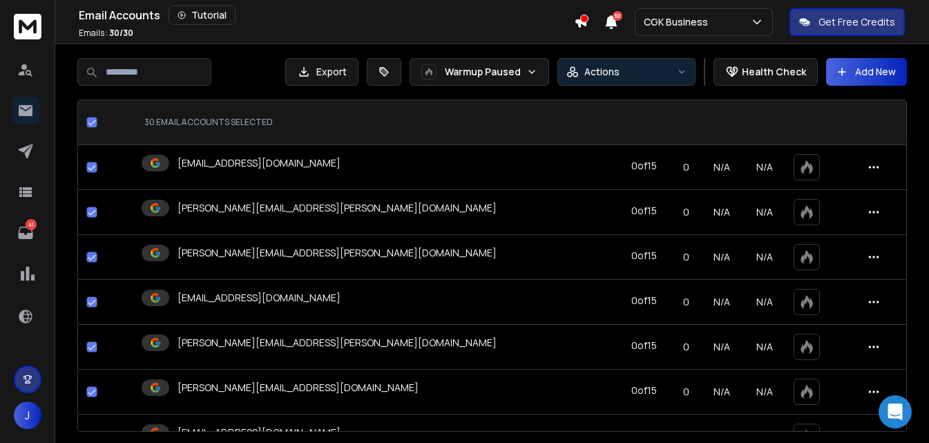
click at [676, 66] on button "Actions" at bounding box center [626, 72] width 138 height 28
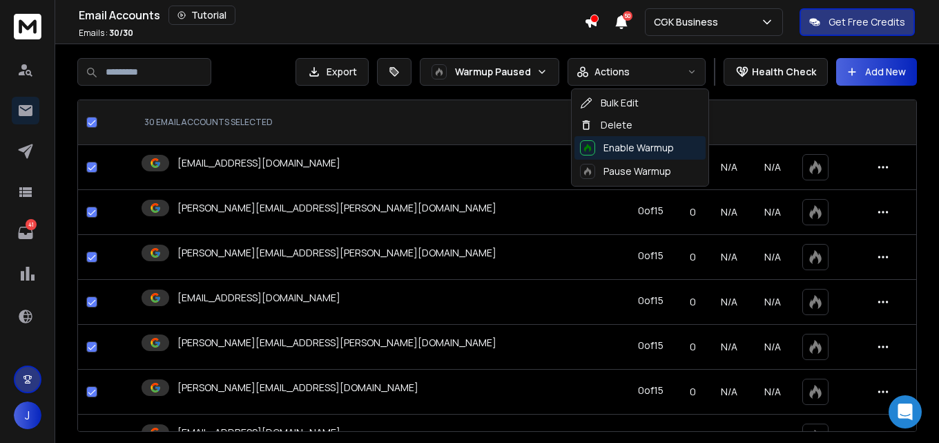
click at [623, 145] on div "Enable Warmup" at bounding box center [627, 147] width 94 height 15
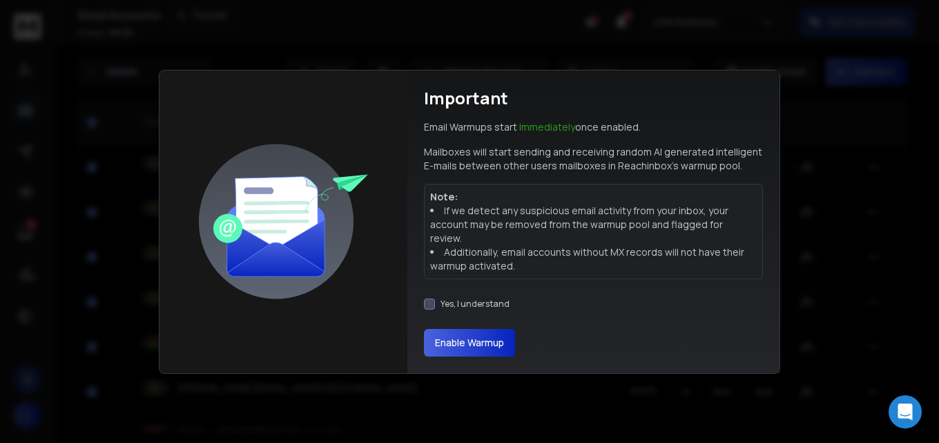
click at [430, 298] on button "Yes, I understand" at bounding box center [429, 303] width 11 height 11
drag, startPoint x: 469, startPoint y: 335, endPoint x: 575, endPoint y: 285, distance: 116.8
click at [470, 336] on button "Enable Warmup" at bounding box center [469, 343] width 91 height 28
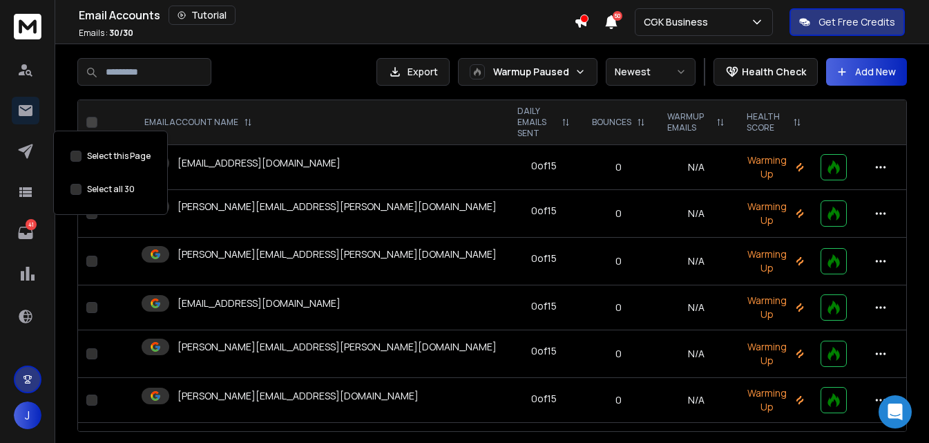
click at [75, 189] on button "Select this Page" at bounding box center [75, 189] width 11 height 11
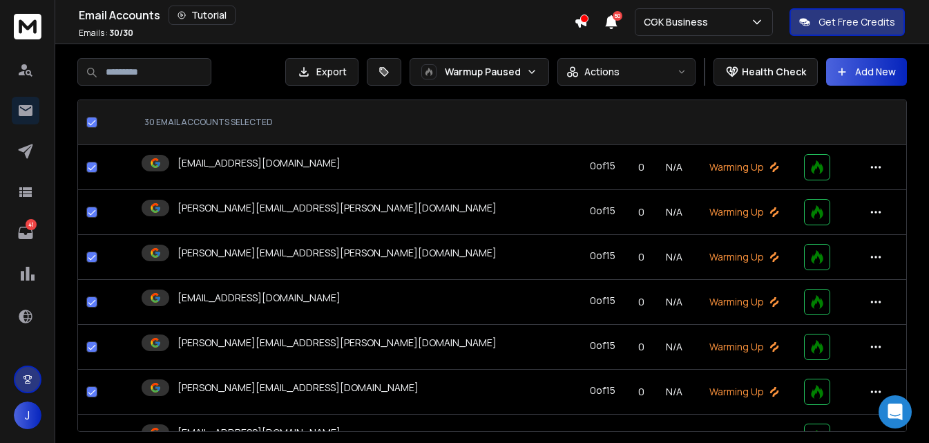
click at [220, 166] on p "[EMAIL_ADDRESS][DOMAIN_NAME]" at bounding box center [258, 163] width 163 height 14
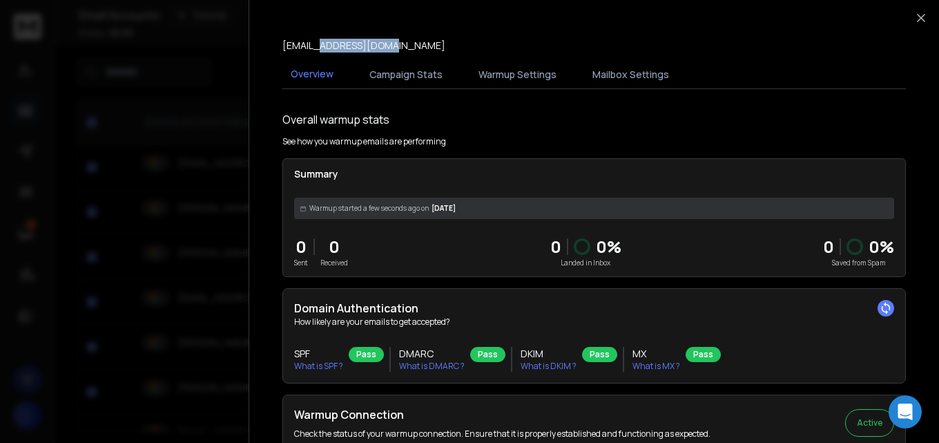
drag, startPoint x: 387, startPoint y: 40, endPoint x: 320, endPoint y: 44, distance: 66.4
click at [320, 44] on div "[EMAIL_ADDRESS][DOMAIN_NAME]" at bounding box center [594, 46] width 624 height 14
copy p "[DOMAIN_NAME]"
click at [184, 59] on div at bounding box center [469, 221] width 939 height 443
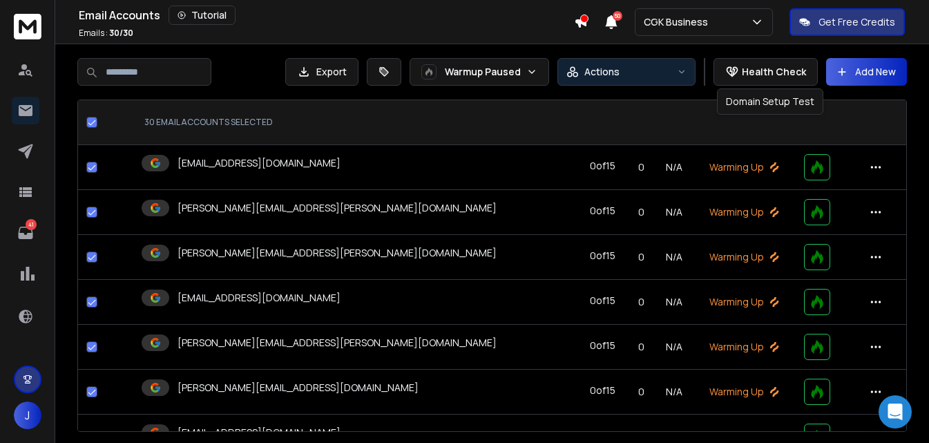
click at [641, 70] on div "Actions" at bounding box center [618, 72] width 105 height 14
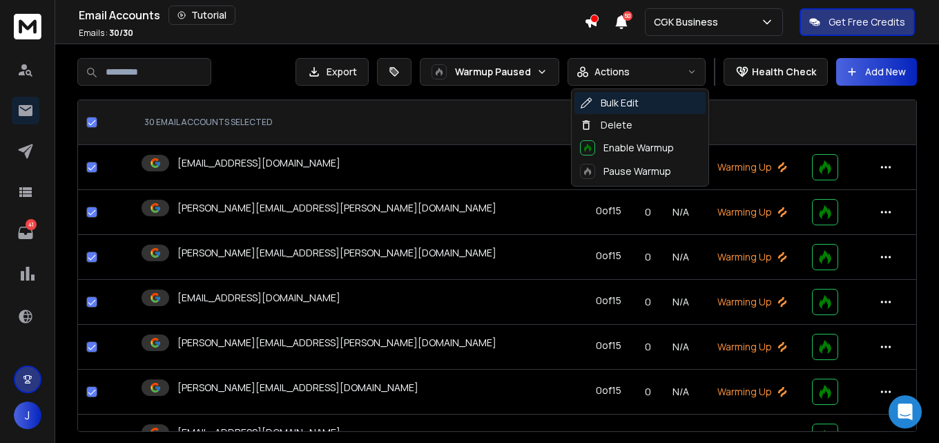
click at [615, 102] on div "Bulk Edit" at bounding box center [609, 103] width 59 height 14
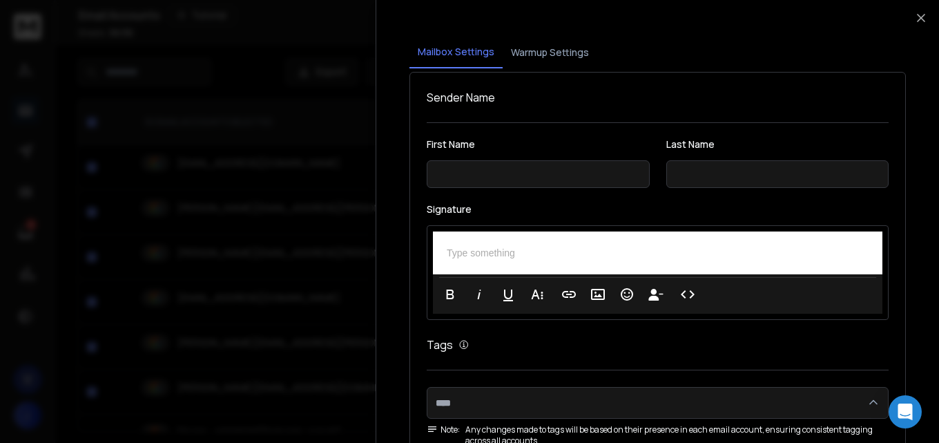
scroll to position [411, 0]
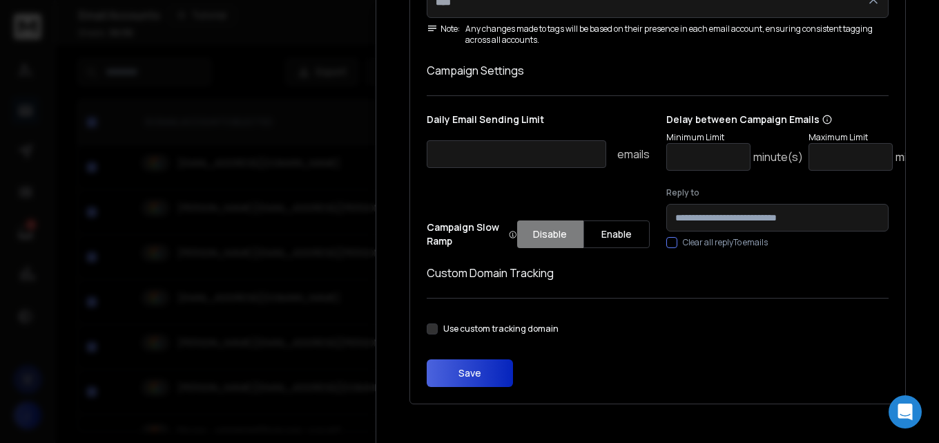
click at [430, 323] on button "Reply to" at bounding box center [432, 328] width 11 height 11
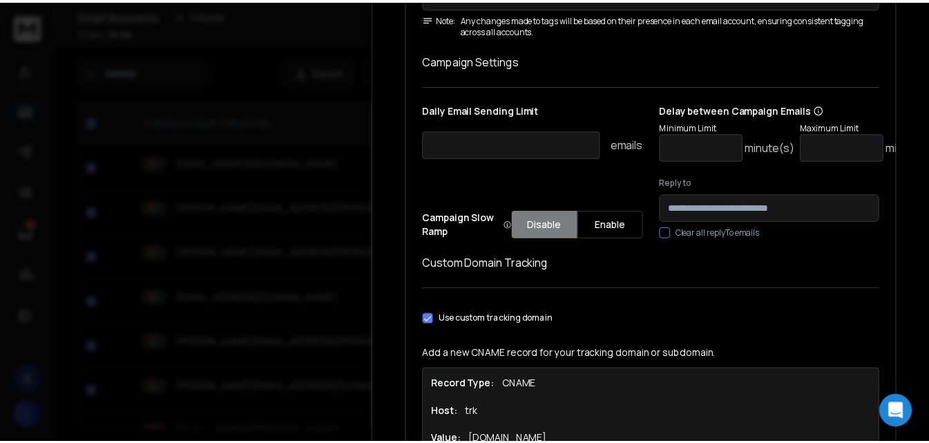
scroll to position [595, 0]
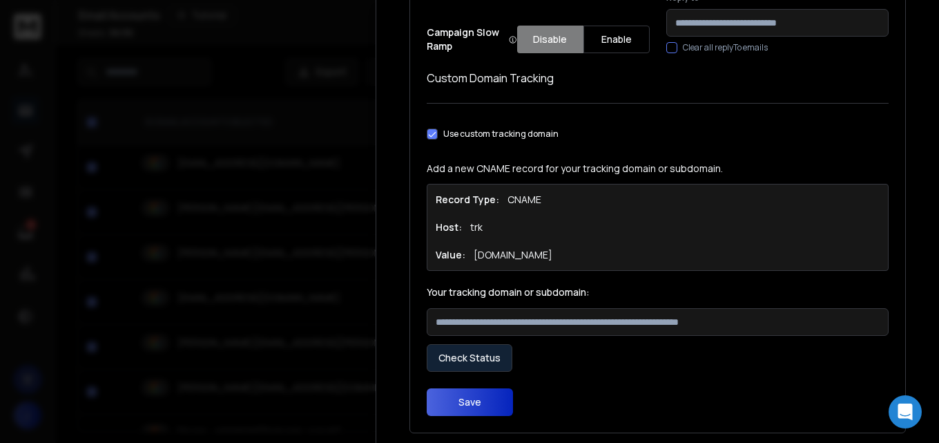
click at [466, 346] on button "Check Status" at bounding box center [470, 358] width 86 height 28
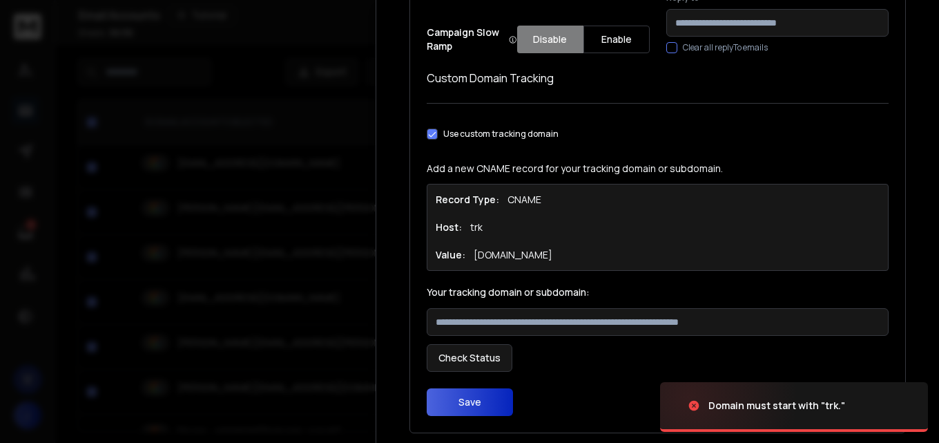
click at [519, 321] on input at bounding box center [658, 322] width 462 height 28
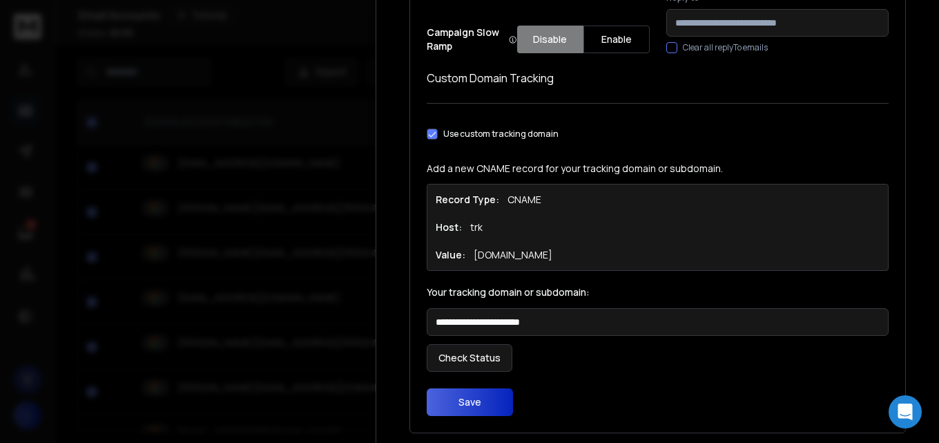
drag, startPoint x: 453, startPoint y: 322, endPoint x: 617, endPoint y: 322, distance: 164.4
click at [617, 322] on input "**********" at bounding box center [658, 322] width 462 height 28
paste input
type input "**********"
click at [460, 358] on button "Check Status" at bounding box center [470, 358] width 86 height 28
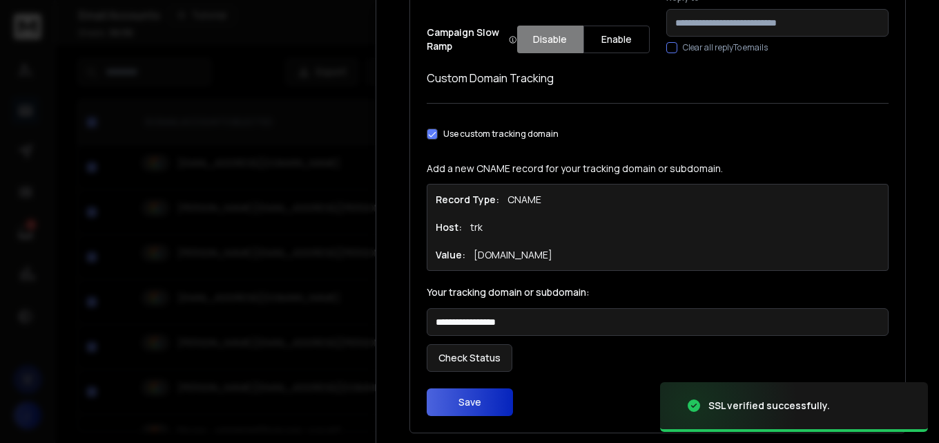
click at [471, 403] on button "Save" at bounding box center [470, 402] width 86 height 28
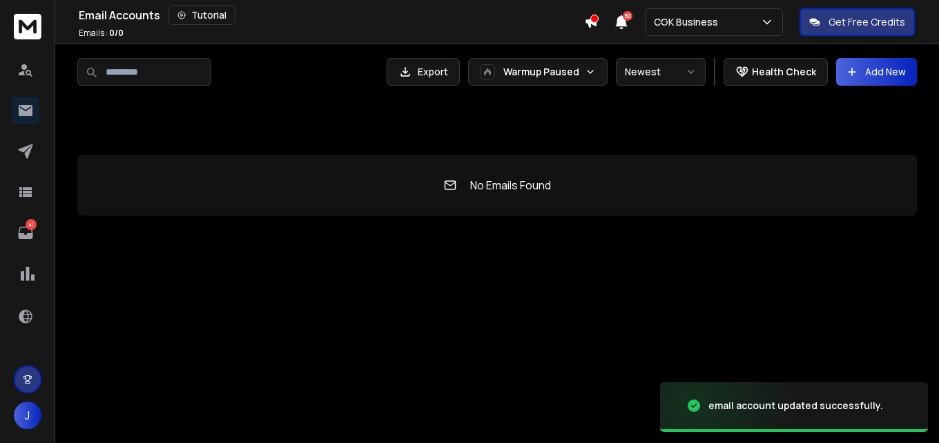
click at [570, 71] on p "Warmup Paused" at bounding box center [541, 72] width 76 height 14
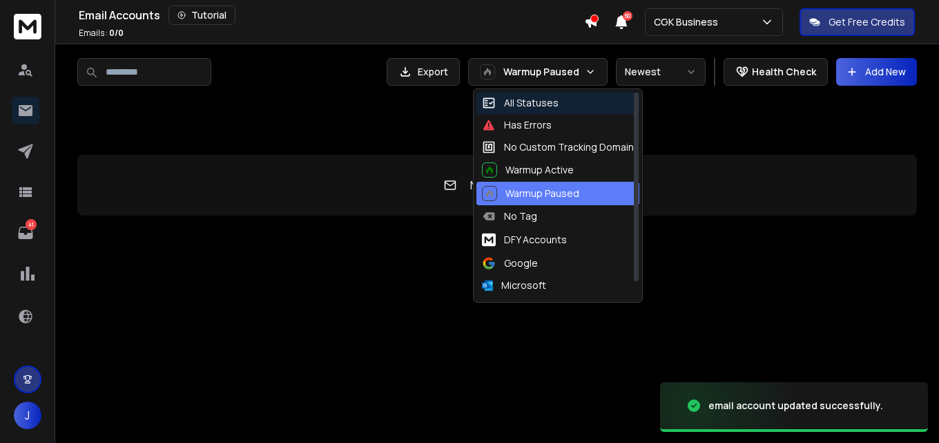
click at [525, 107] on div "All Statuses" at bounding box center [520, 103] width 77 height 14
